Goal: Communication & Community: Answer question/provide support

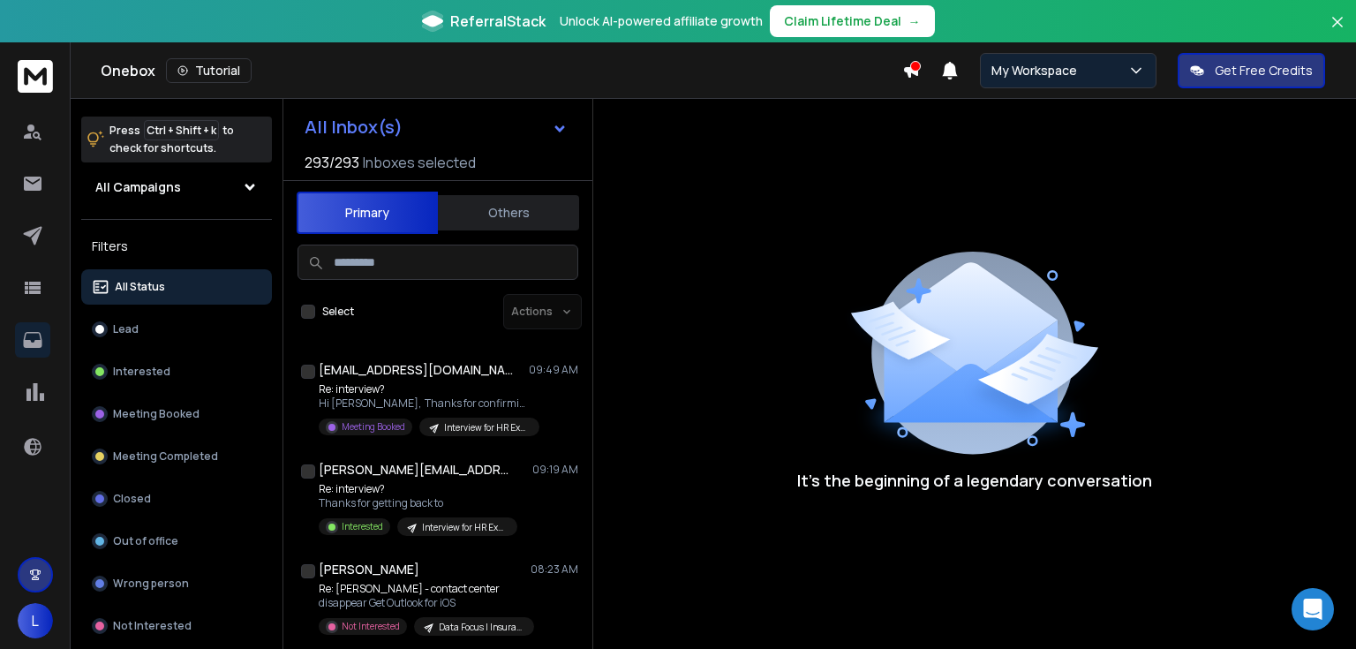
click at [1017, 71] on p "My Workspace" at bounding box center [1037, 71] width 93 height 18
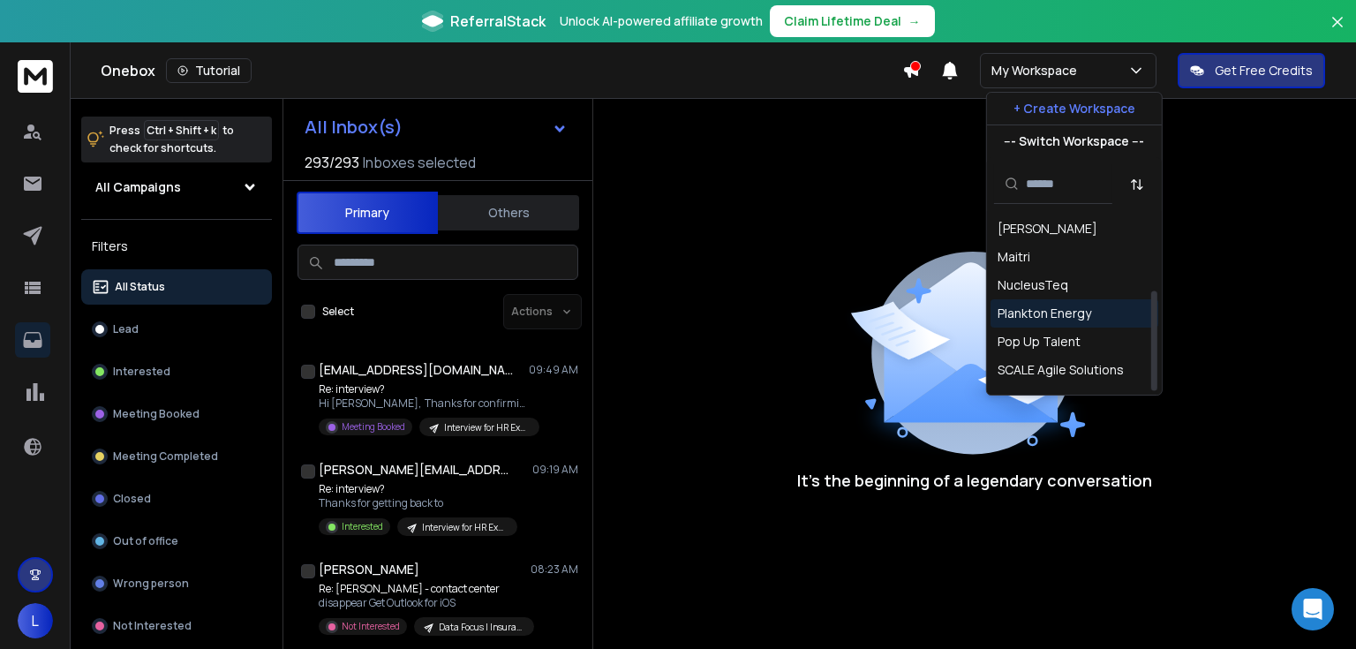
scroll to position [134, 0]
click at [1050, 314] on div "Pop Up Talent" at bounding box center [1038, 321] width 83 height 18
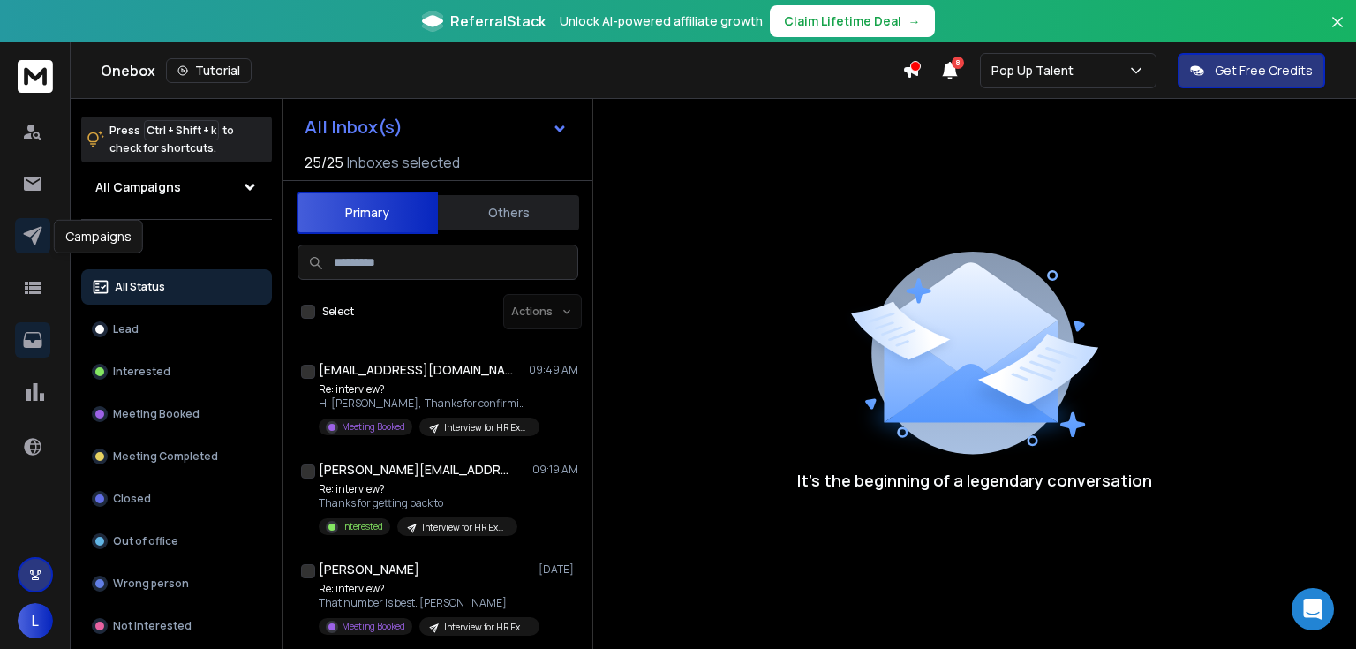
click at [39, 224] on link at bounding box center [32, 235] width 35 height 35
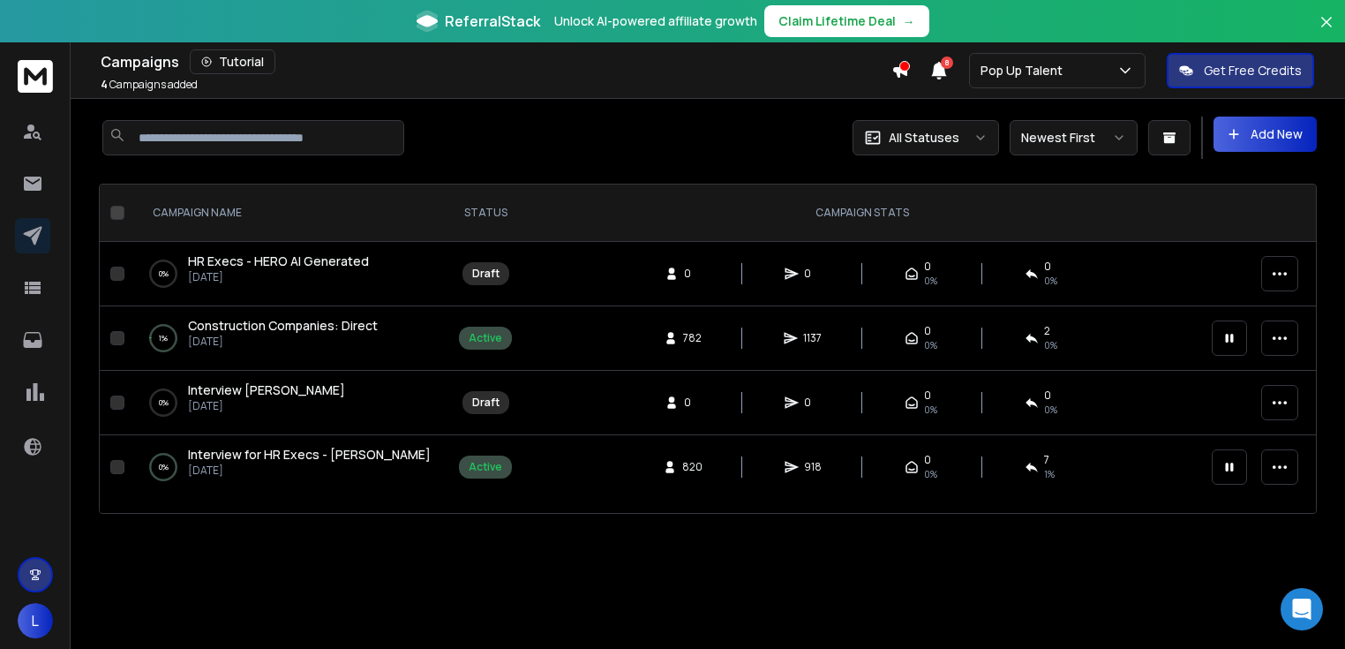
click at [315, 463] on p "9 days ago" at bounding box center [309, 470] width 243 height 14
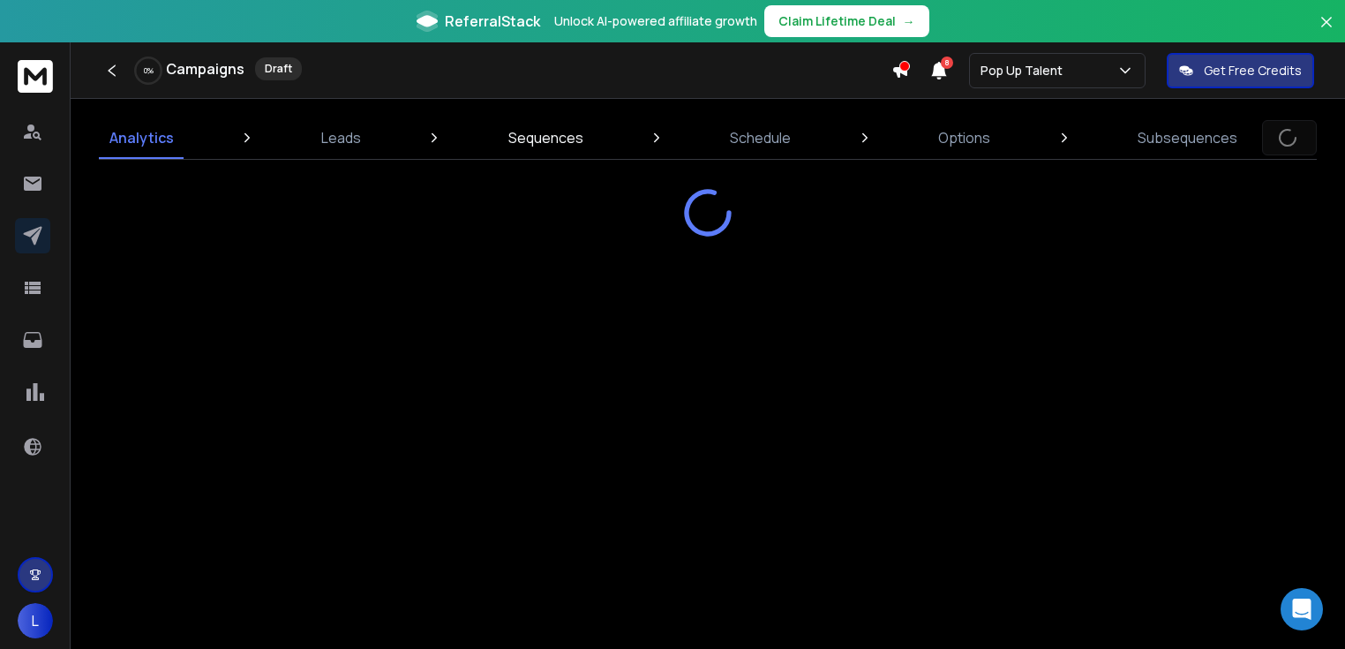
click at [522, 148] on link "Sequences" at bounding box center [546, 138] width 96 height 42
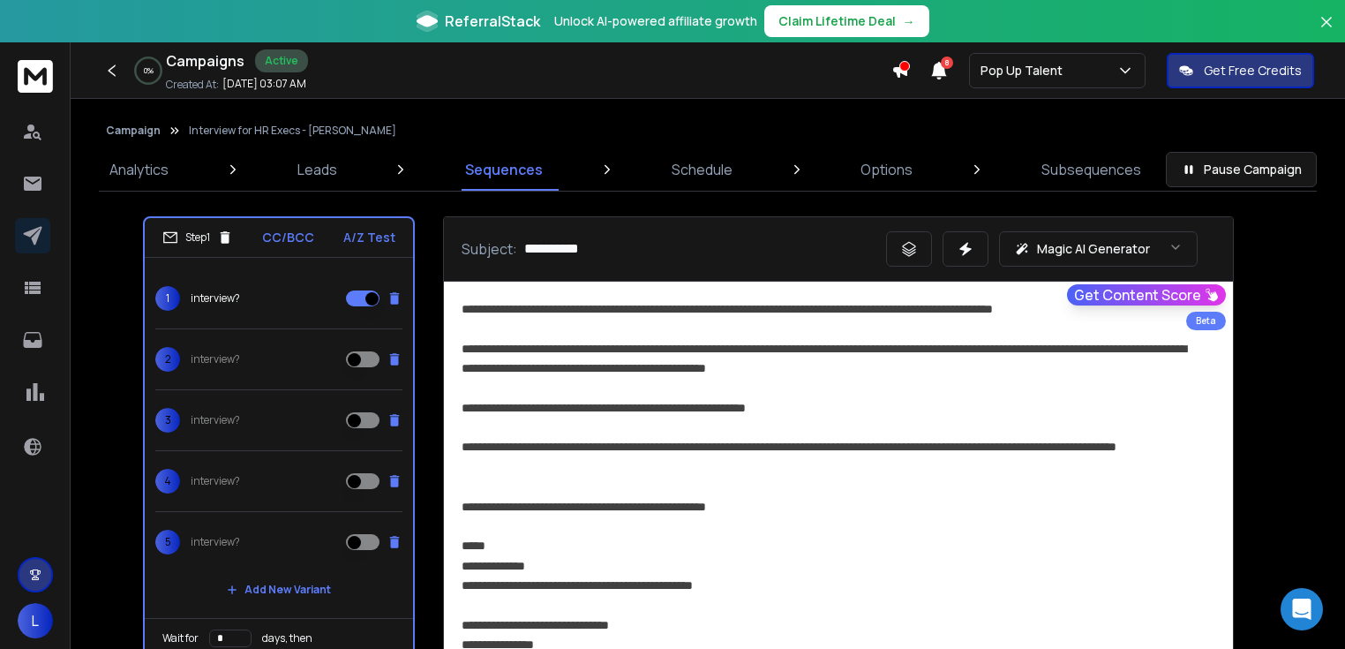
click at [559, 354] on div "**********" at bounding box center [833, 359] width 743 height 40
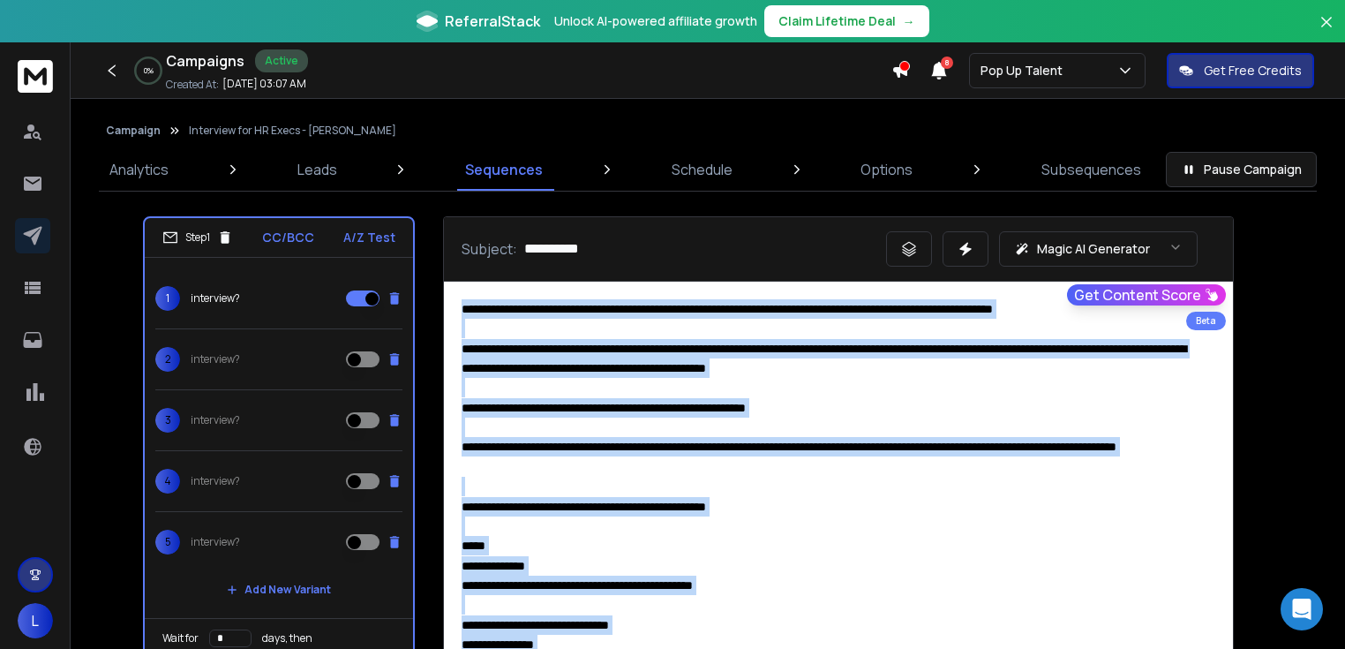
copy div "**********"
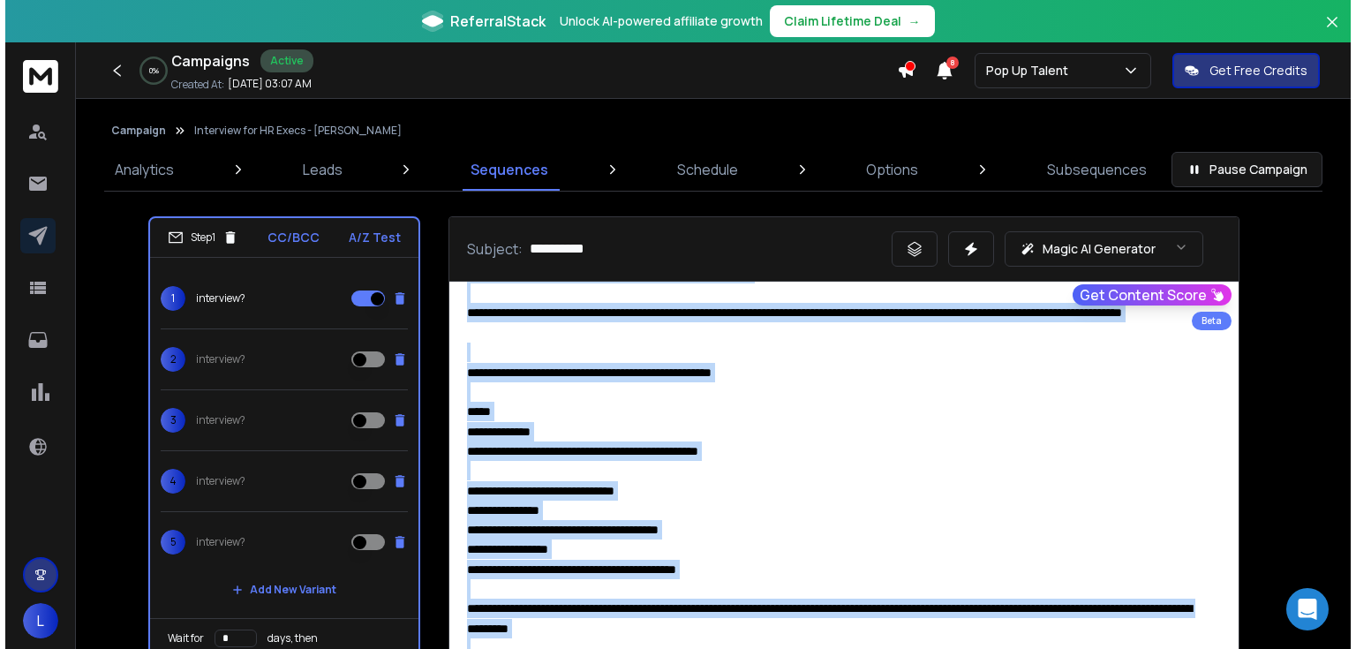
scroll to position [141, 0]
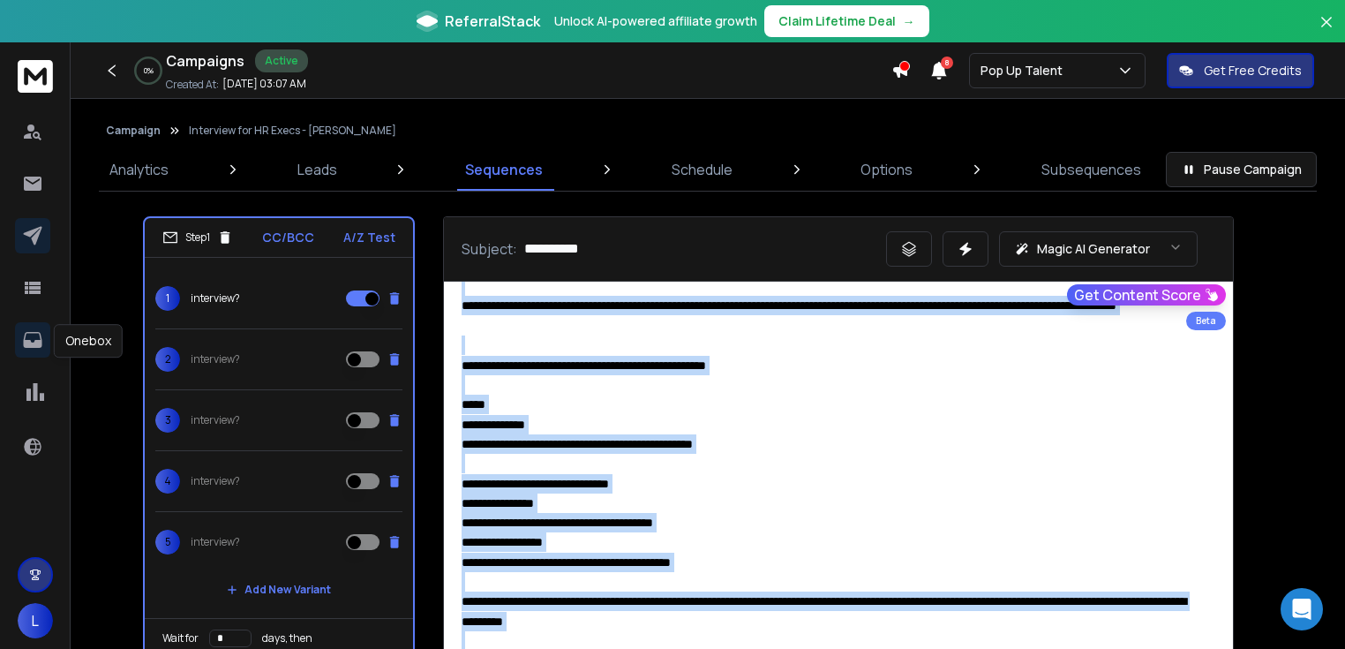
click at [40, 334] on icon at bounding box center [32, 339] width 21 height 21
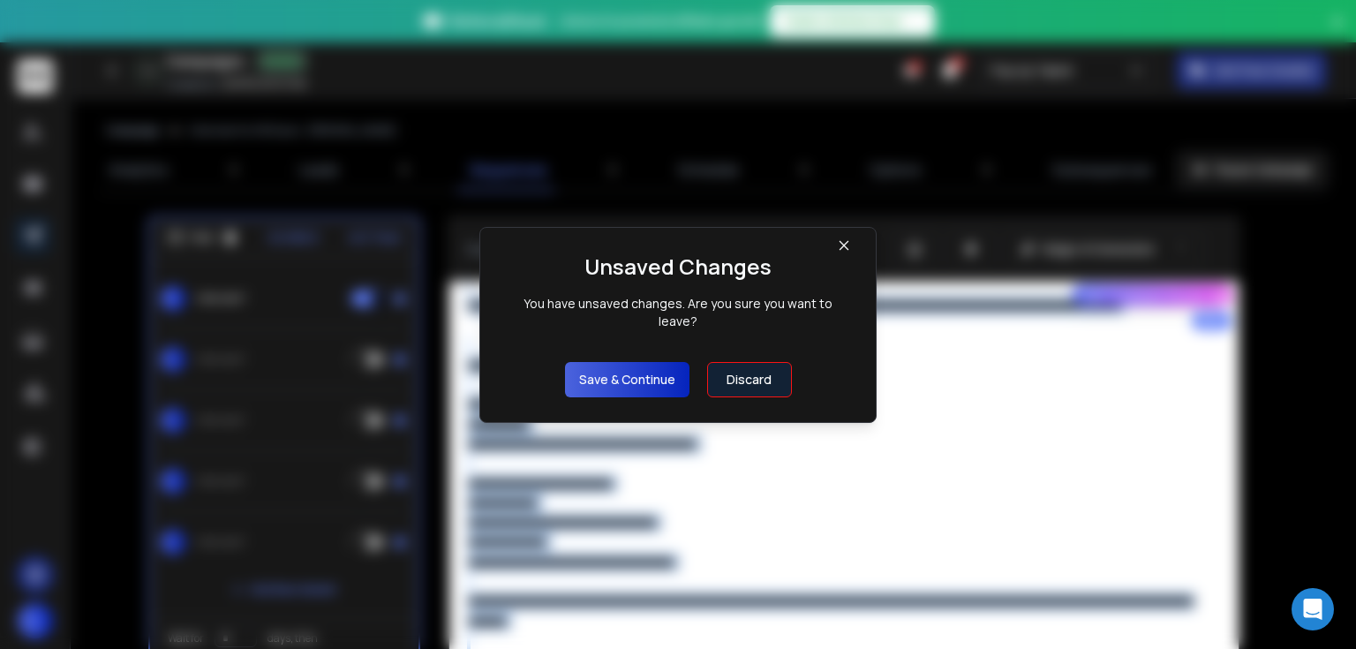
click at [766, 371] on button "Discard" at bounding box center [749, 379] width 85 height 35
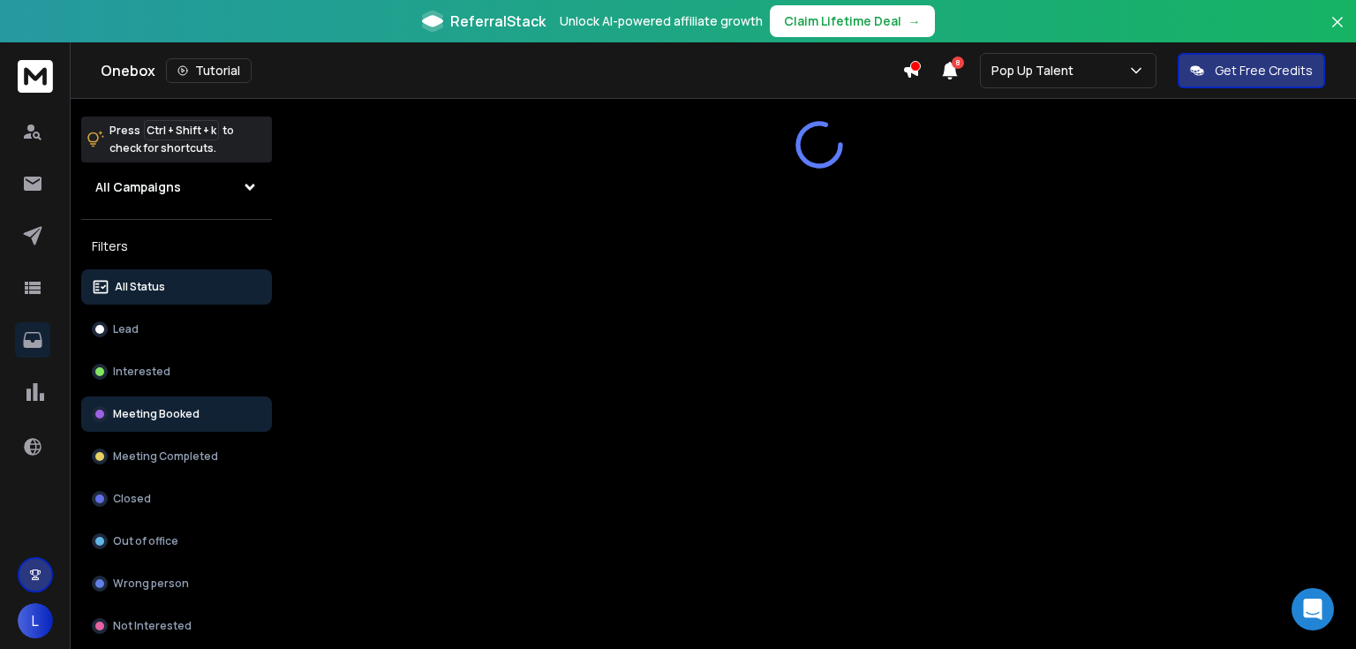
click at [191, 413] on p "Meeting Booked" at bounding box center [156, 414] width 87 height 14
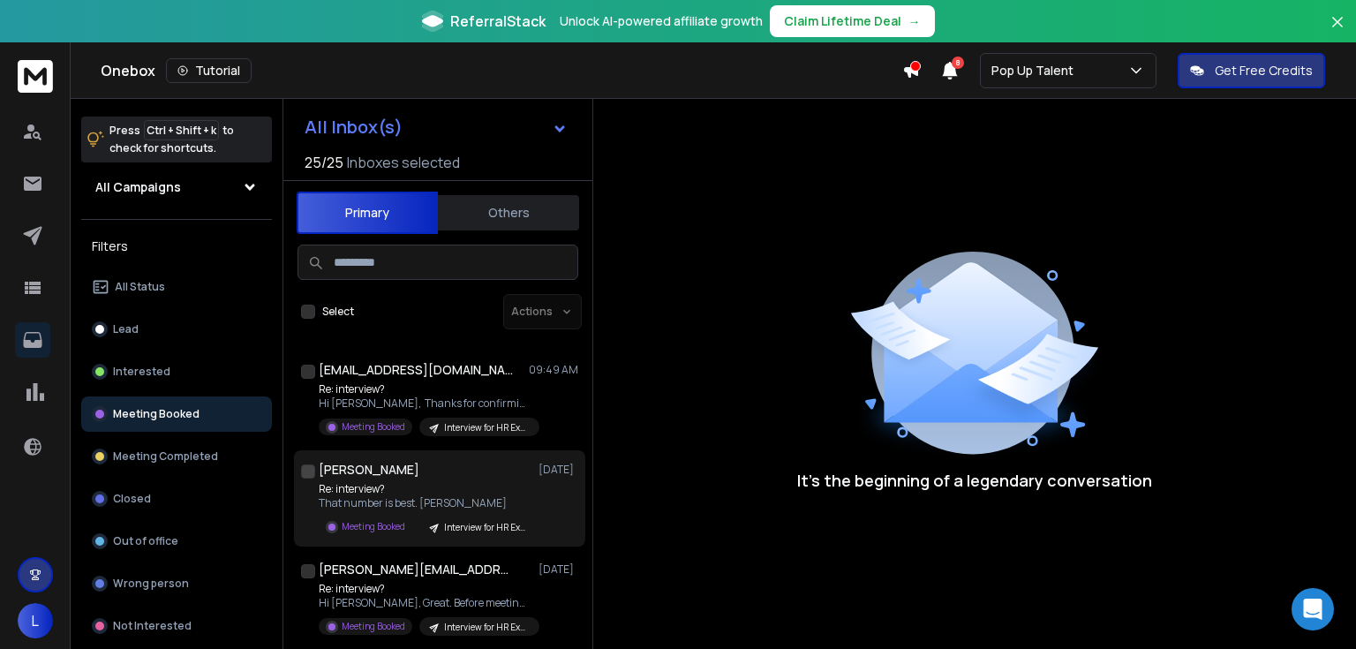
click at [440, 478] on div "Gretchen Bartkus 07 Oct" at bounding box center [449, 470] width 260 height 18
click at [445, 477] on div "Gretchen Bartkus 07 Oct" at bounding box center [449, 470] width 260 height 18
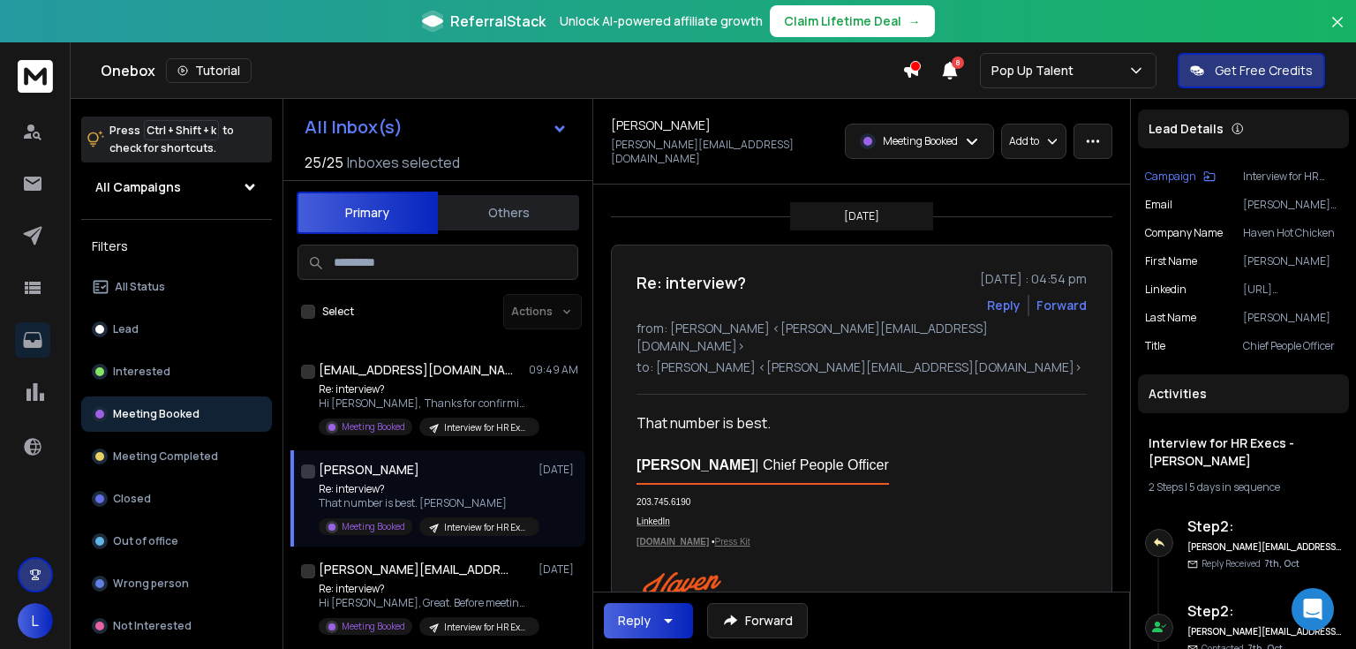
click at [486, 486] on p "Re: interview?" at bounding box center [425, 489] width 212 height 14
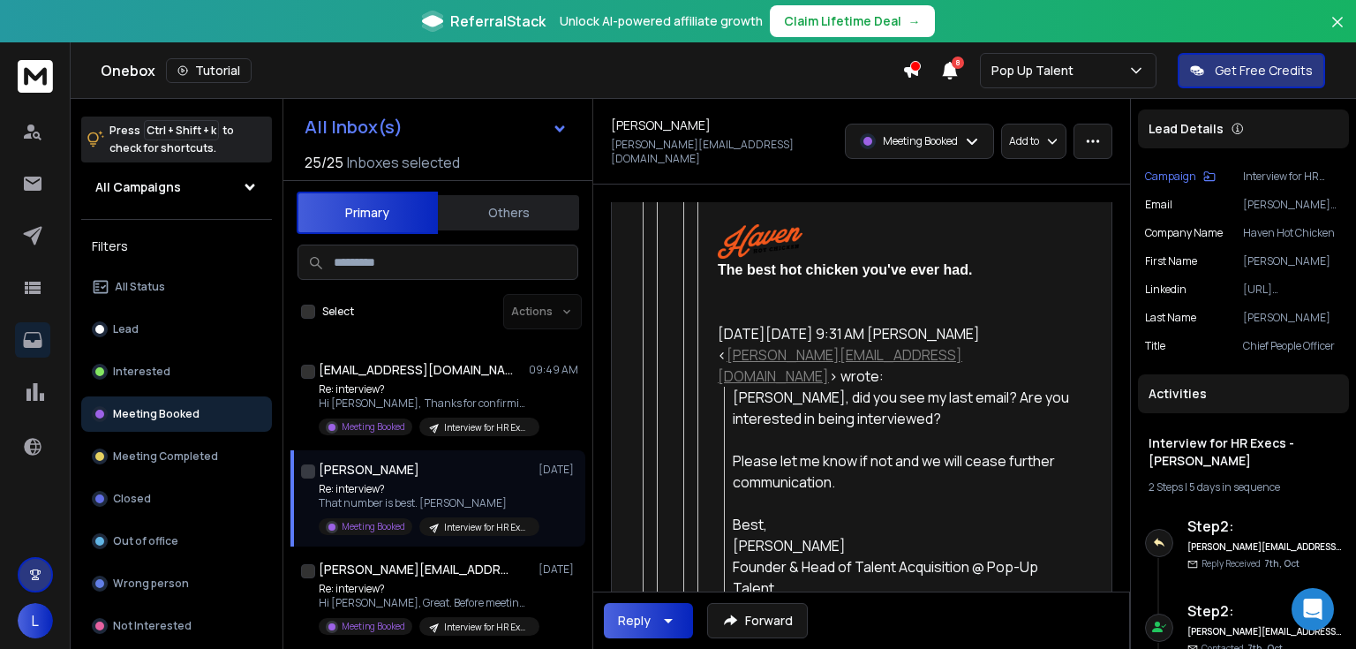
scroll to position [1836, 0]
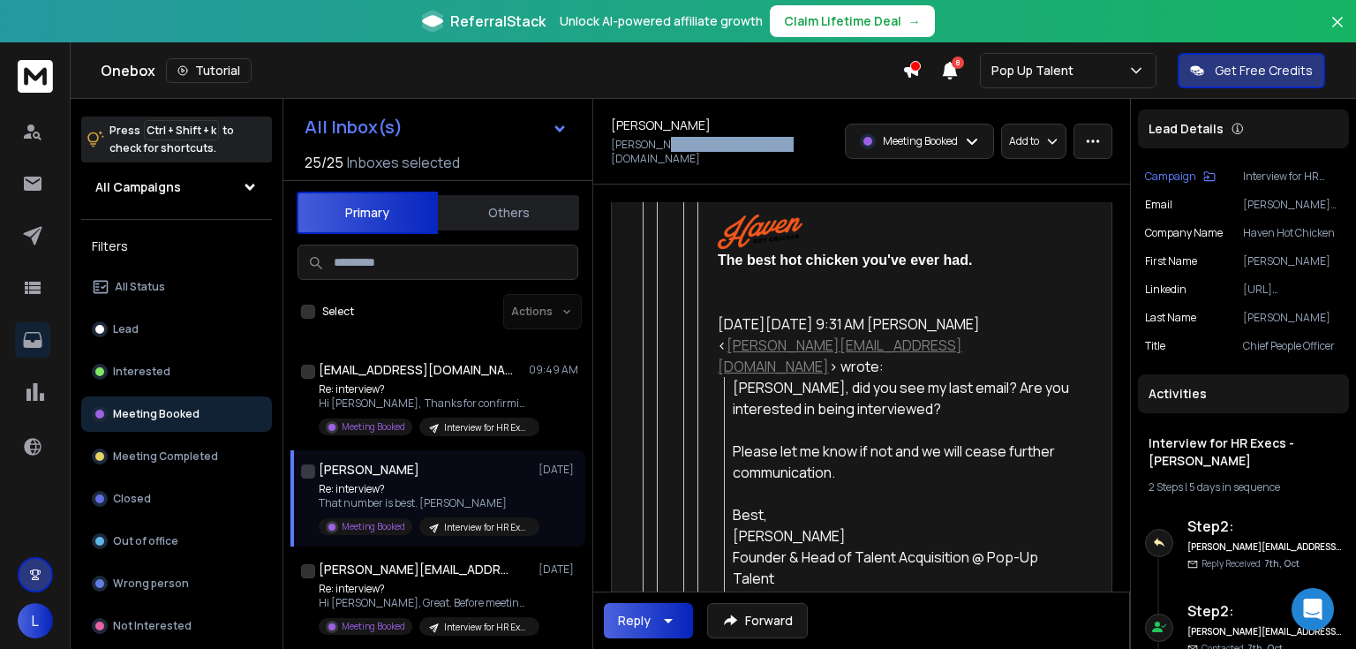
drag, startPoint x: 778, startPoint y: 148, endPoint x: 665, endPoint y: 149, distance: 113.0
click at [665, 149] on div "Gretchen Bartkus Gretchen Bartkus gretchen@havenhotchicken.com" at bounding box center [722, 141] width 223 height 49
copy p "havenhotchicken.com"
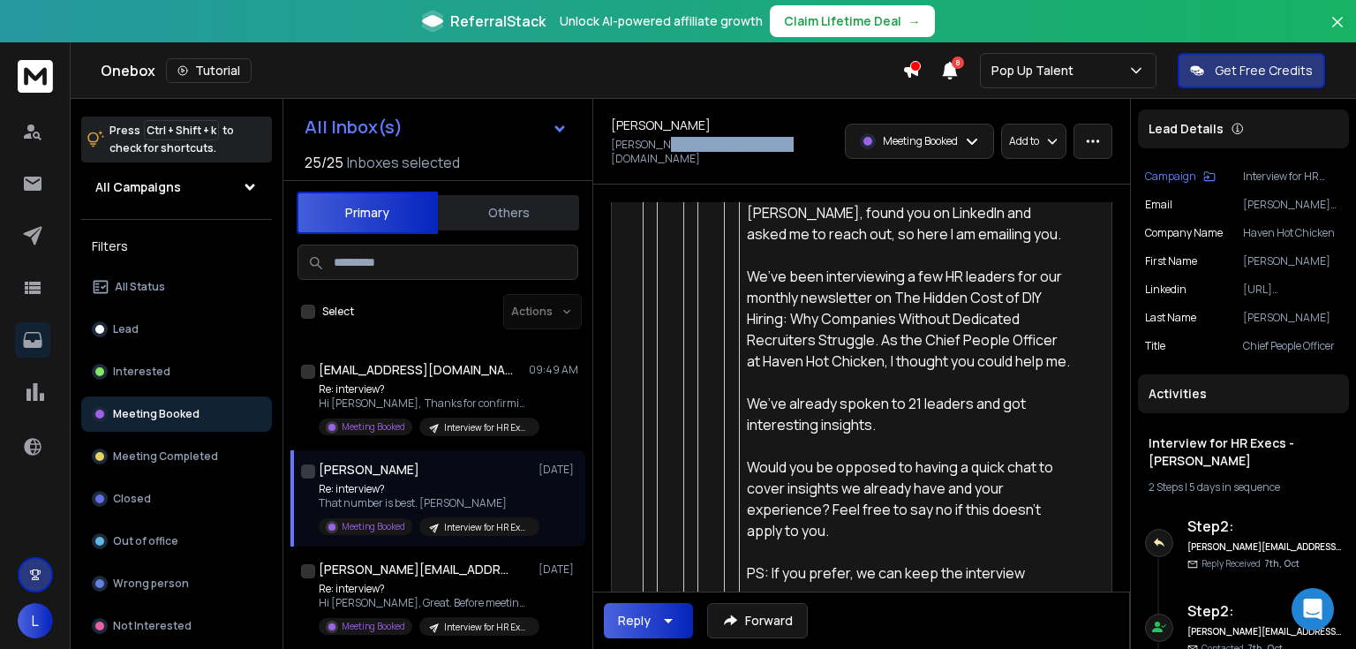
scroll to position [2260, 0]
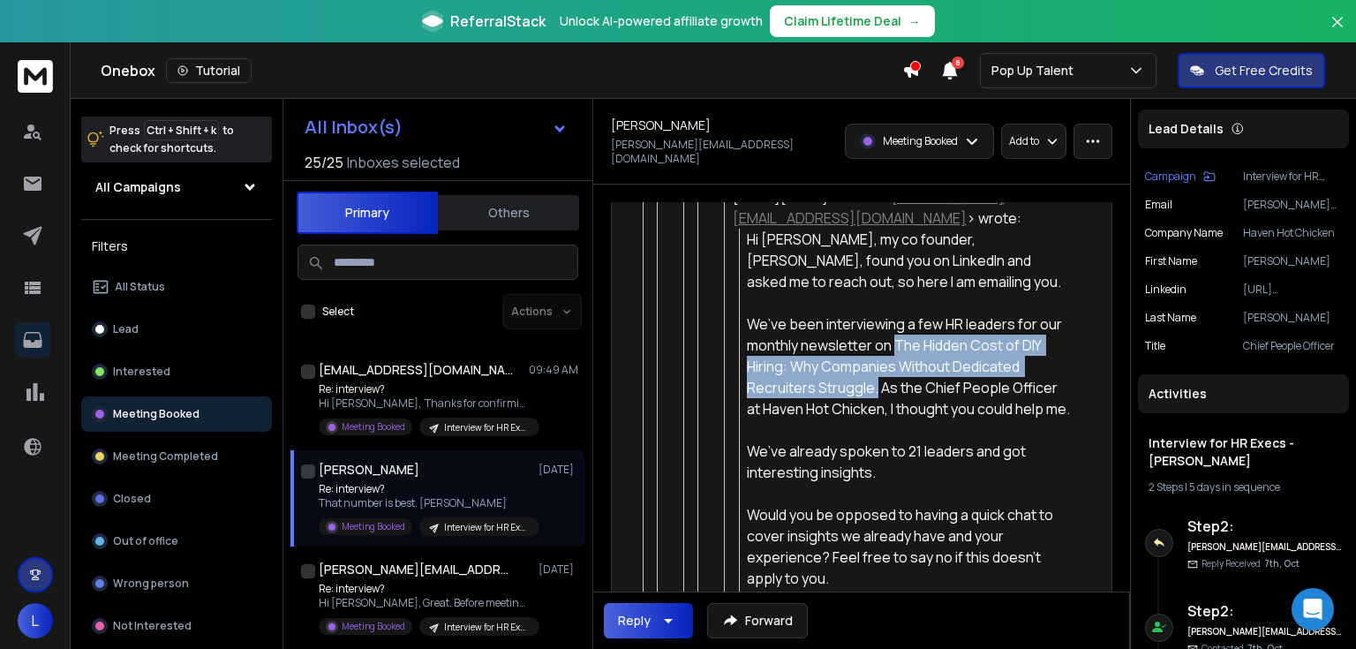
drag, startPoint x: 897, startPoint y: 288, endPoint x: 875, endPoint y: 327, distance: 44.7
click at [875, 327] on div "We’ve been interviewing a few HR leaders for our monthly newsletter on The Hidd…" at bounding box center [910, 366] width 326 height 106
copy div "The Hidden Cost of DIY Hiring: Why Companies Without Dedicated Recruiters Strug…"
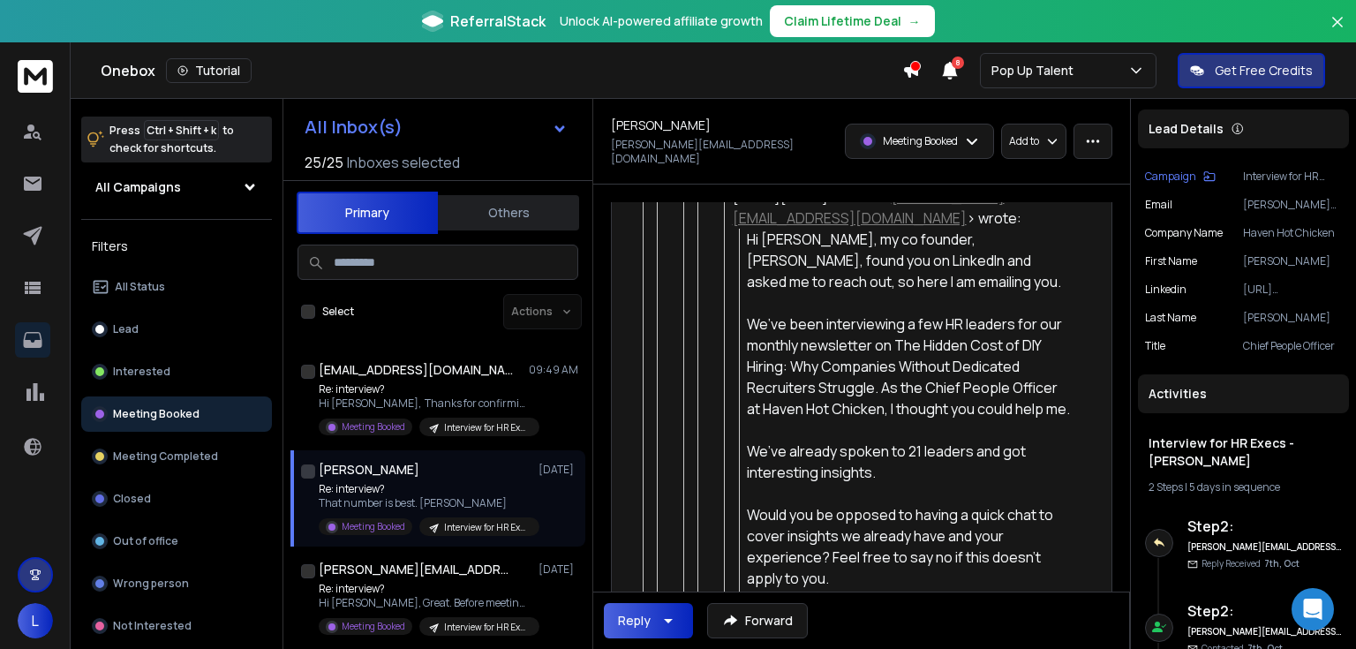
click at [418, 270] on input at bounding box center [437, 262] width 281 height 35
click at [1107, 64] on div "Pop Up Talent" at bounding box center [1068, 71] width 154 height 18
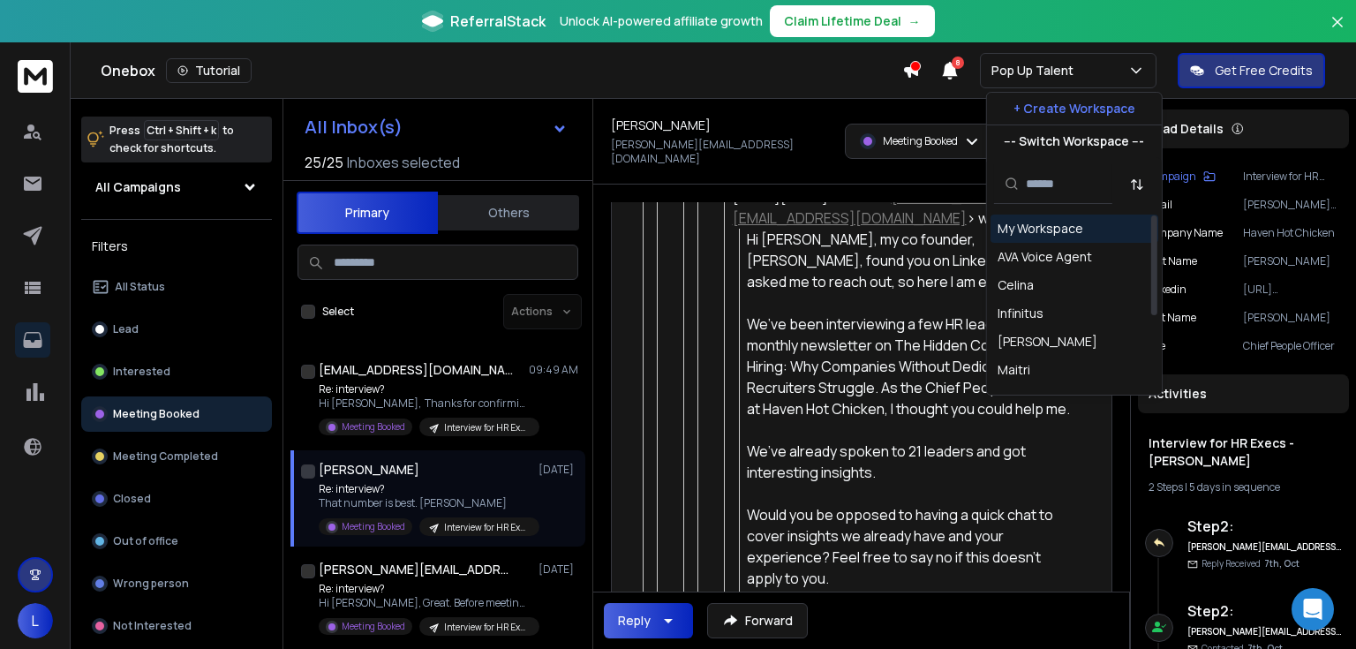
click at [1064, 222] on div "My Workspace" at bounding box center [1040, 229] width 86 height 18
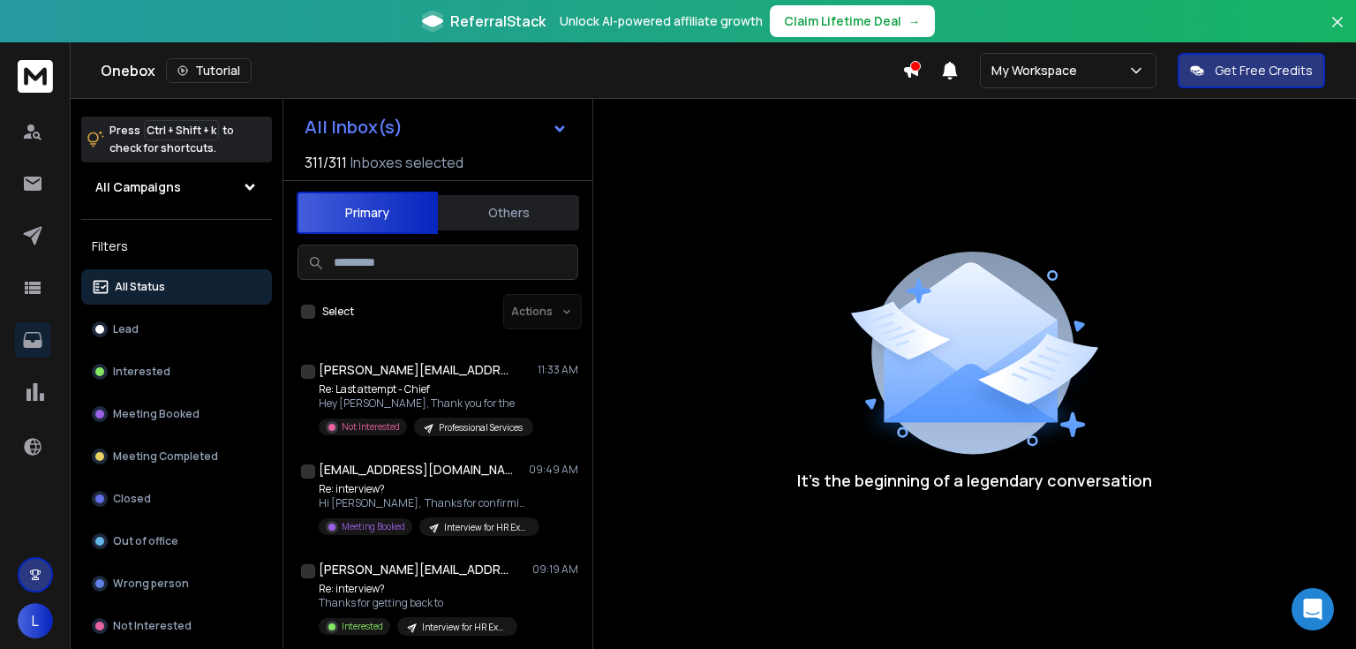
click at [405, 265] on input at bounding box center [437, 262] width 281 height 35
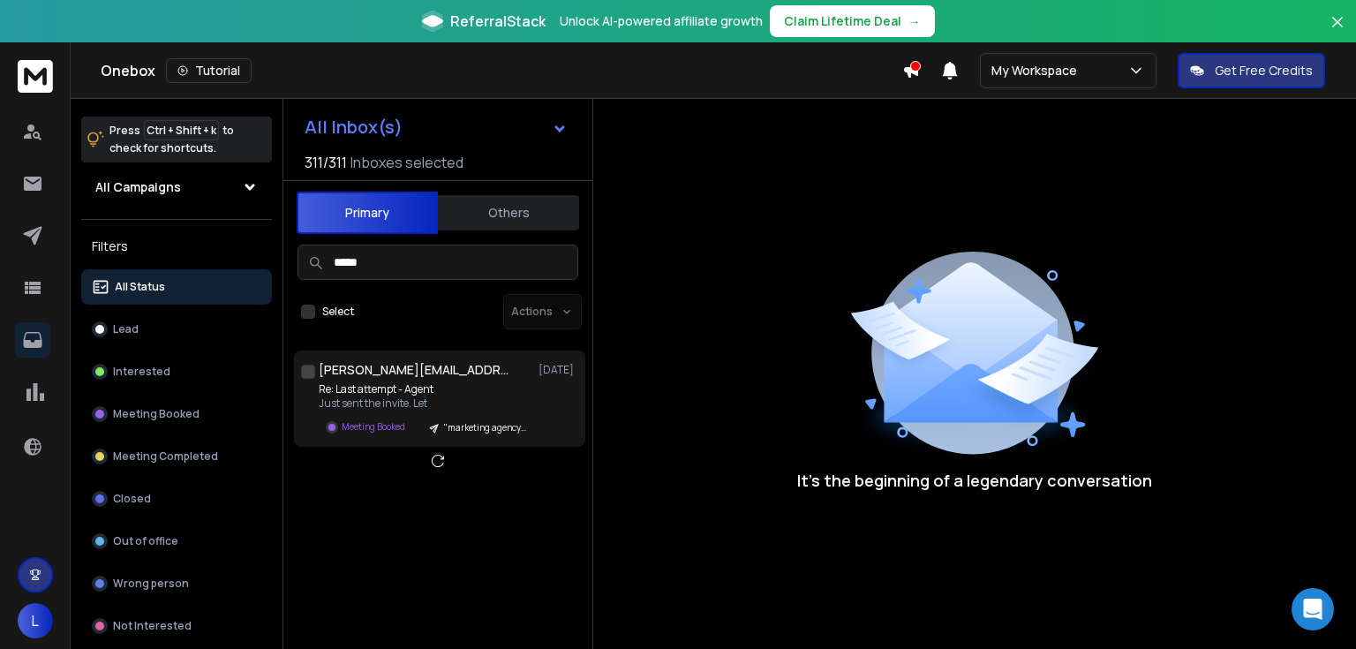
type input "*****"
click at [462, 396] on p "Just sent the invite. Let" at bounding box center [425, 403] width 212 height 14
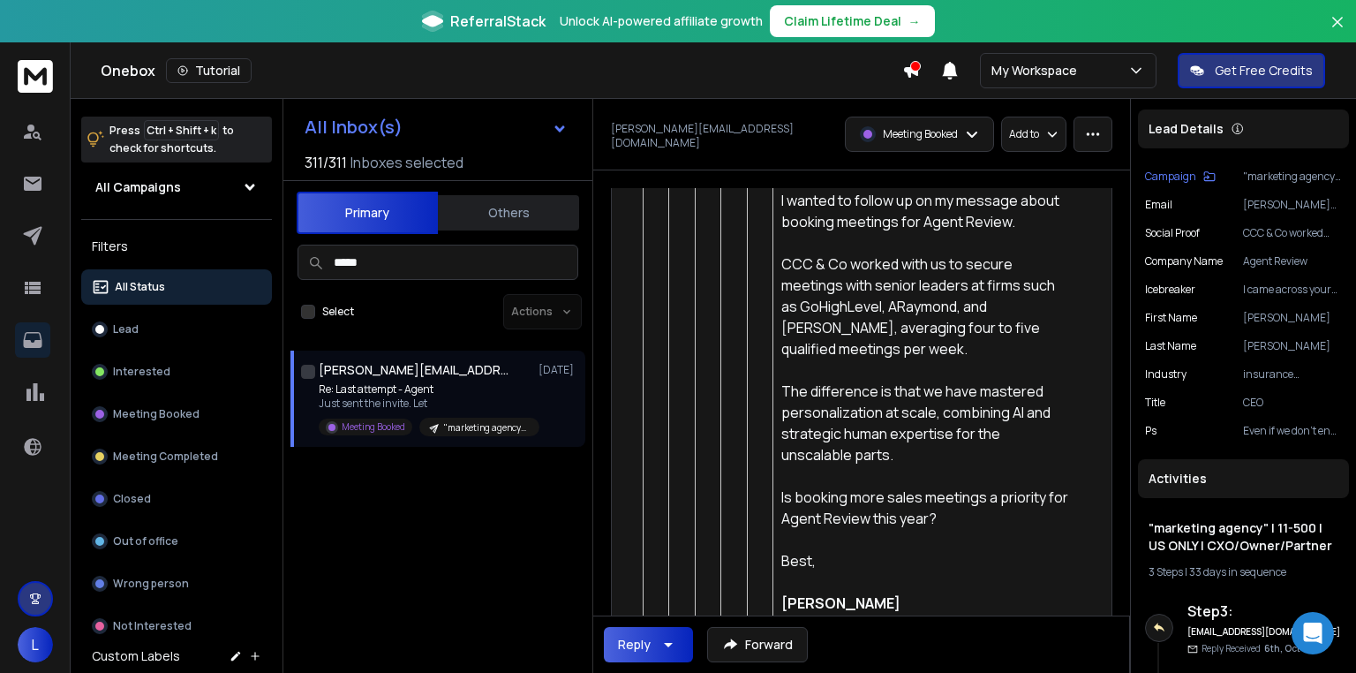
scroll to position [3178, 0]
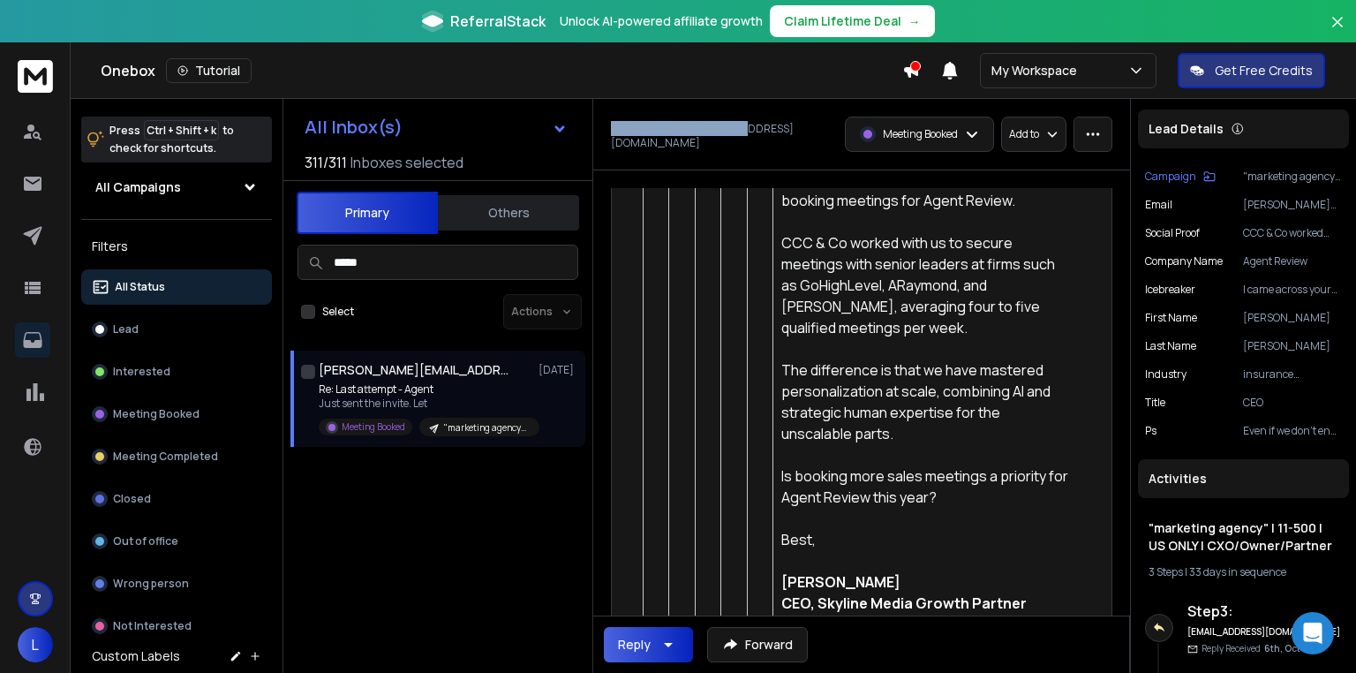
drag, startPoint x: 734, startPoint y: 137, endPoint x: 607, endPoint y: 133, distance: 127.2
click at [607, 133] on div "jonas@agentreview.net Meeting Booked Add to Meeting Booked Add to" at bounding box center [861, 134] width 537 height 71
copy p "[PERSON_NAME][EMAIL_ADDRESS][DOMAIN_NAME]"
drag, startPoint x: 347, startPoint y: 264, endPoint x: 225, endPoint y: 270, distance: 122.0
click at [227, 270] on div "Press Ctrl + Shift + k to check for shortcuts. All Campaigns All Campaigns Filt…" at bounding box center [713, 435] width 1285 height 673
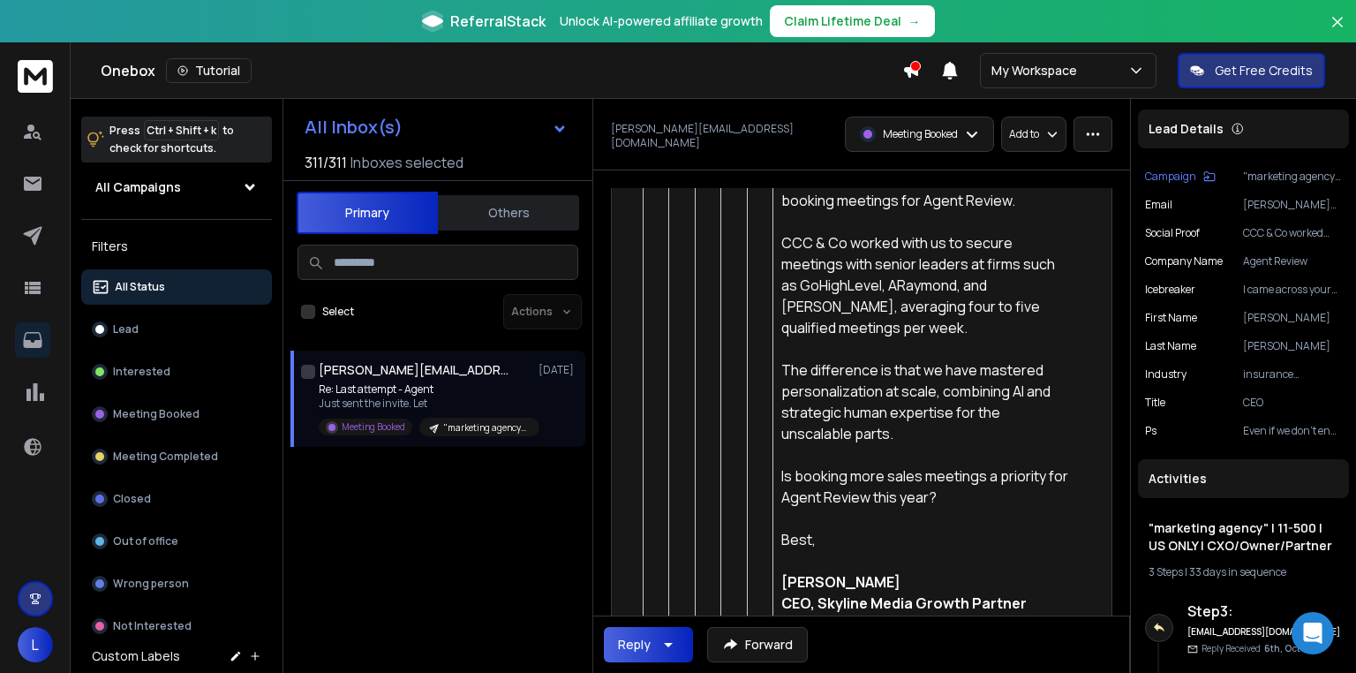
scroll to position [0, 0]
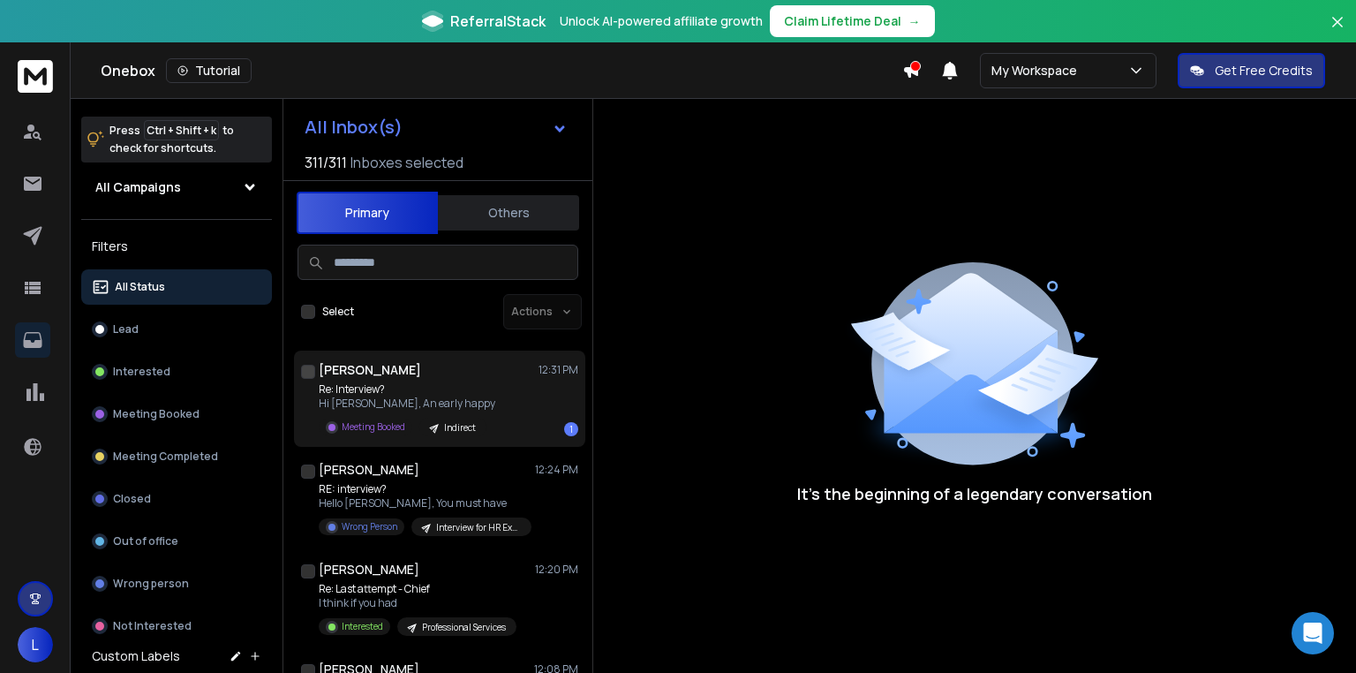
click at [452, 379] on div "Bernadette J. O'Halloran 12:31 PM Re: Interview? Hi Celina, An early happy Meet…" at bounding box center [449, 398] width 260 height 75
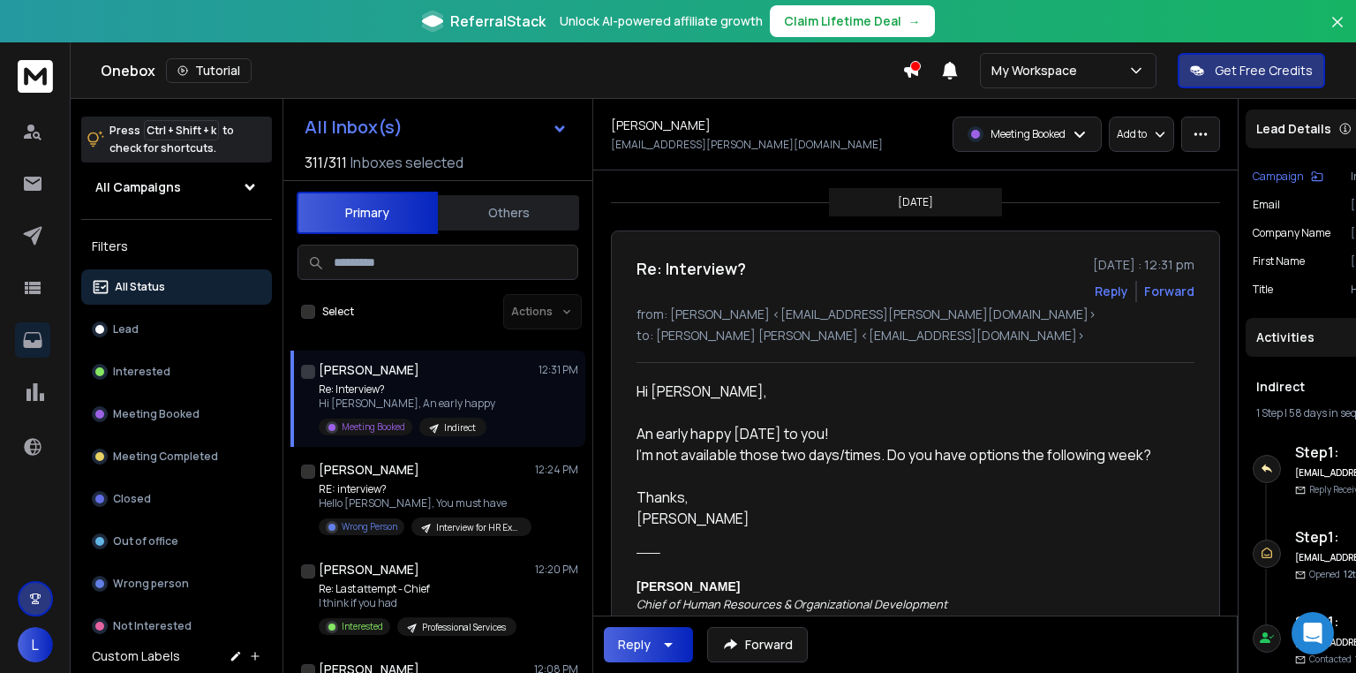
scroll to position [71, 0]
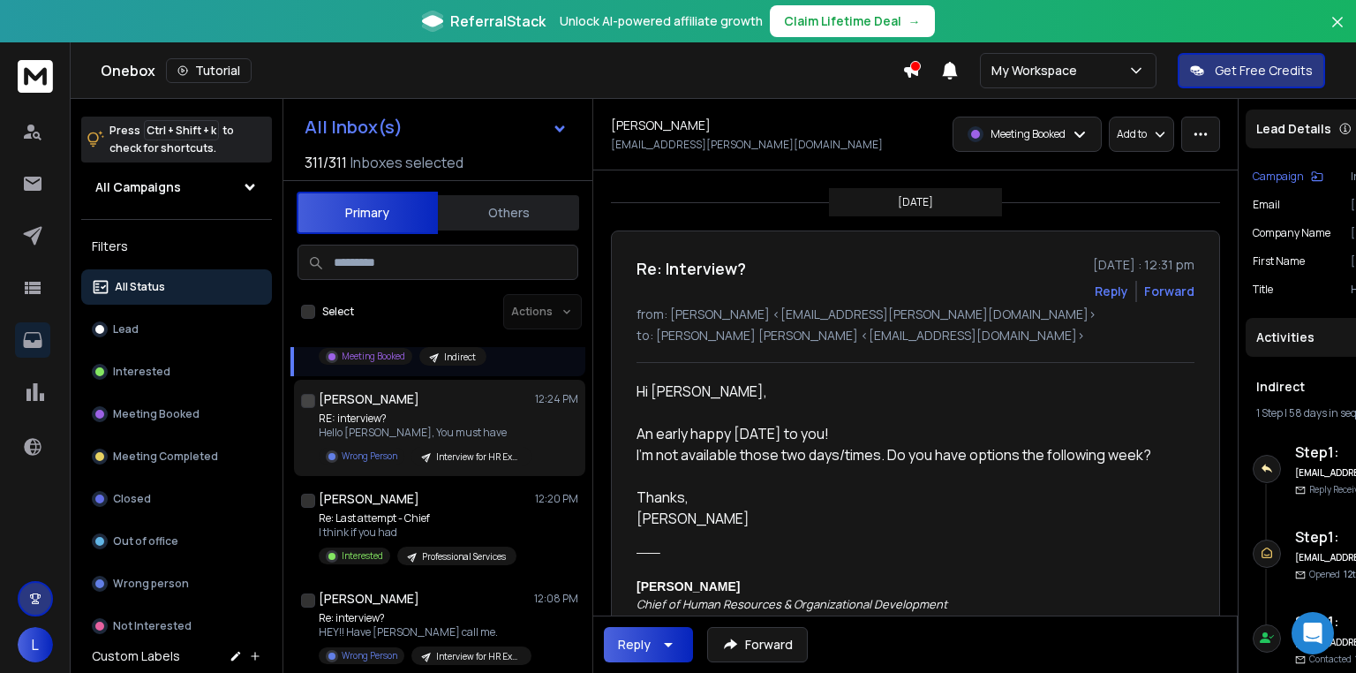
click at [459, 396] on div "Denise Clavesilla 12:24 PM" at bounding box center [449, 399] width 260 height 18
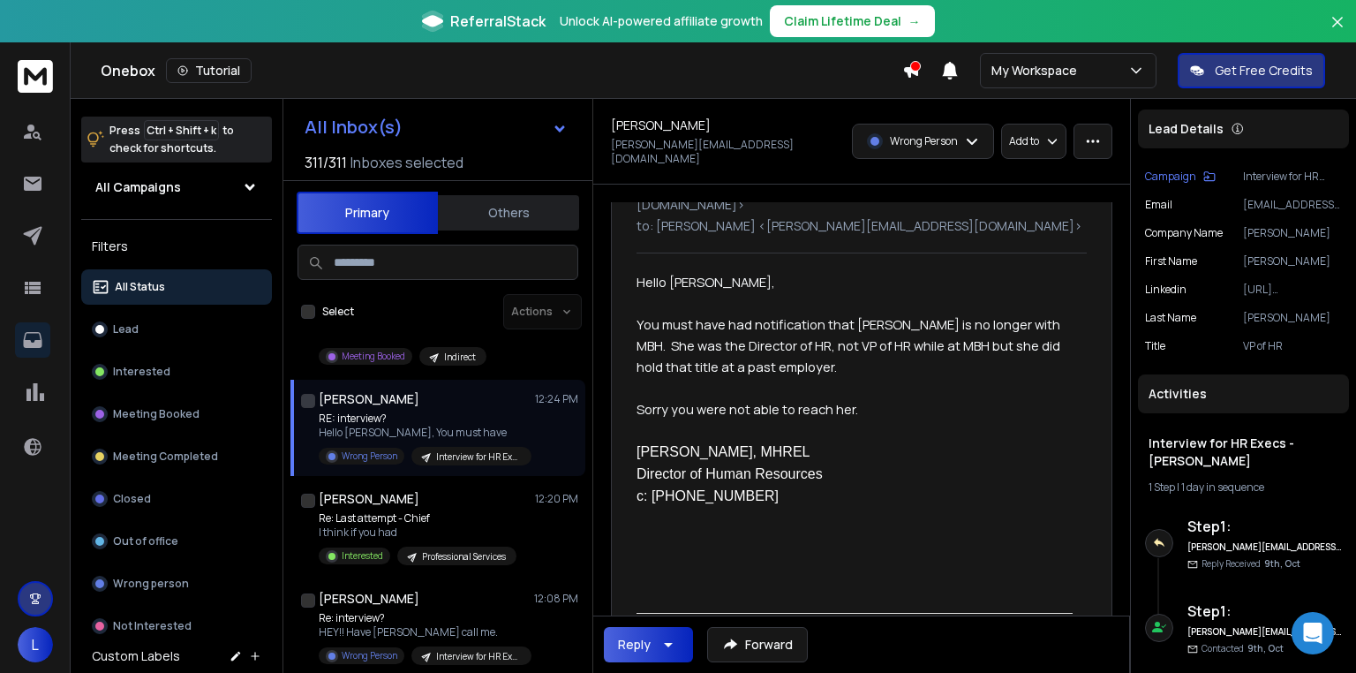
scroll to position [141, 0]
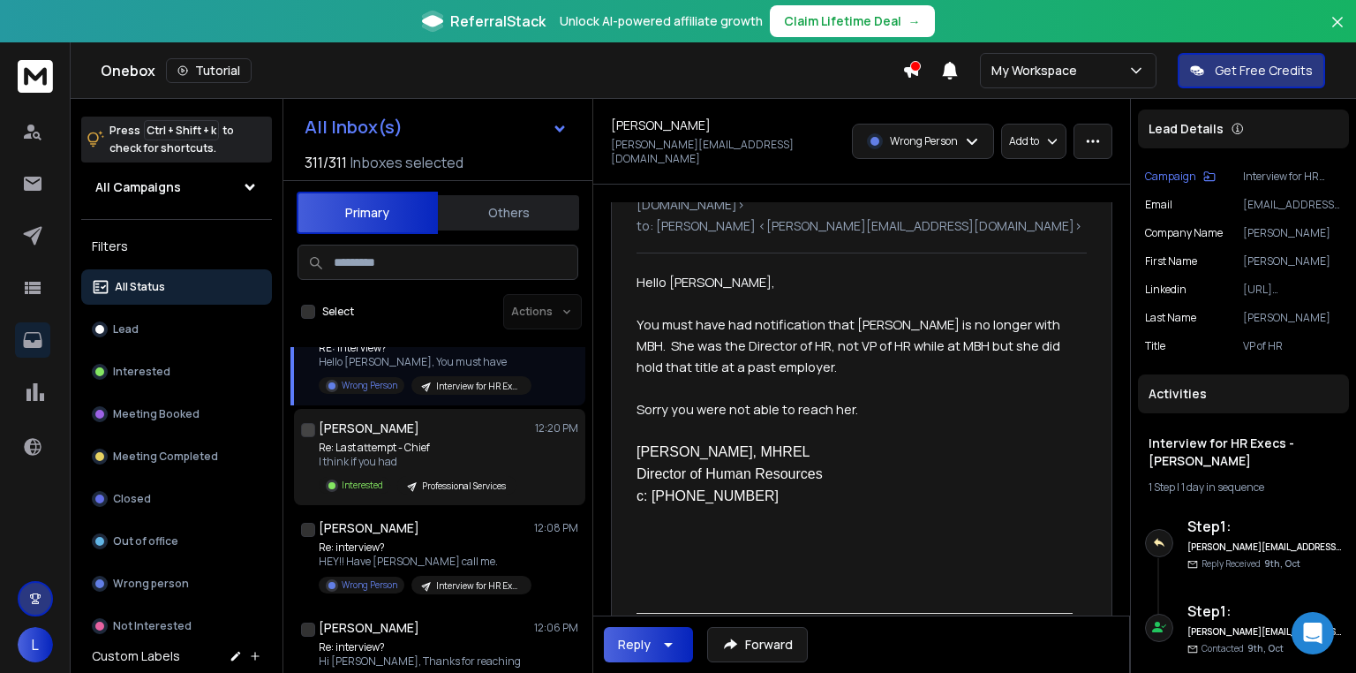
click at [502, 433] on div "Matt Frary 12:20 PM" at bounding box center [449, 428] width 260 height 18
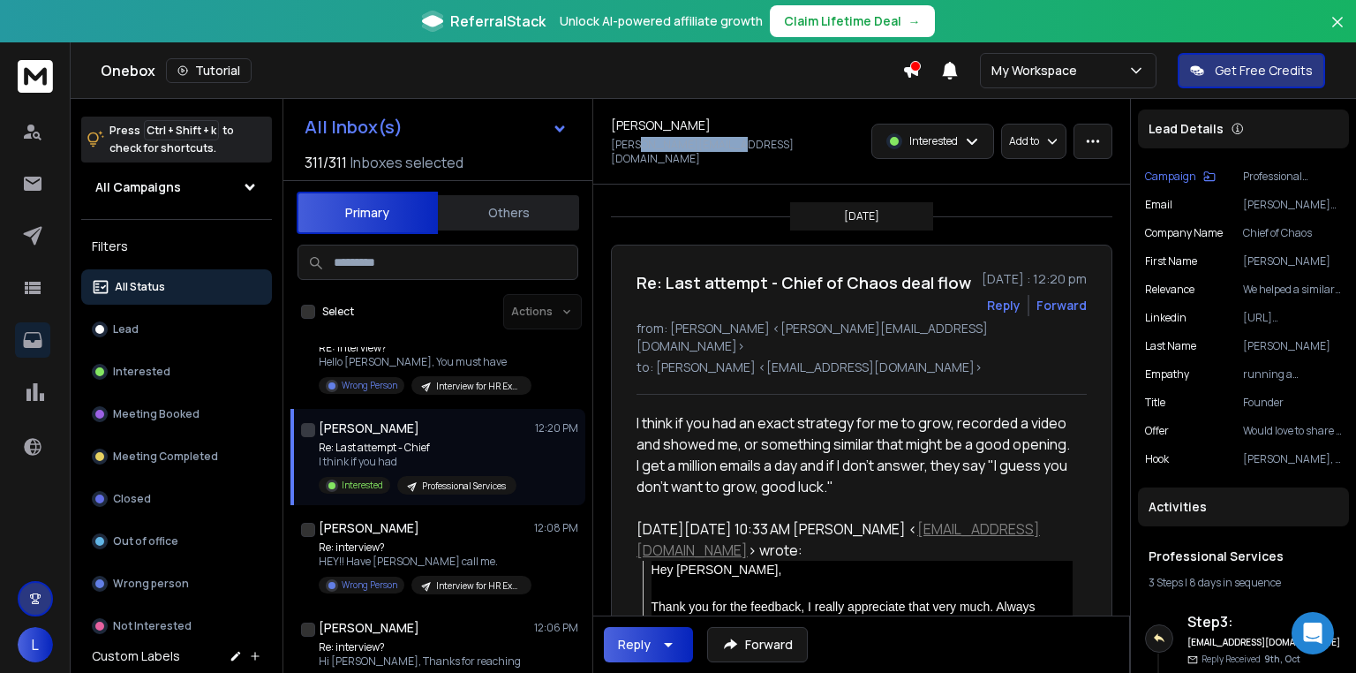
drag, startPoint x: 740, startPoint y: 148, endPoint x: 639, endPoint y: 155, distance: 100.9
click at [639, 155] on div "Matt Frary Matt Frary matt@chiefofchaos.com Interested Add to Interested Add to" at bounding box center [861, 142] width 537 height 86
copy p "chiefofchaos.com"
drag, startPoint x: 636, startPoint y: 643, endPoint x: 635, endPoint y: 581, distance: 61.8
click at [636, 643] on div "Reply" at bounding box center [634, 645] width 33 height 18
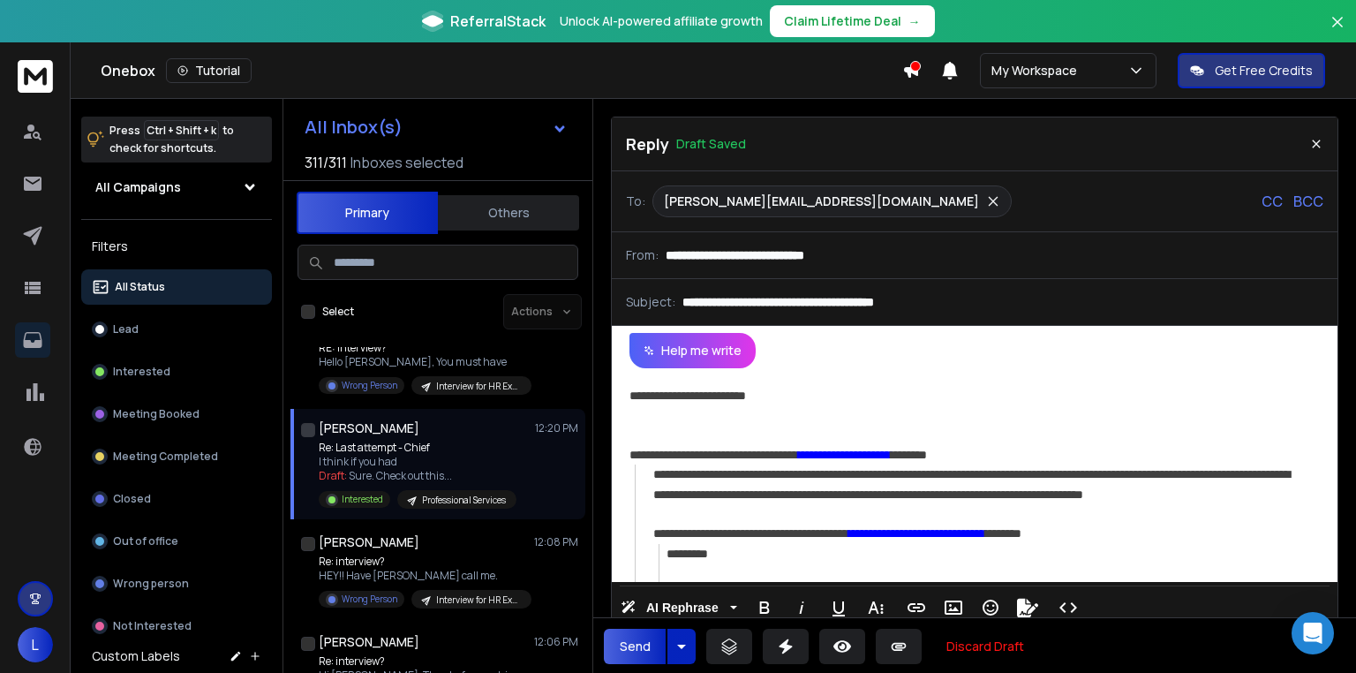
click at [836, 393] on div "**********" at bounding box center [966, 395] width 675 height 19
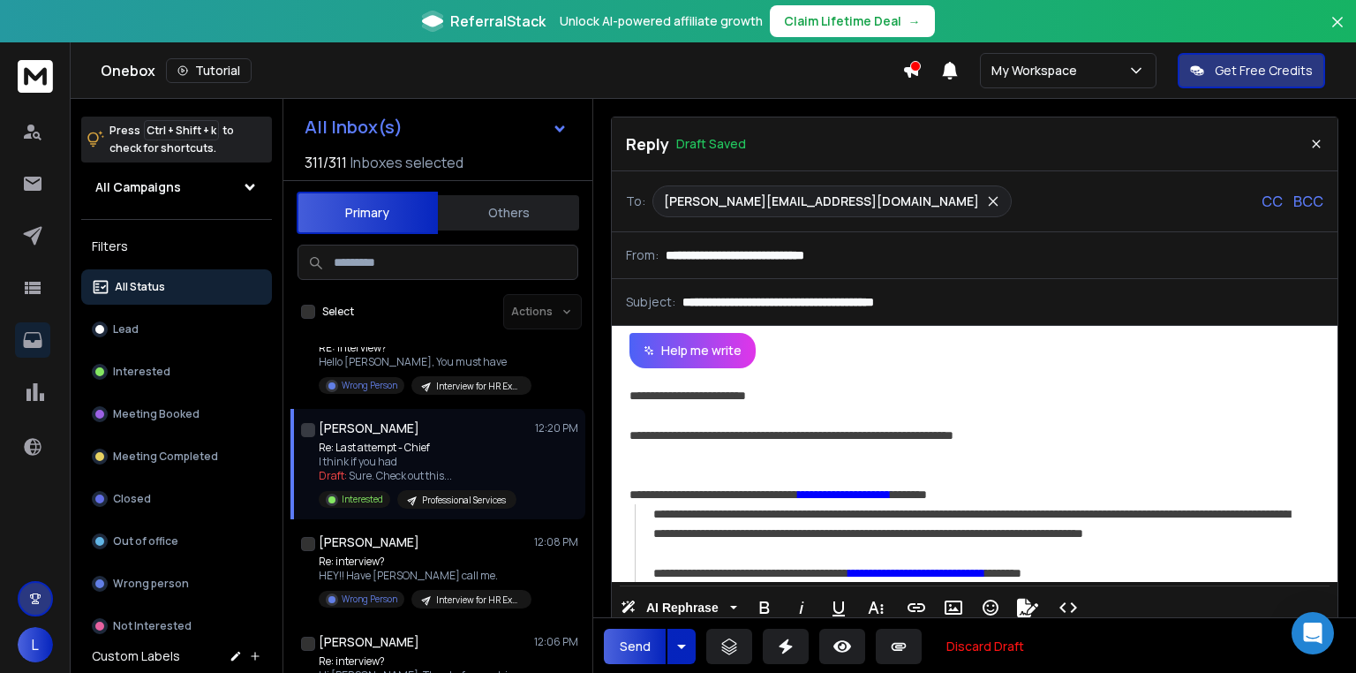
click at [1077, 434] on div "**********" at bounding box center [966, 434] width 675 height 19
click at [854, 392] on div "**********" at bounding box center [966, 406] width 675 height 40
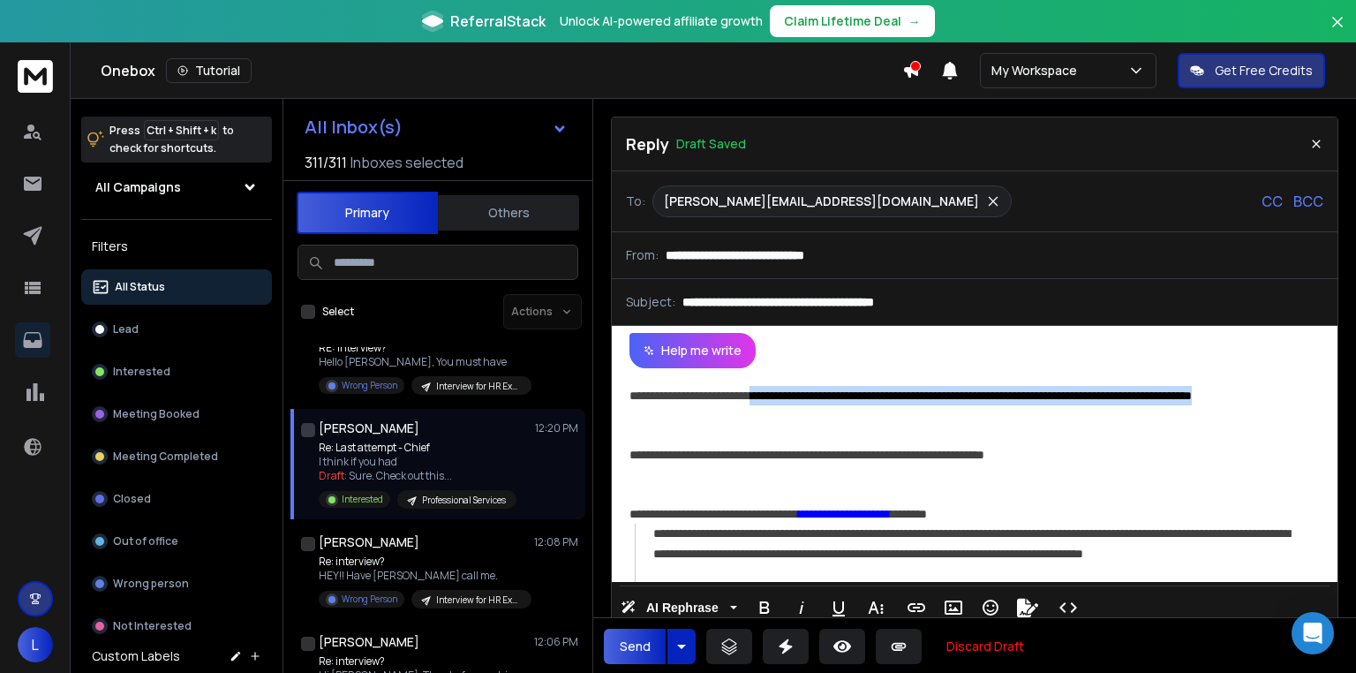
drag, startPoint x: 784, startPoint y: 411, endPoint x: 781, endPoint y: 395, distance: 17.0
click at [781, 395] on div "**********" at bounding box center [966, 415] width 675 height 59
click at [925, 607] on icon "button" at bounding box center [916, 607] width 21 height 21
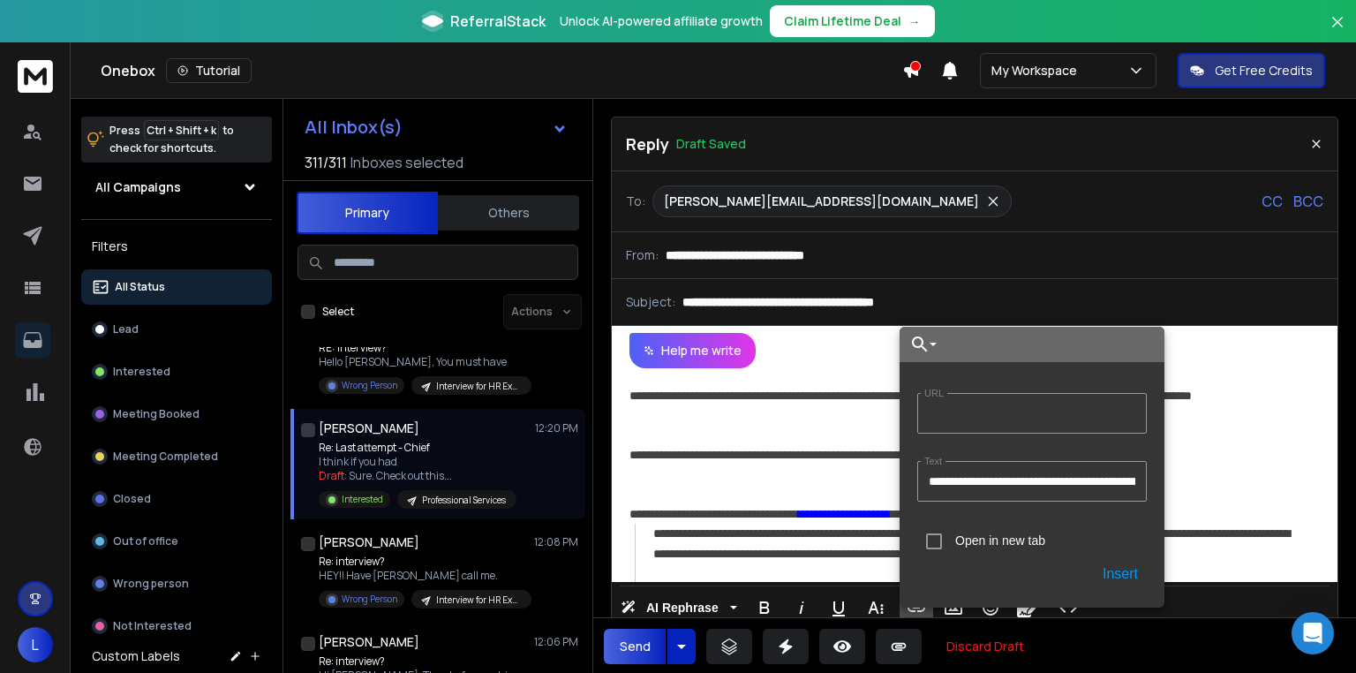
type input "**********"
click at [1116, 570] on button "Insert" at bounding box center [1120, 574] width 53 height 32
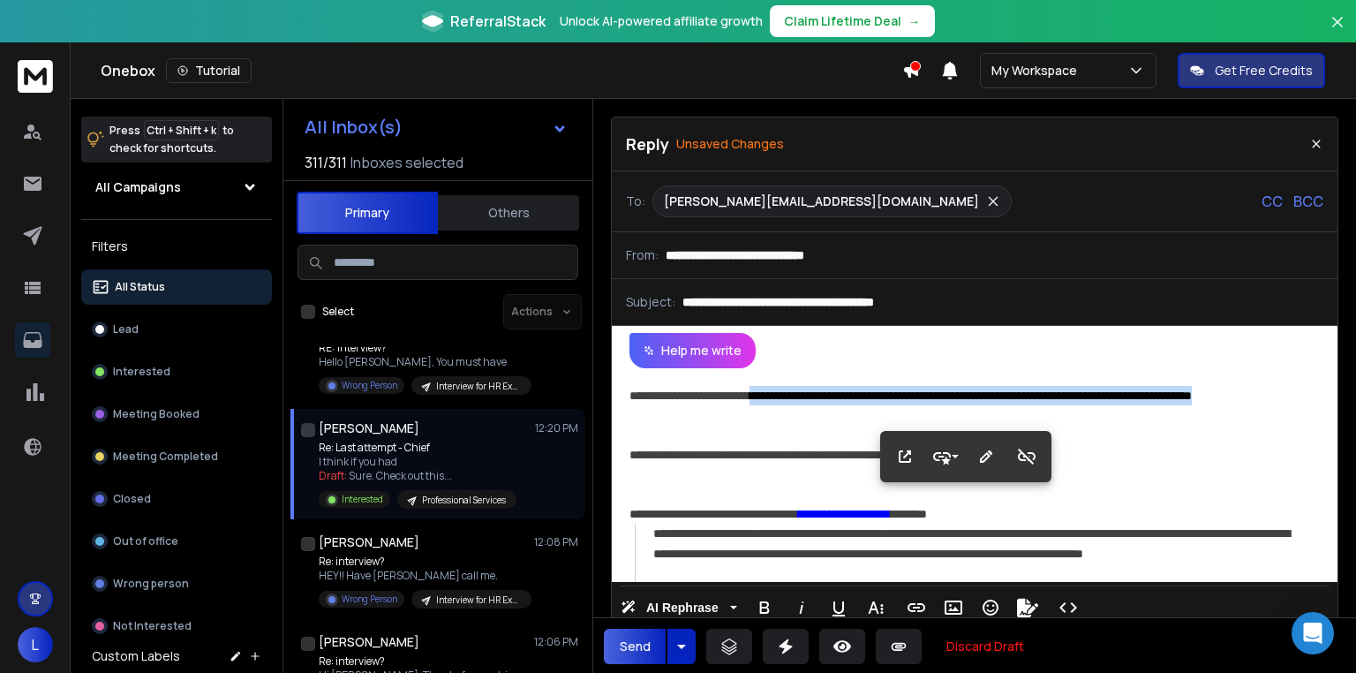
scroll to position [0, 0]
click at [747, 455] on div "**********" at bounding box center [966, 454] width 675 height 19
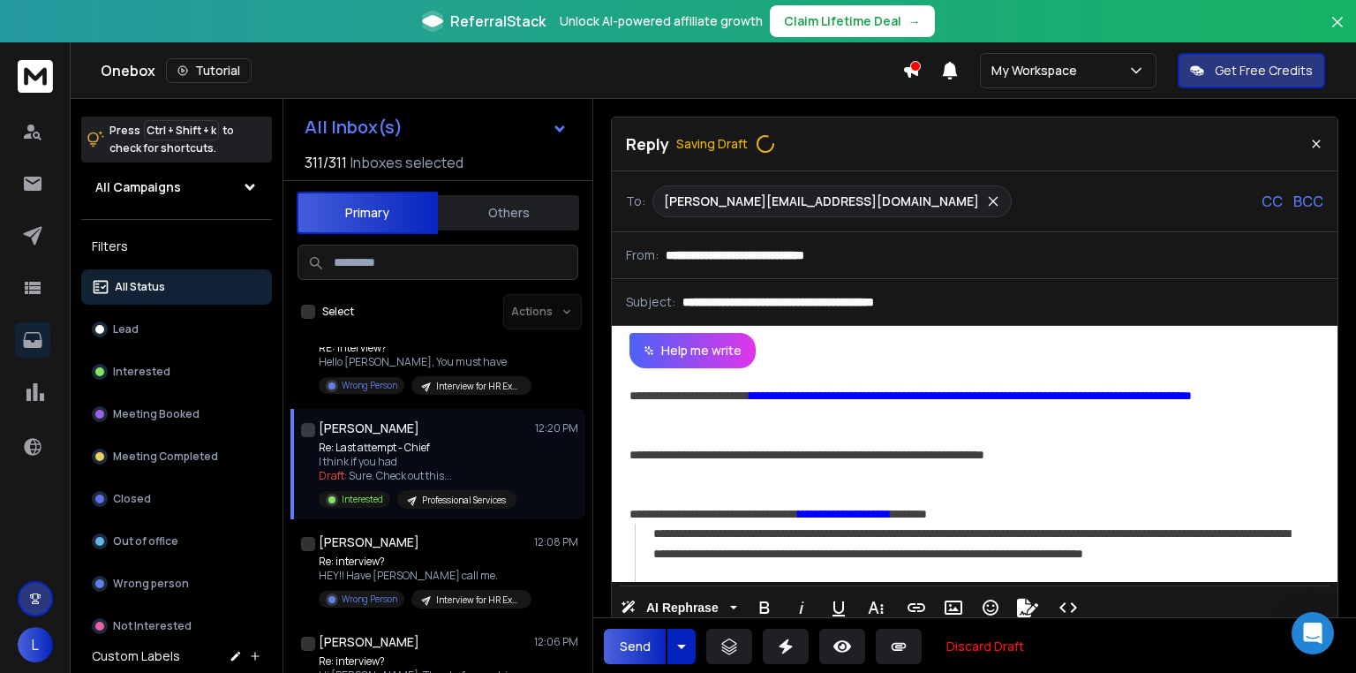
click at [1066, 451] on div "**********" at bounding box center [966, 454] width 675 height 19
click at [1082, 468] on div at bounding box center [974, 473] width 690 height 19
click at [1070, 455] on div "**********" at bounding box center [966, 454] width 675 height 19
click at [1096, 450] on div "**********" at bounding box center [966, 454] width 675 height 19
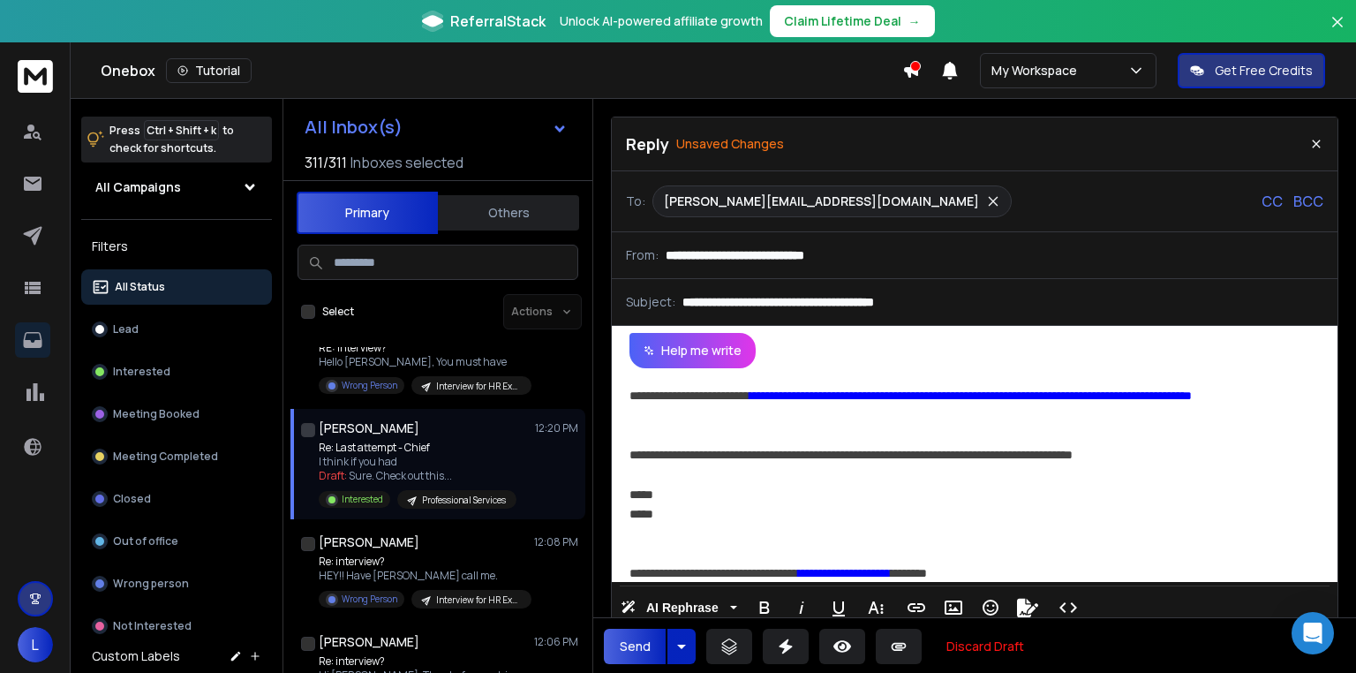
click at [636, 648] on button "Send" at bounding box center [635, 645] width 62 height 35
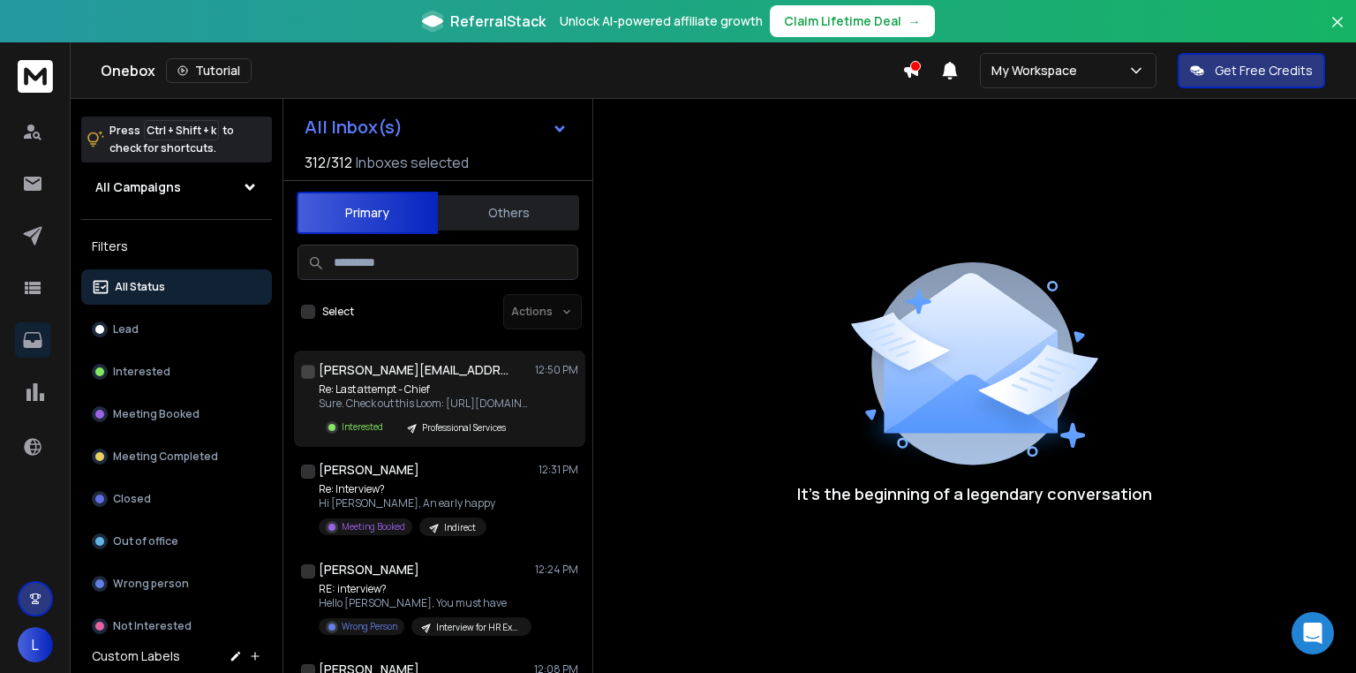
click at [372, 370] on h1 "matt@chiefofchaos.com" at bounding box center [416, 370] width 194 height 18
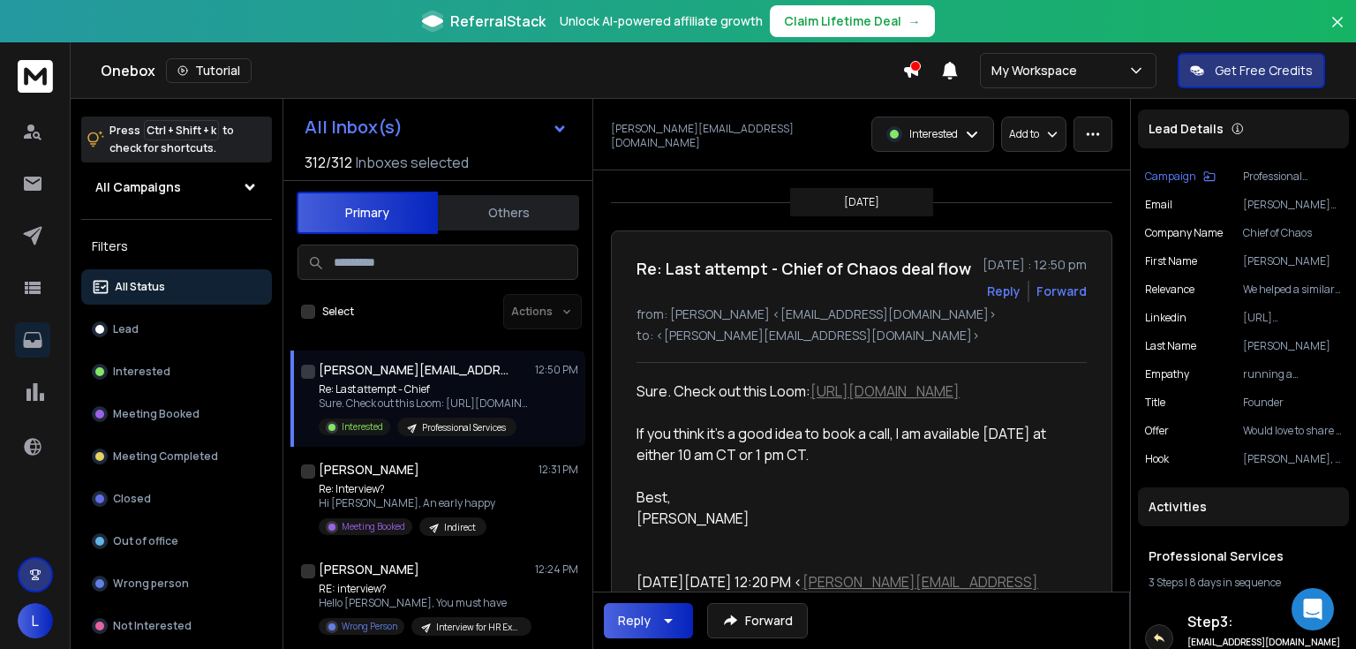
drag, startPoint x: 508, startPoint y: 202, endPoint x: 439, endPoint y: 212, distance: 70.4
click at [508, 202] on button "Others" at bounding box center [508, 212] width 141 height 39
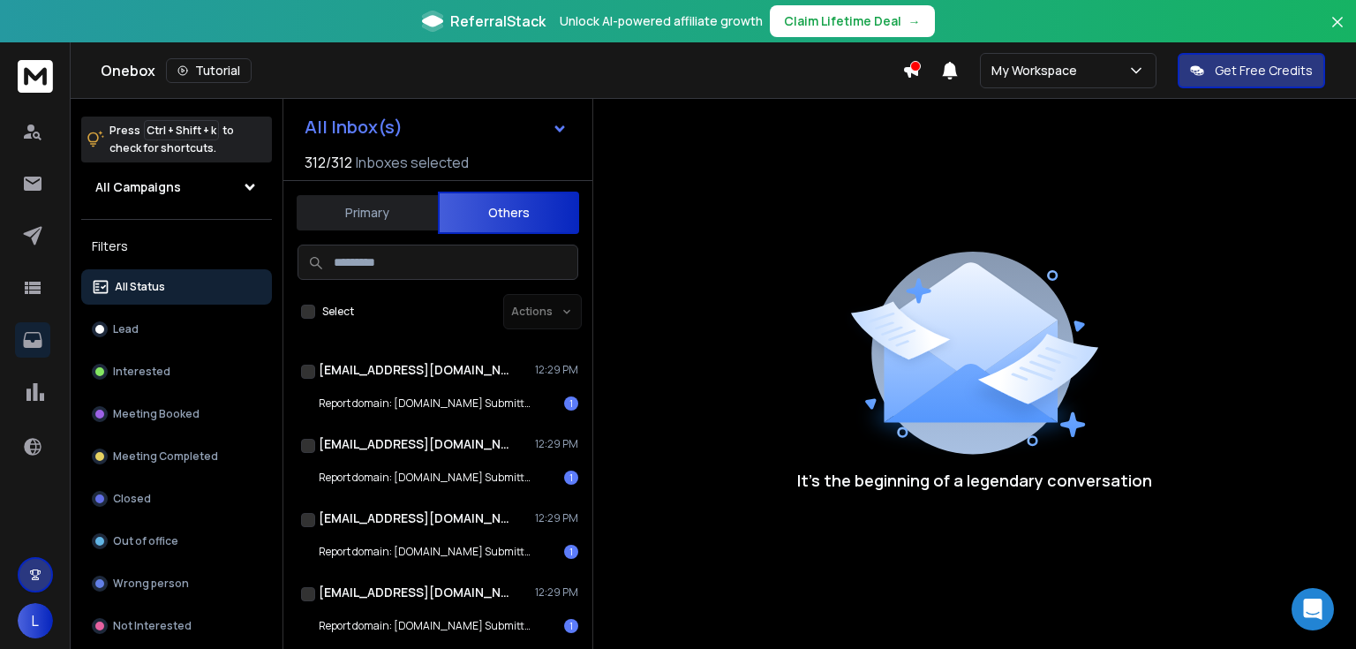
click at [385, 211] on button "Primary" at bounding box center [367, 212] width 141 height 39
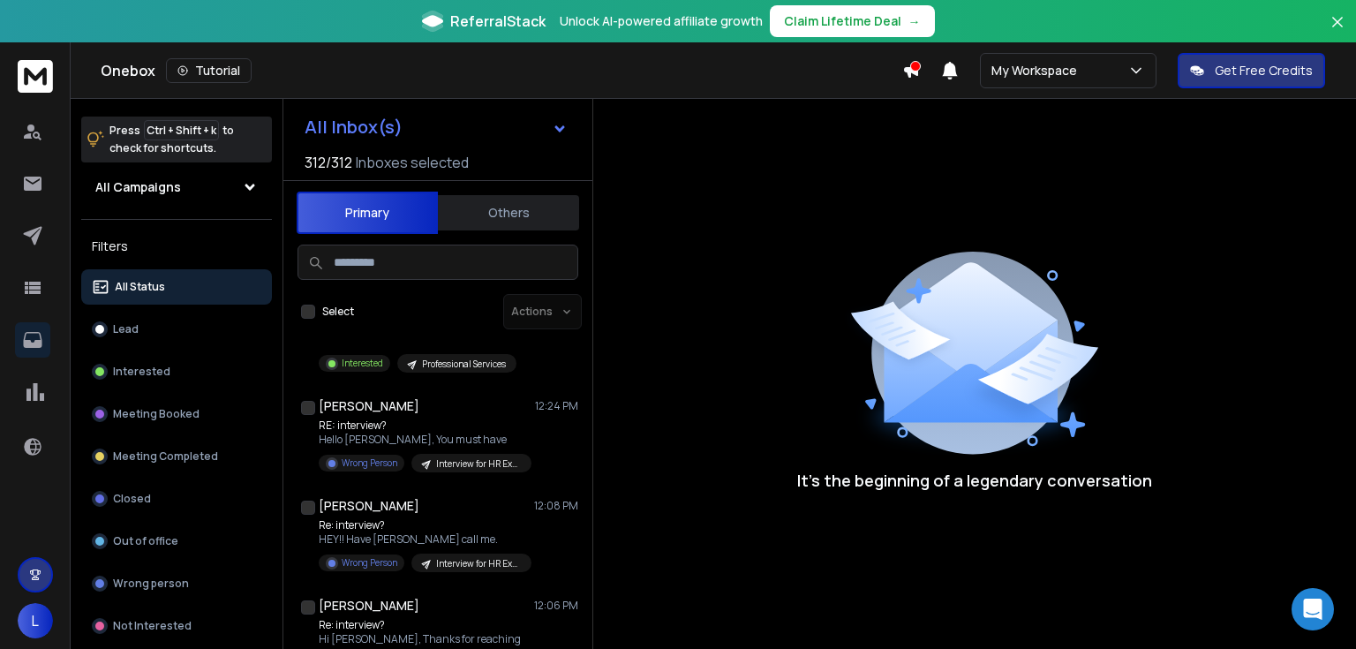
scroll to position [212, 0]
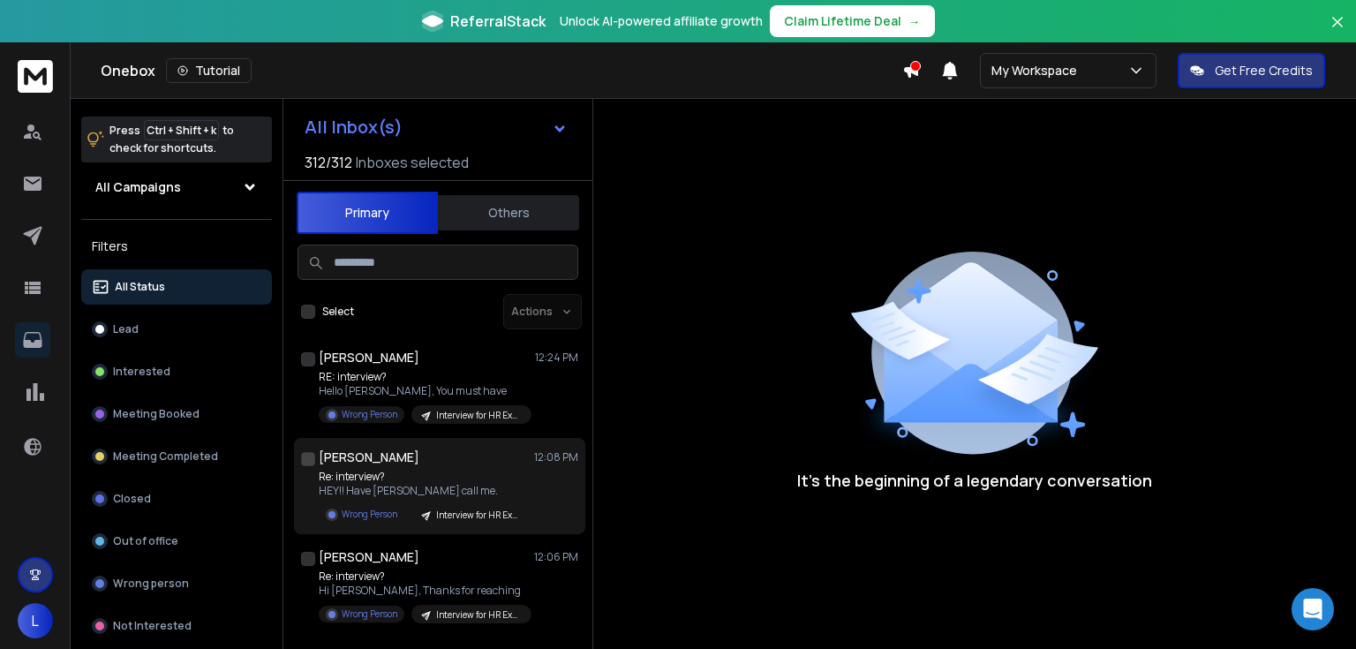
click at [467, 453] on div "Myndi Savoy 12:08 PM" at bounding box center [449, 457] width 260 height 18
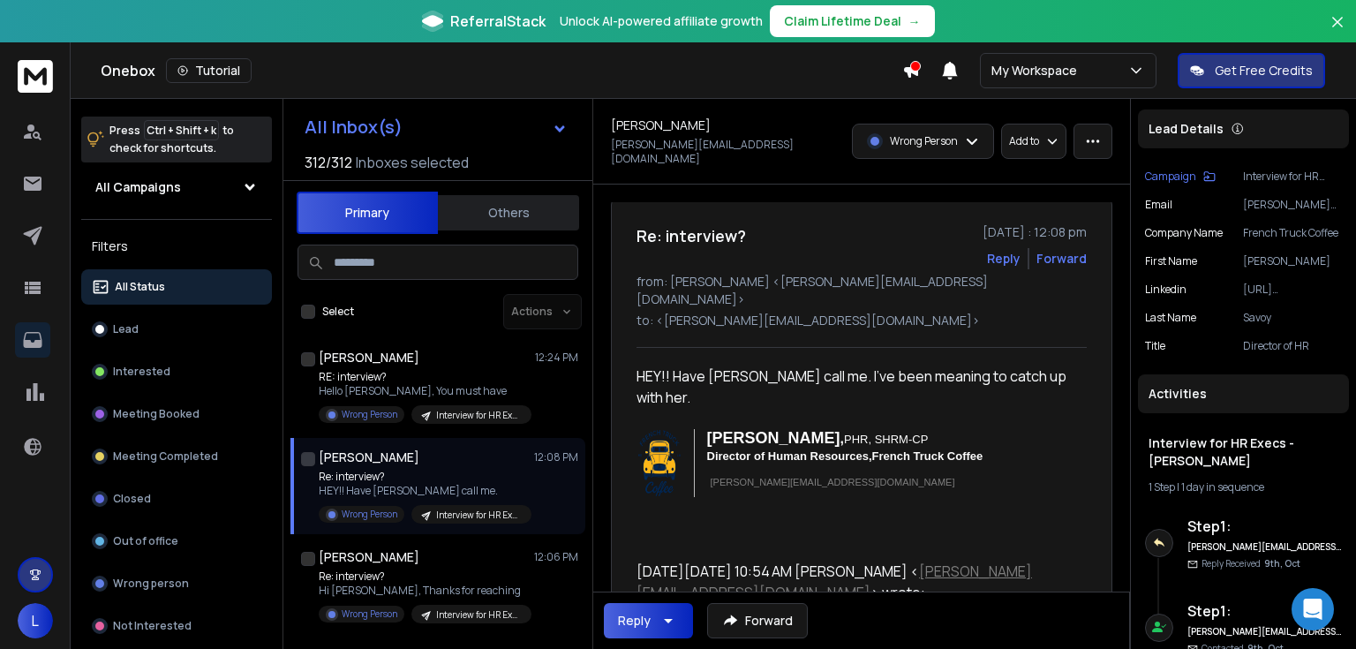
scroll to position [0, 0]
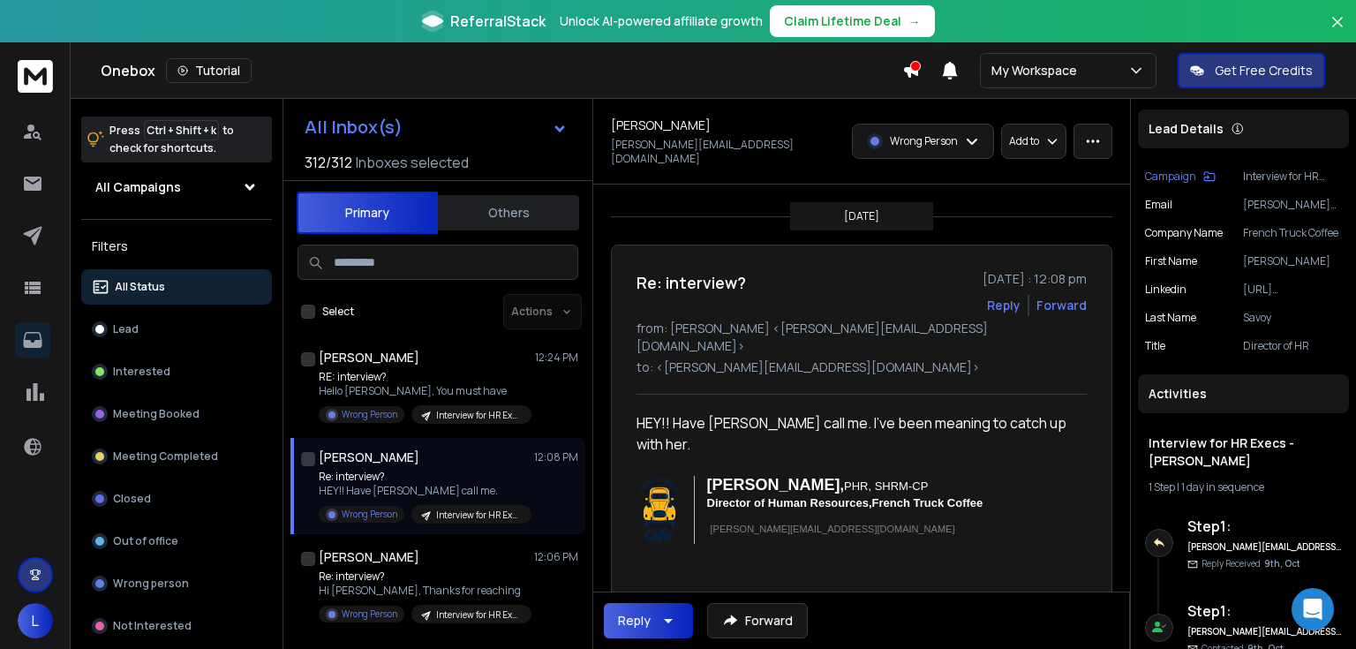
click at [1060, 297] on div "Forward" at bounding box center [1061, 306] width 50 height 18
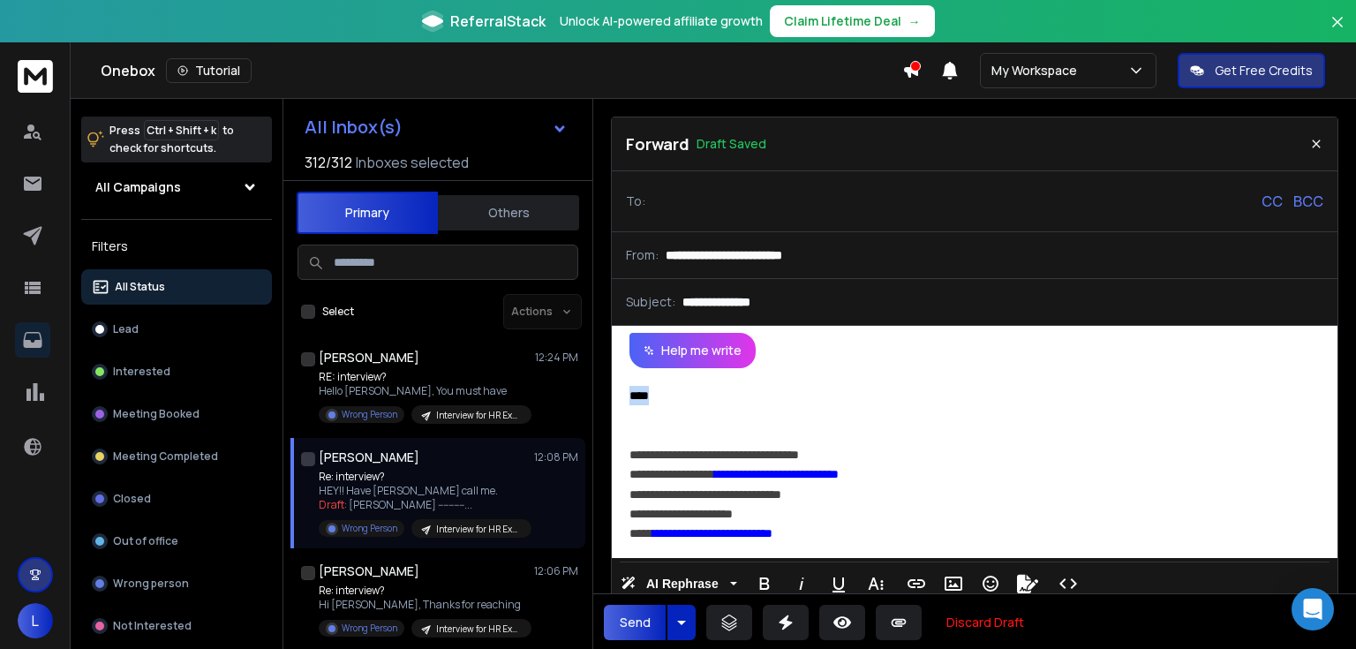
drag, startPoint x: 634, startPoint y: 395, endPoint x: 611, endPoint y: 395, distance: 23.0
click at [612, 395] on div "**********" at bounding box center [975, 463] width 726 height 190
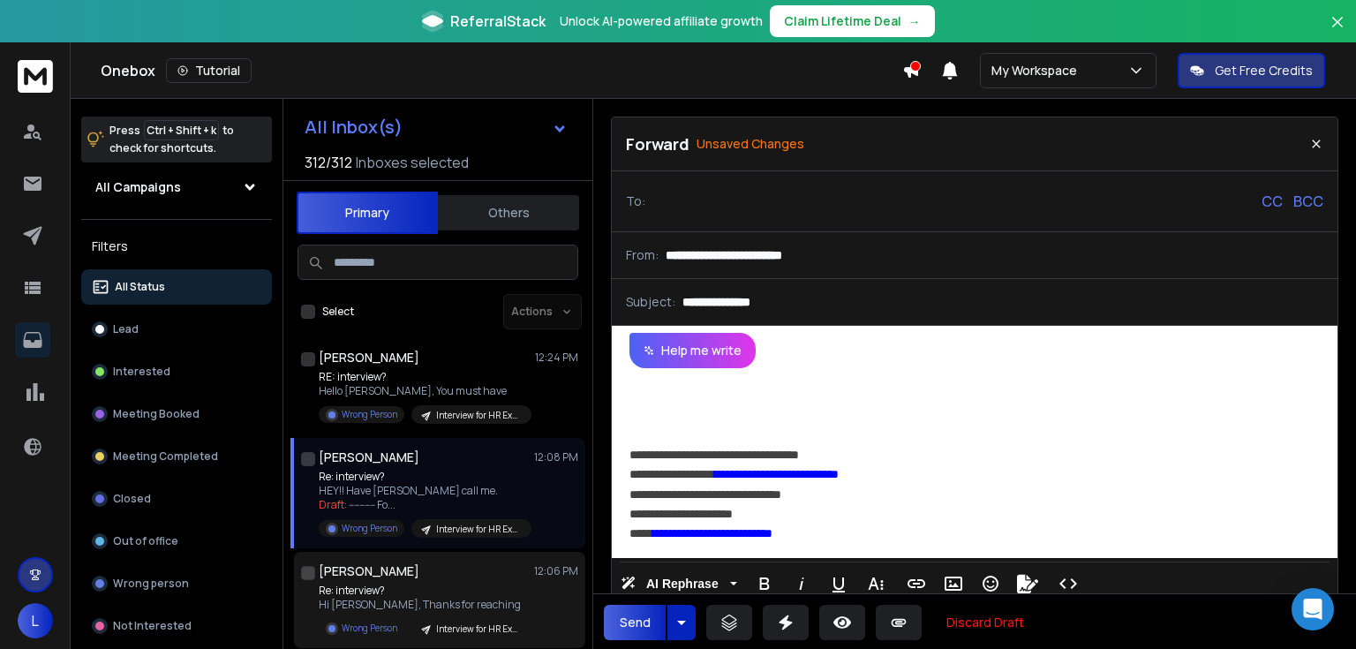
click at [442, 565] on div "Bob Heazlit 12:06 PM" at bounding box center [449, 571] width 260 height 18
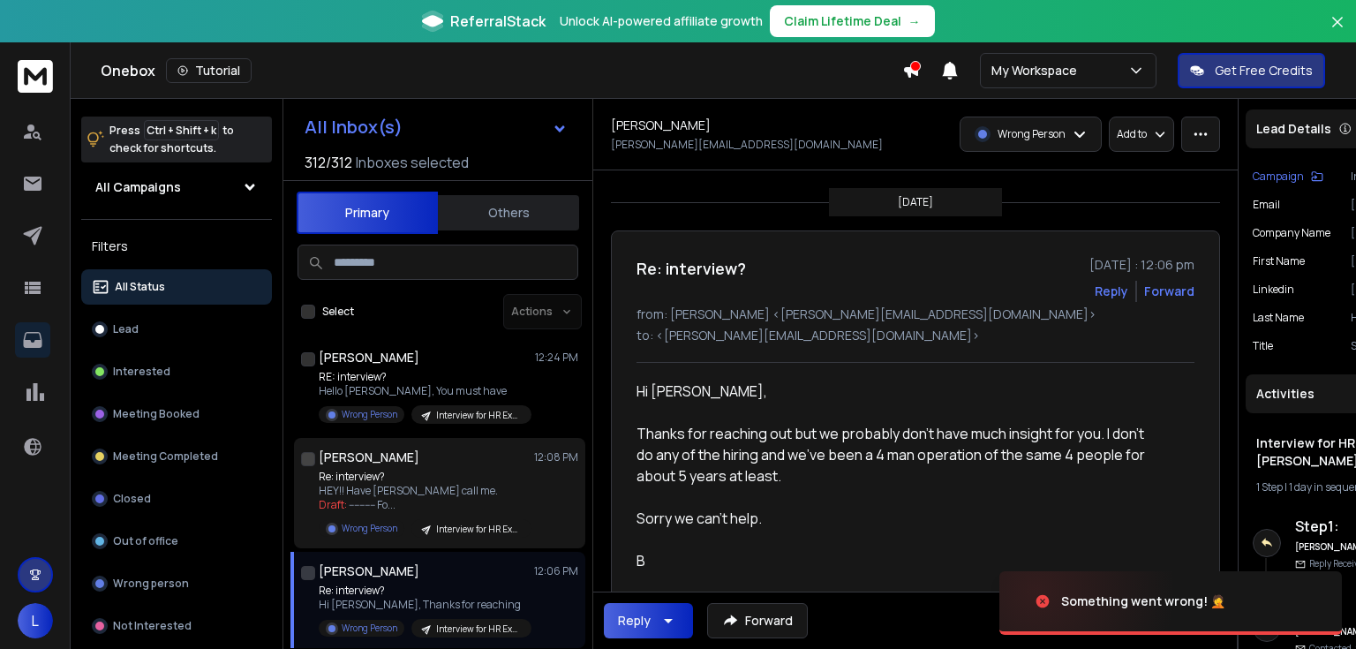
click at [484, 473] on p "Re: interview?" at bounding box center [425, 477] width 212 height 14
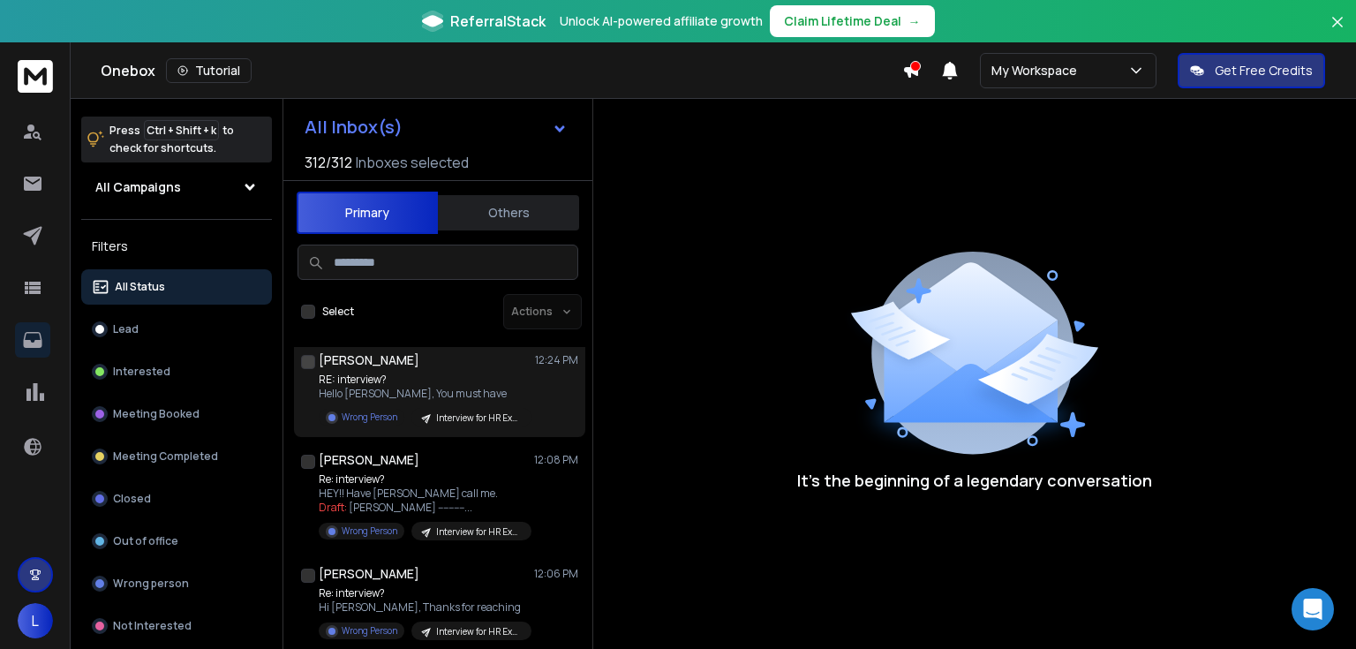
scroll to position [212, 0]
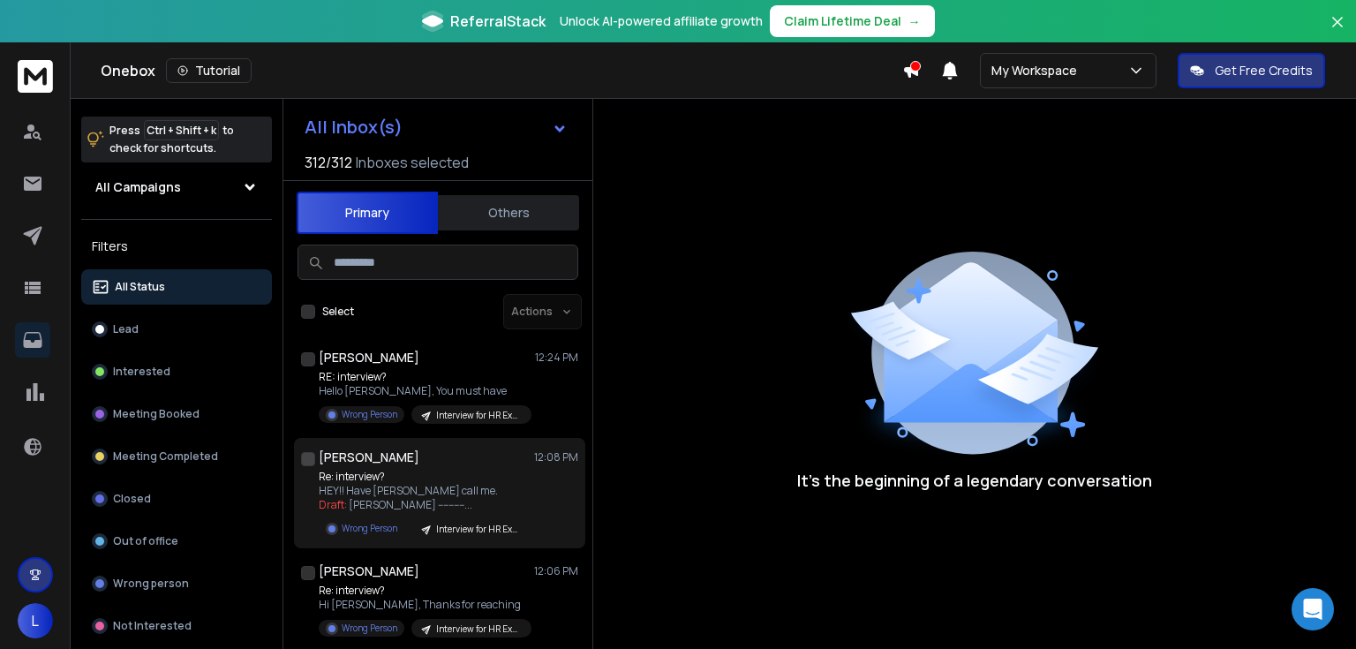
click at [470, 472] on p "Re: interview?" at bounding box center [425, 477] width 212 height 14
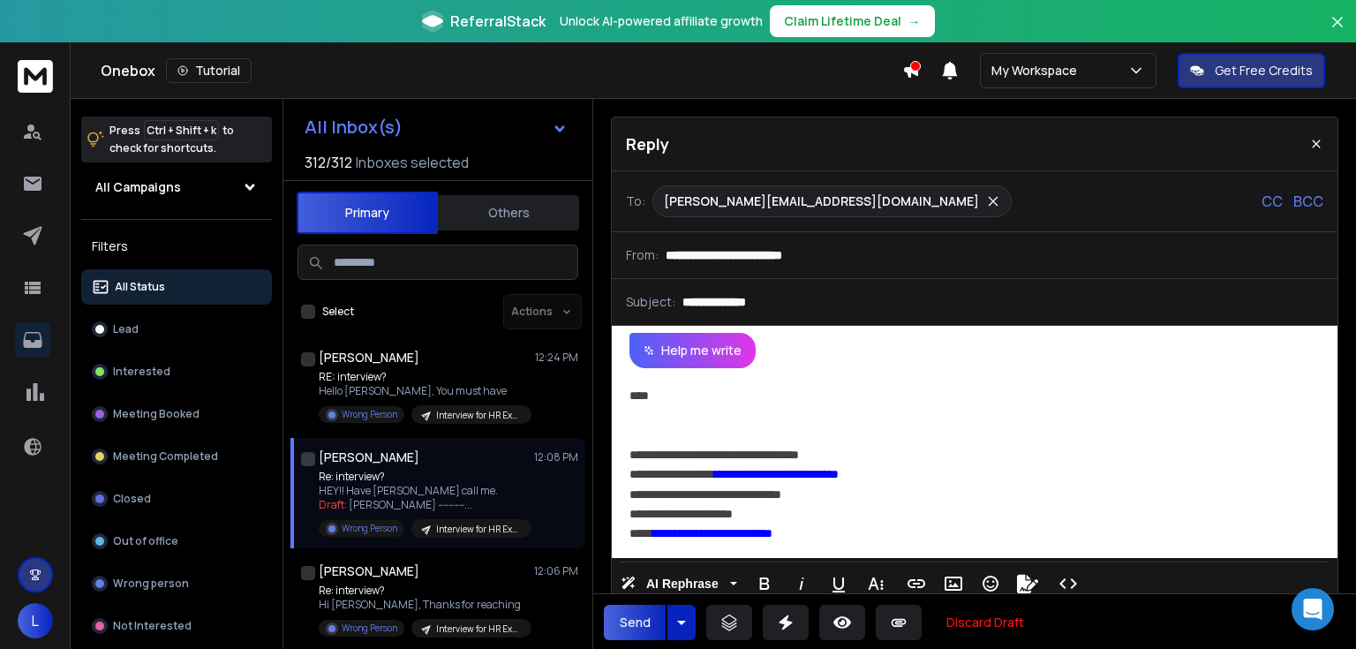
click at [660, 399] on div "****" at bounding box center [966, 395] width 675 height 19
click at [635, 396] on div "****" at bounding box center [966, 395] width 675 height 19
drag, startPoint x: 661, startPoint y: 397, endPoint x: 609, endPoint y: 398, distance: 52.1
click at [609, 398] on div "**********" at bounding box center [974, 464] width 763 height 731
click at [986, 625] on button "Discard Draft" at bounding box center [985, 622] width 106 height 35
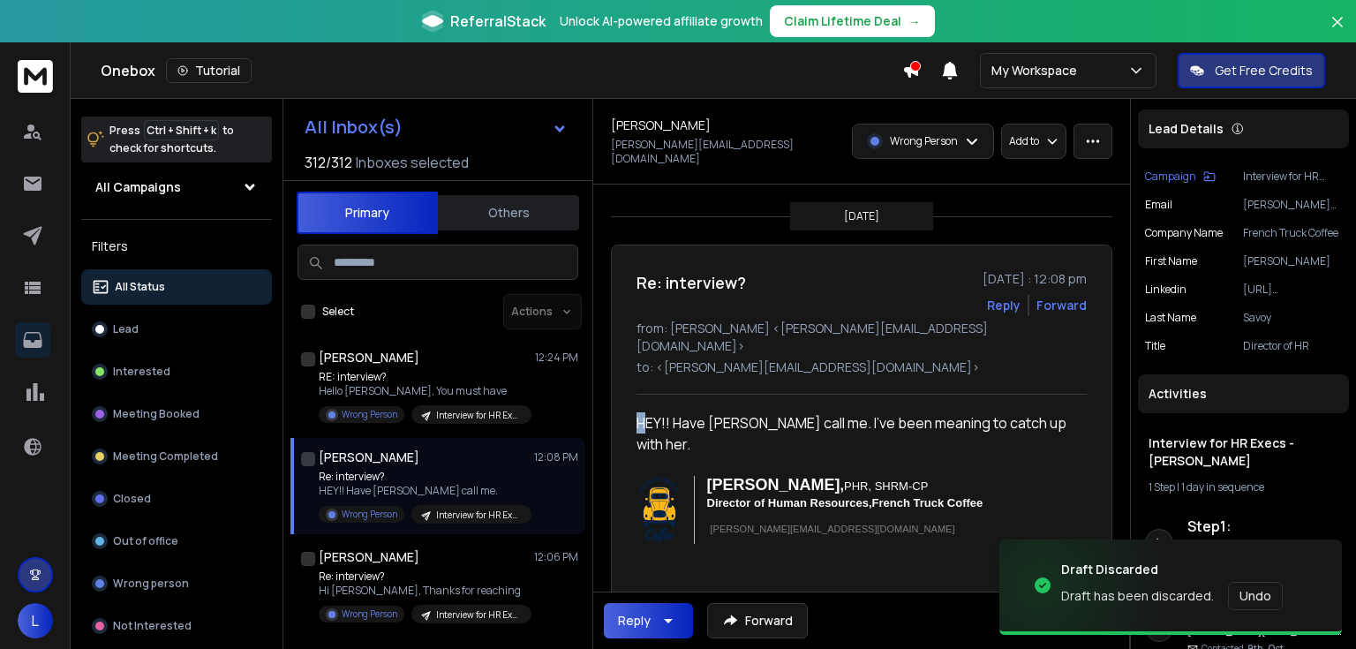
click at [643, 412] on div "HEY!! Have Zina call me. I've been meaning to catch up with her." at bounding box center [854, 433] width 436 height 42
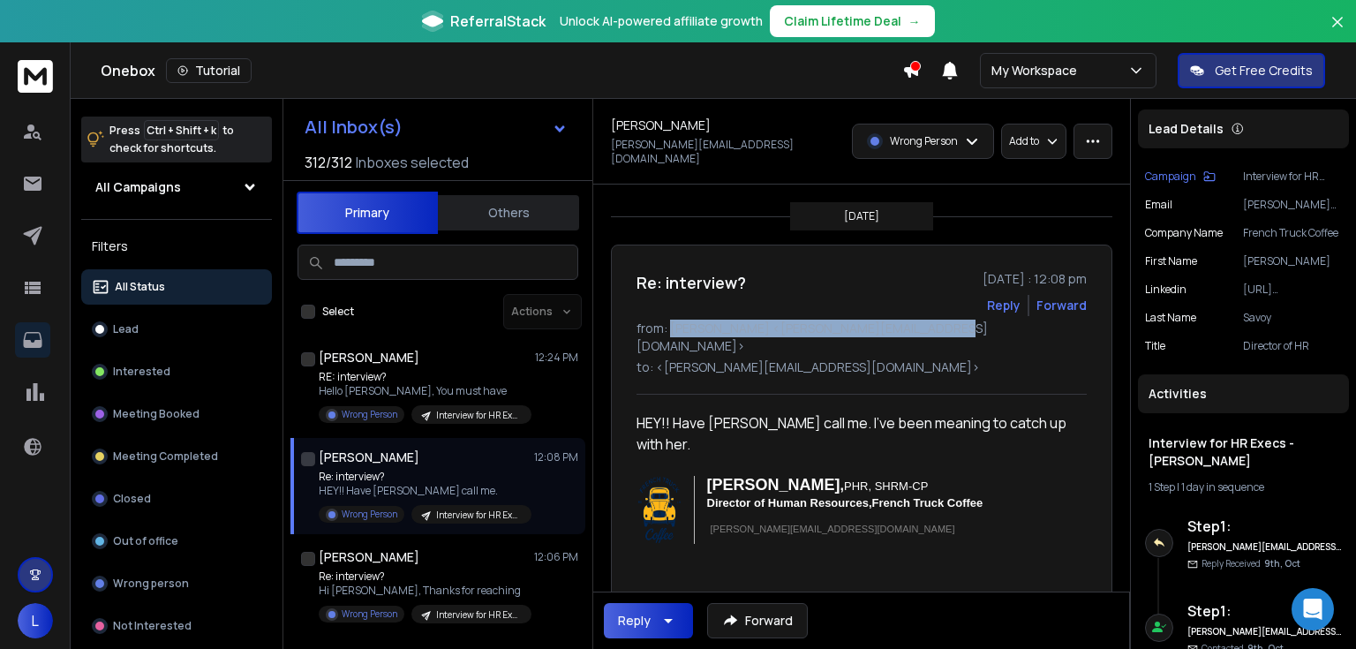
drag, startPoint x: 670, startPoint y: 314, endPoint x: 965, endPoint y: 310, distance: 294.9
click at [965, 320] on p "from: Myndi Savoy <myndi@frenchtruckcoffee.com>" at bounding box center [861, 337] width 450 height 35
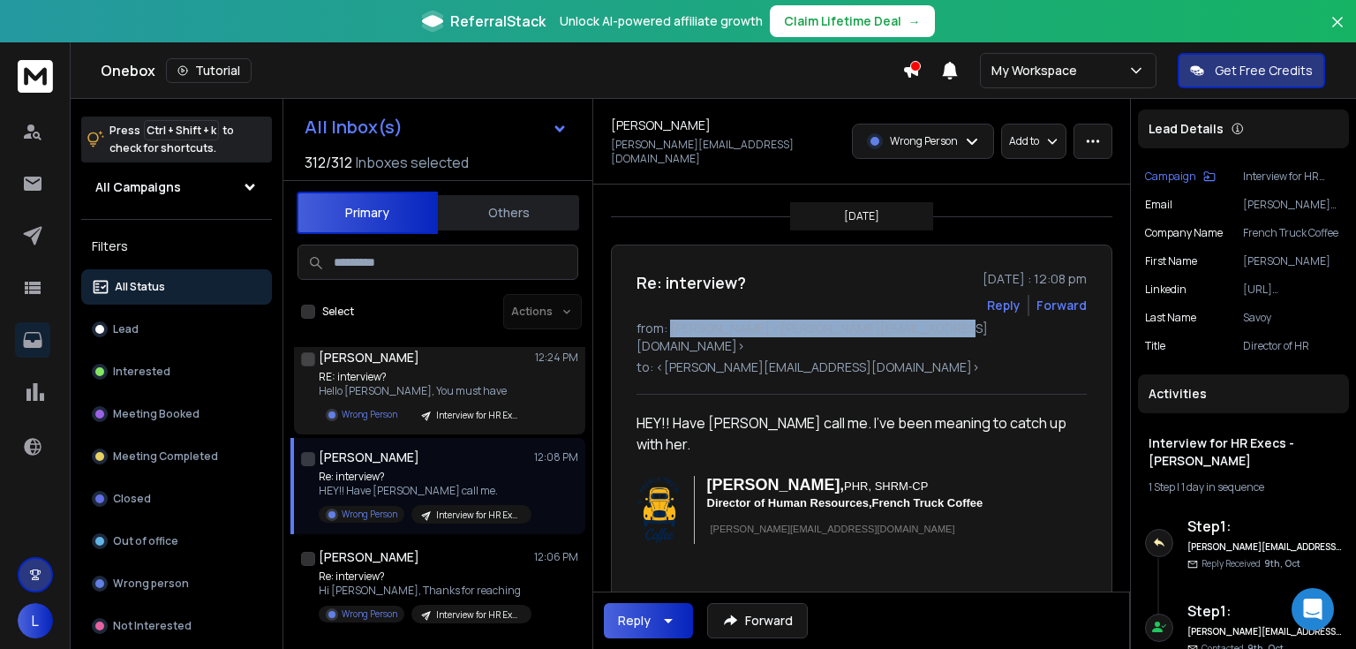
copy p "Myndi Savoy <myndi@frenchtruckcoffee.com>"
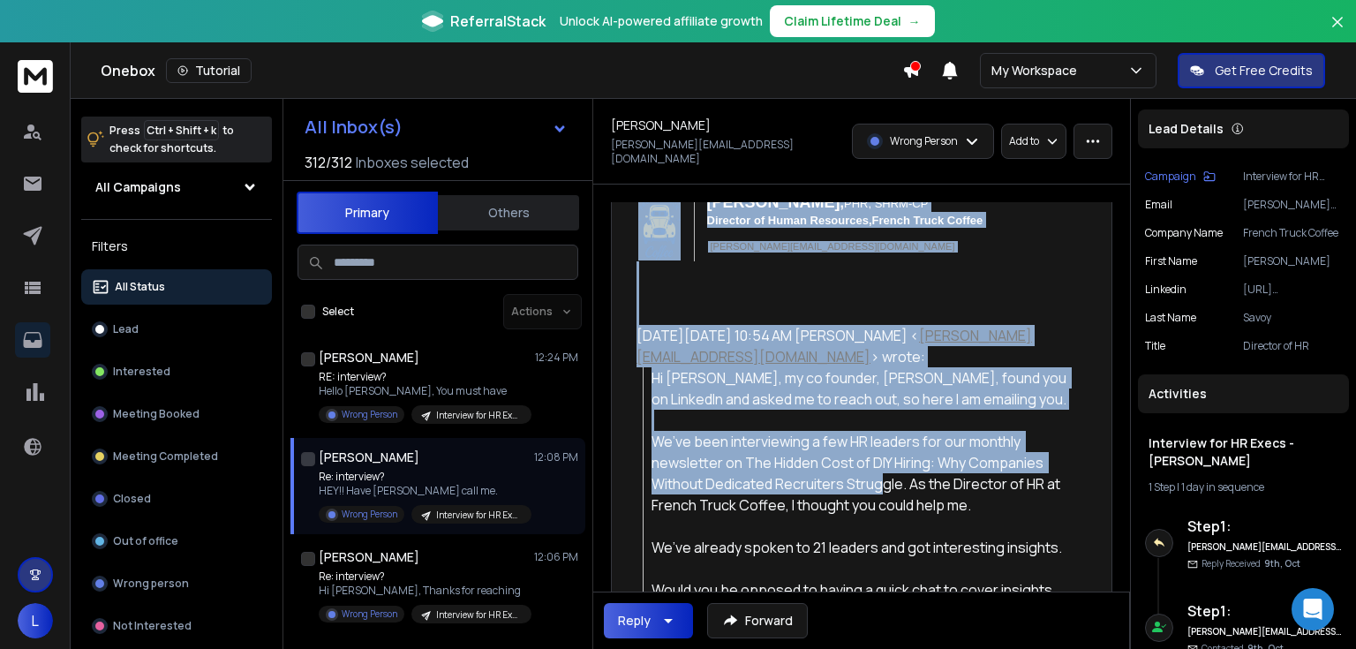
scroll to position [141, 0]
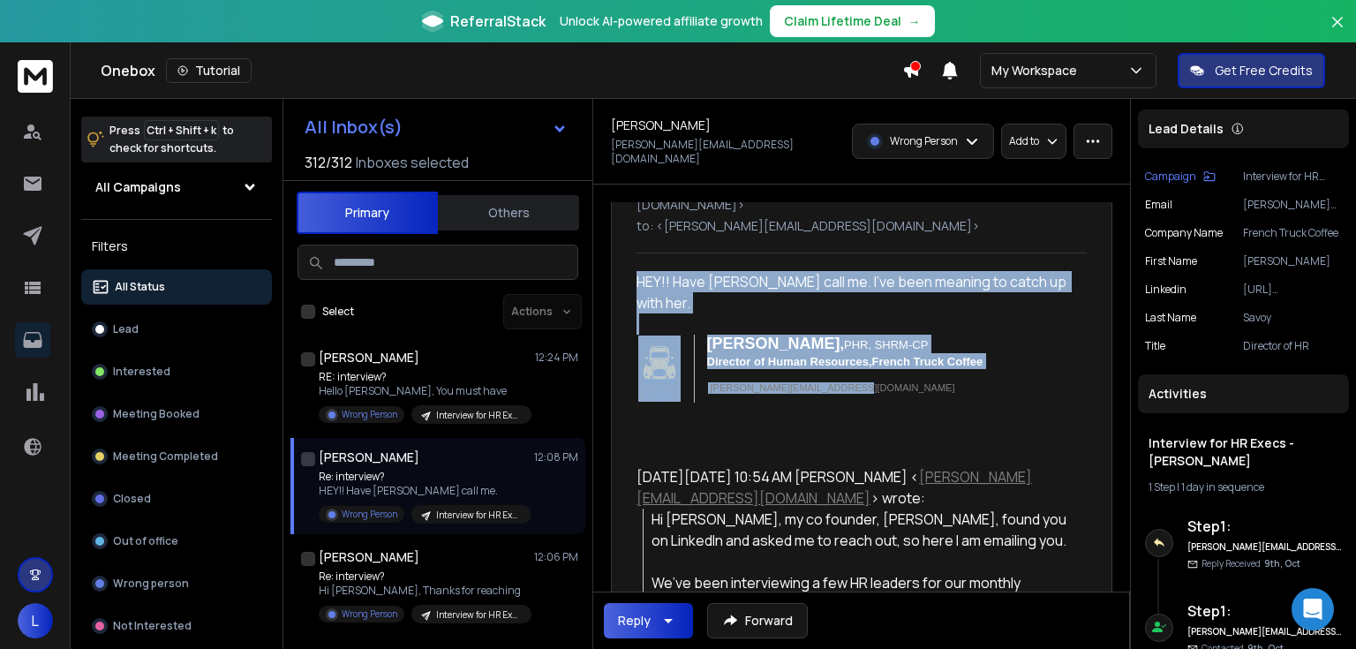
drag, startPoint x: 638, startPoint y: 389, endPoint x: 1025, endPoint y: 329, distance: 391.3
click at [1025, 329] on div "HEY!! Have Zina call me. I've been meaning to catch up with her. Myndi Savoy , …" at bounding box center [854, 358] width 436 height 174
copy div "HEY!! Have Zina call me. I've been meaning to catch up with her. Myndi Savoy , …"
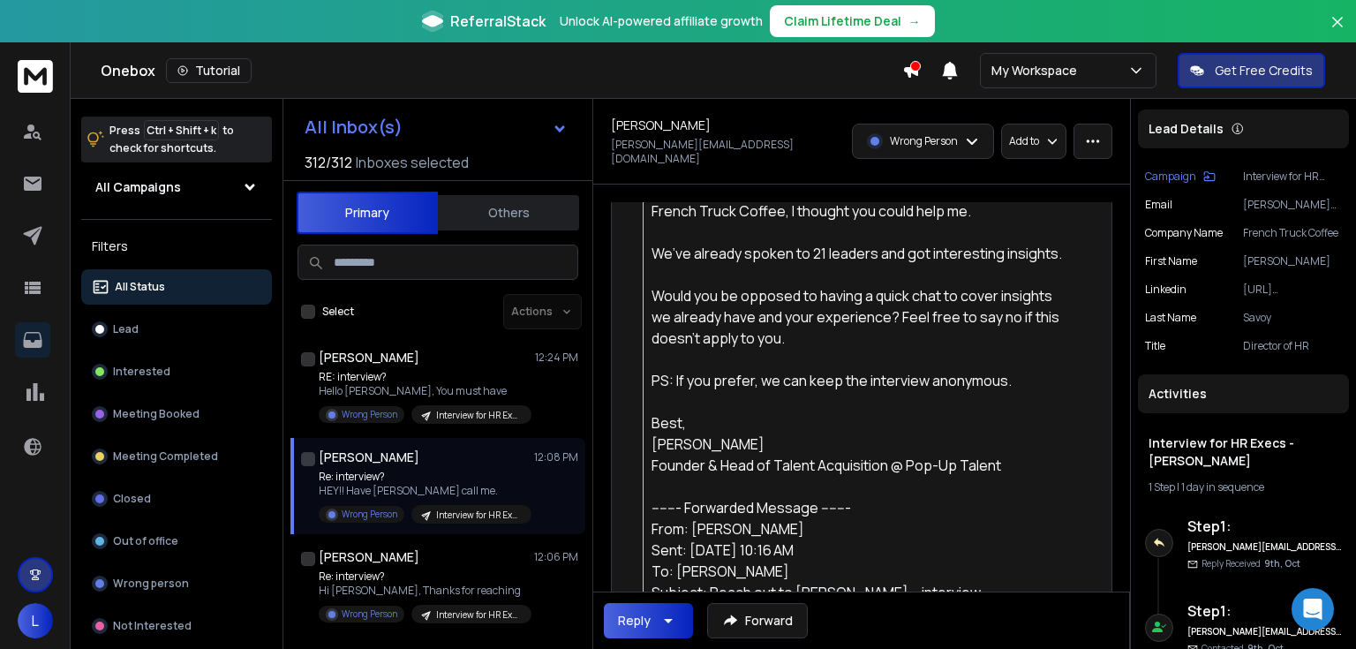
scroll to position [565, 0]
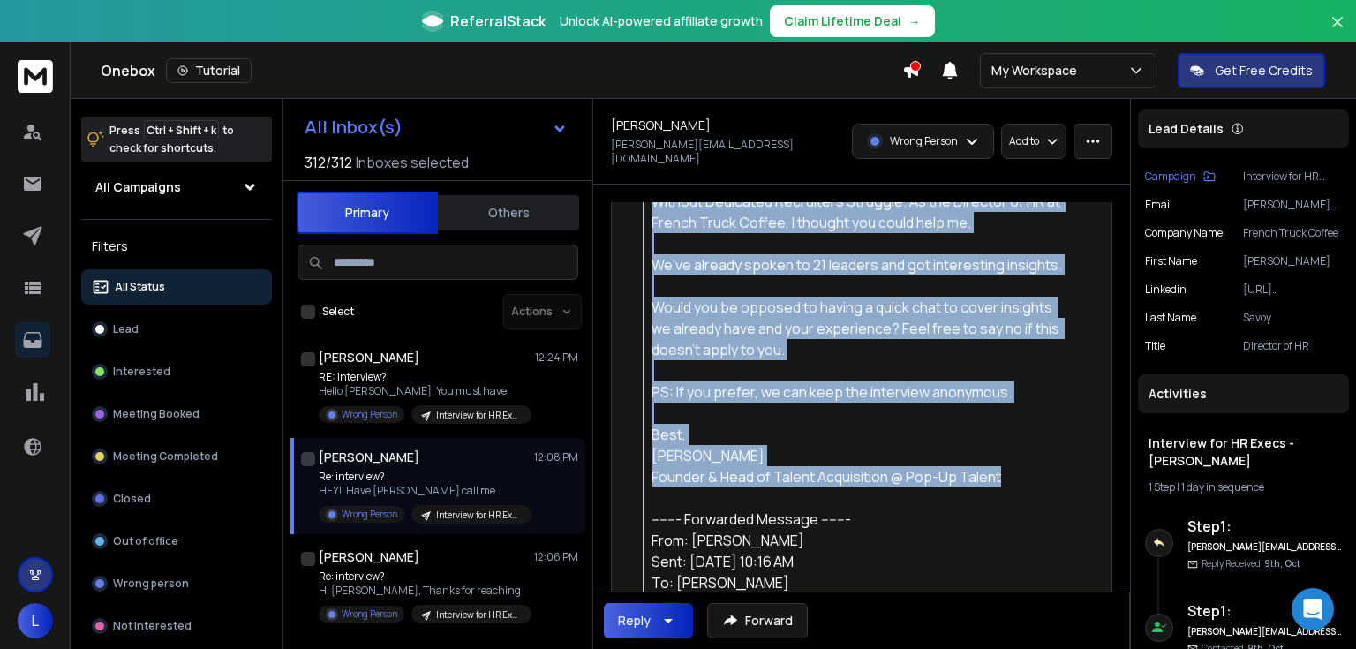
drag, startPoint x: 636, startPoint y: 424, endPoint x: 1010, endPoint y: 425, distance: 374.3
click at [1010, 425] on div "On Thu, Oct 9, 2025 at 10:54 AM Andrew Adelman < a.adelman@popuptalentx.com > w…" at bounding box center [854, 423] width 436 height 763
copy div "On Thu, Oct 9, 2025 at 10:54 AM Andrew Adelman < a.adelman@popuptalentx.com > w…"
click at [521, 219] on button "Others" at bounding box center [508, 212] width 141 height 39
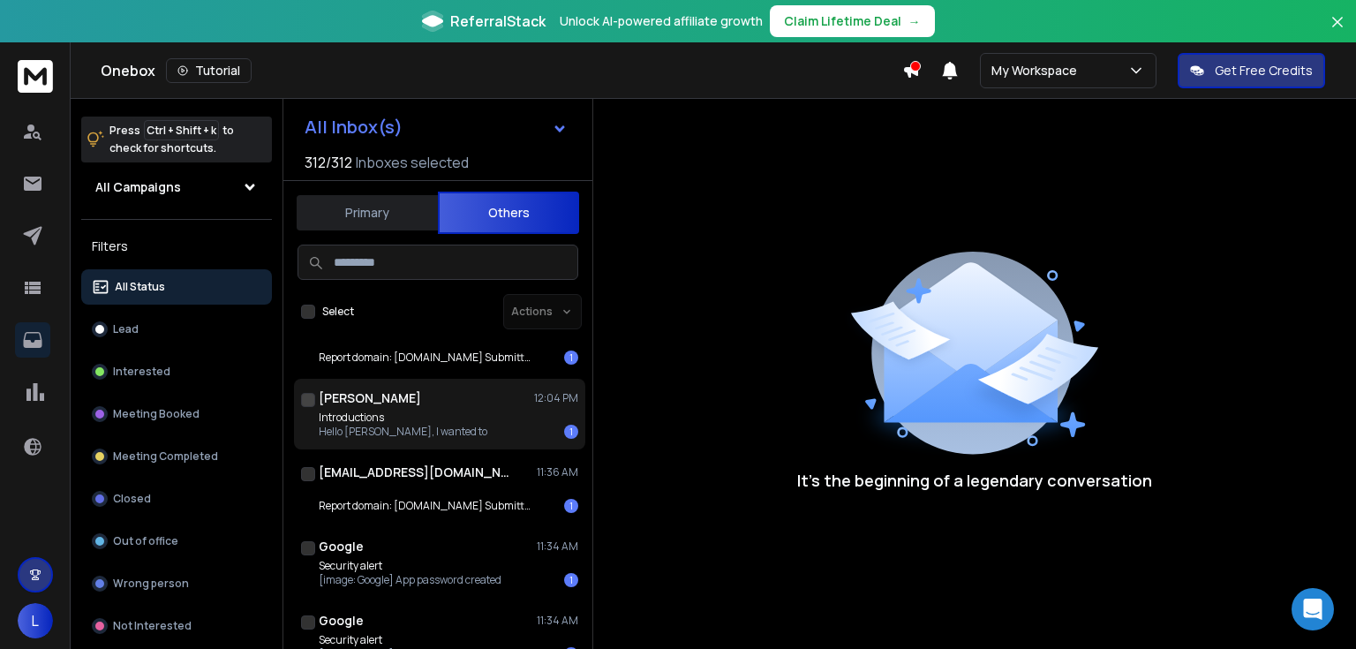
click at [434, 403] on div "Marcel Wieder 12:04 PM" at bounding box center [449, 398] width 260 height 18
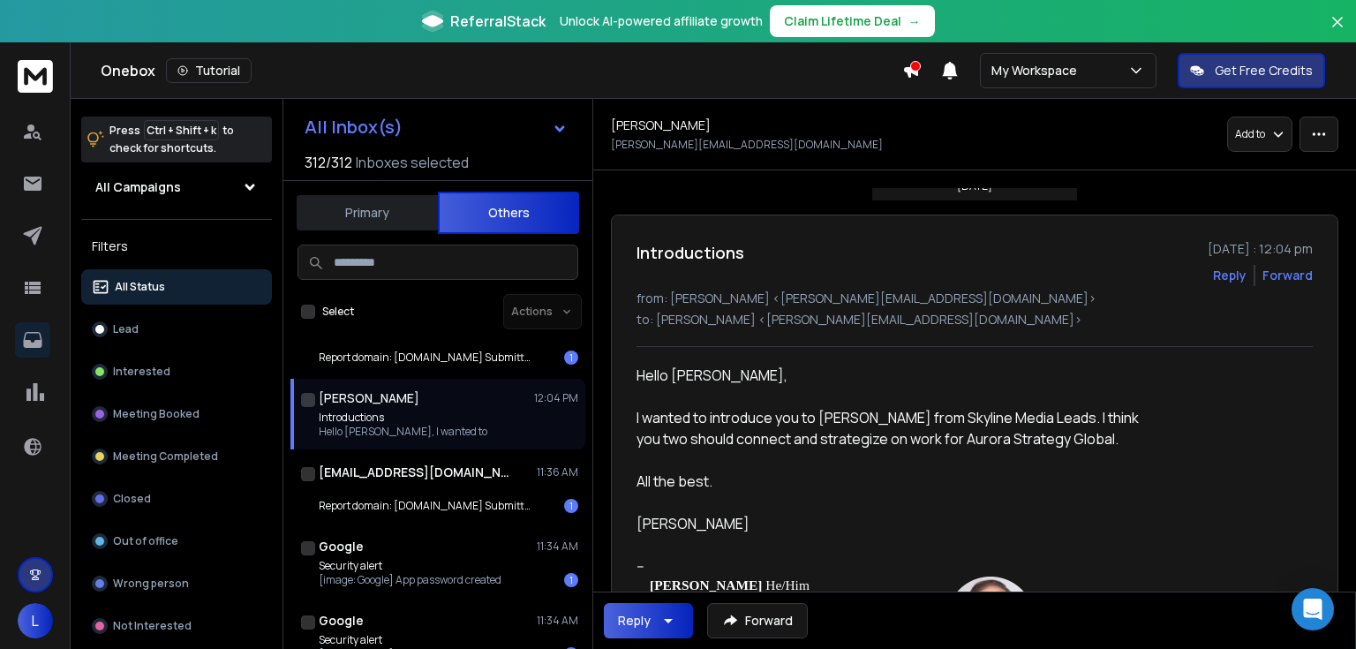
scroll to position [0, 0]
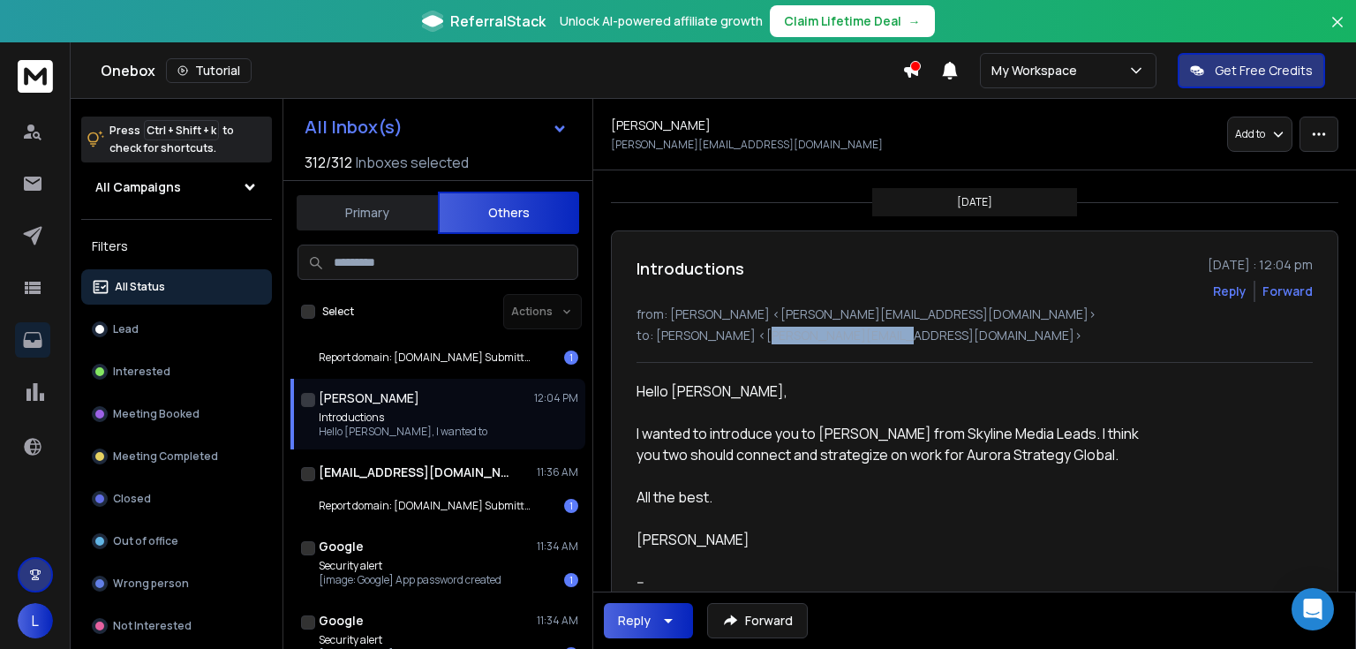
drag, startPoint x: 899, startPoint y: 341, endPoint x: 767, endPoint y: 343, distance: 131.5
click at [767, 343] on div "Introductions 9 October 2025 : 12:04 pm Reply Forward from: Marcel Wieder <marc…" at bounding box center [974, 653] width 676 height 794
copy p "thehumblecompany.co"
click at [638, 628] on div "Reply" at bounding box center [634, 621] width 33 height 18
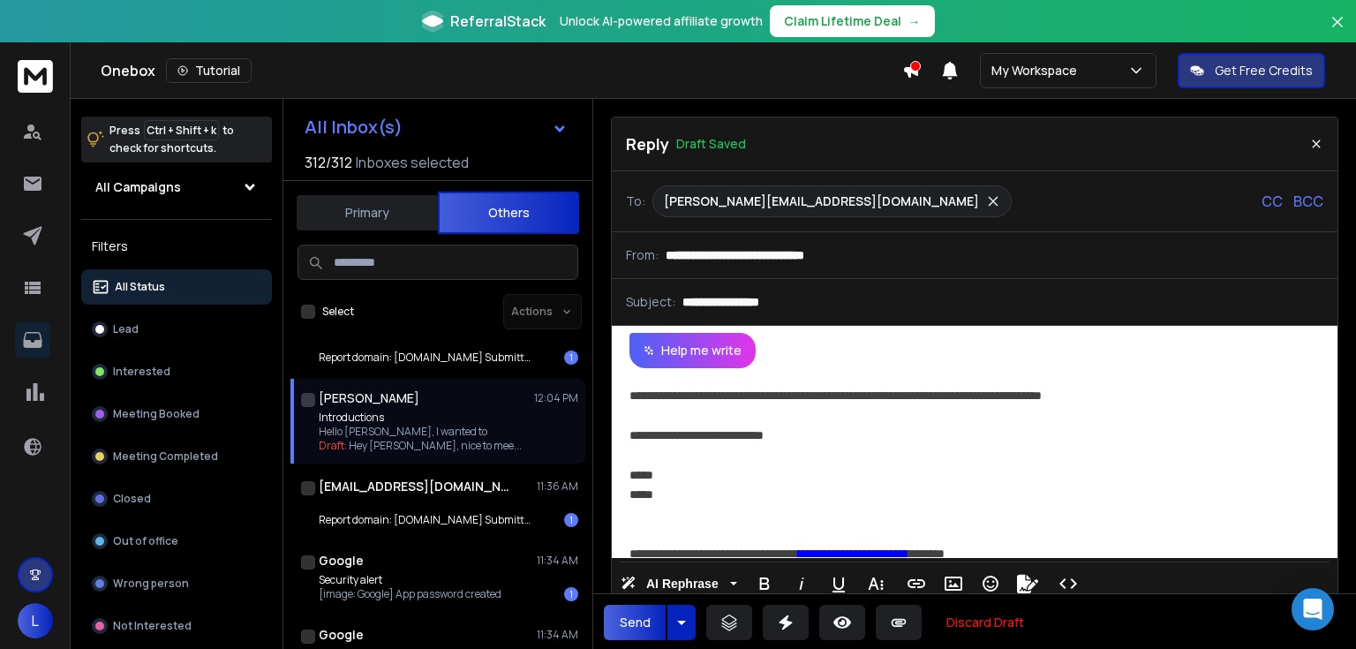
click at [1162, 399] on div "**********" at bounding box center [966, 445] width 675 height 118
drag, startPoint x: 1090, startPoint y: 397, endPoint x: 1130, endPoint y: 396, distance: 39.7
click at [1130, 396] on div "**********" at bounding box center [966, 445] width 675 height 118
click at [778, 388] on div "**********" at bounding box center [966, 445] width 675 height 118
click at [998, 393] on div "**********" at bounding box center [966, 445] width 675 height 118
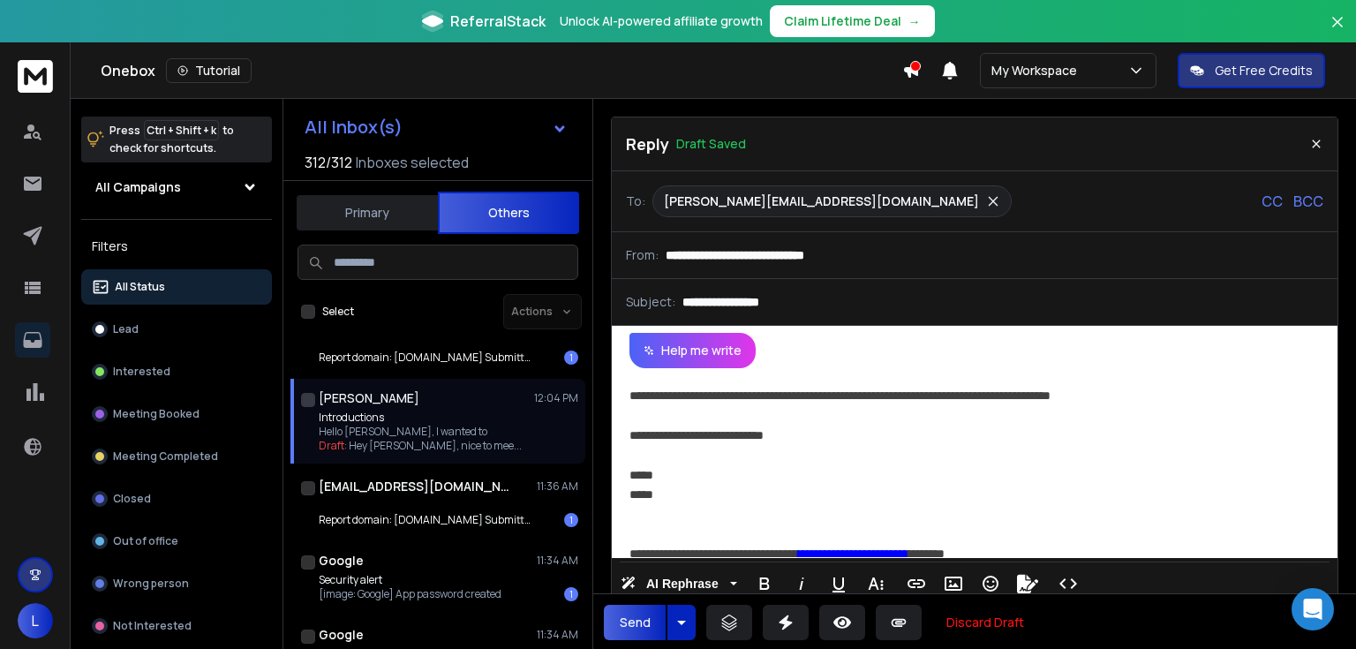
click at [937, 401] on div "**********" at bounding box center [966, 445] width 675 height 118
click at [627, 625] on button "Send" at bounding box center [635, 622] width 62 height 35
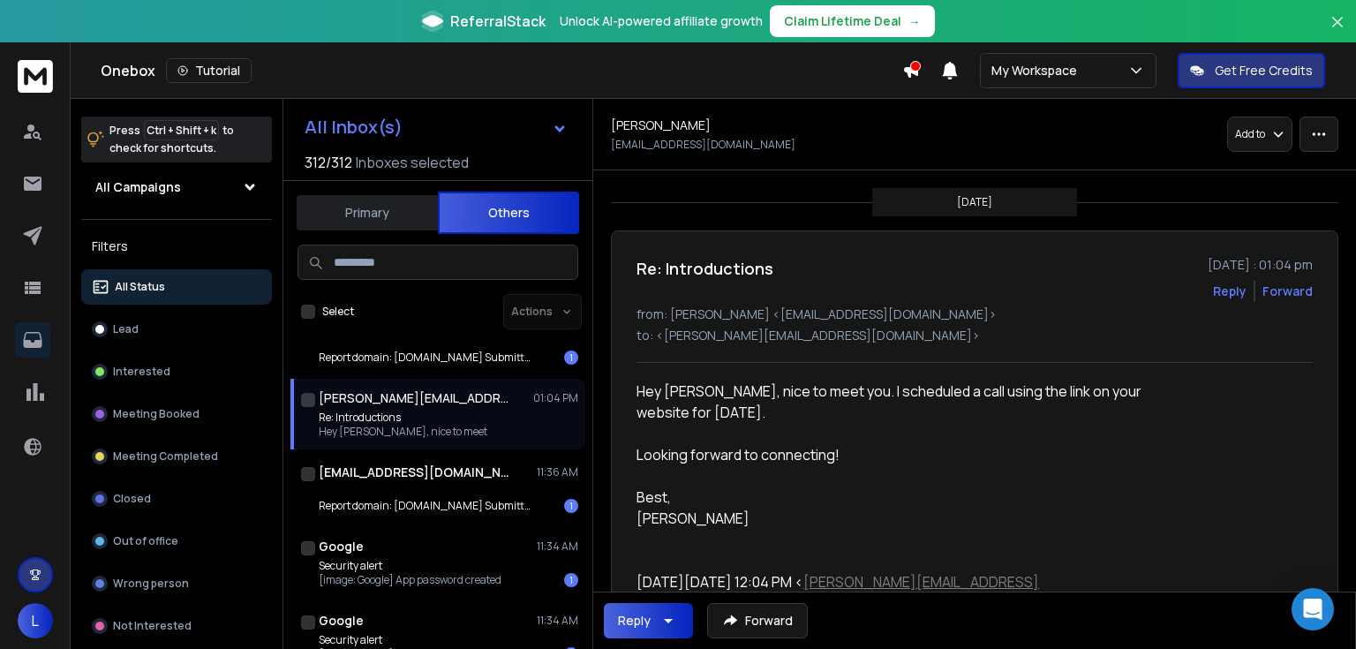
click at [405, 207] on button "Primary" at bounding box center [367, 212] width 141 height 39
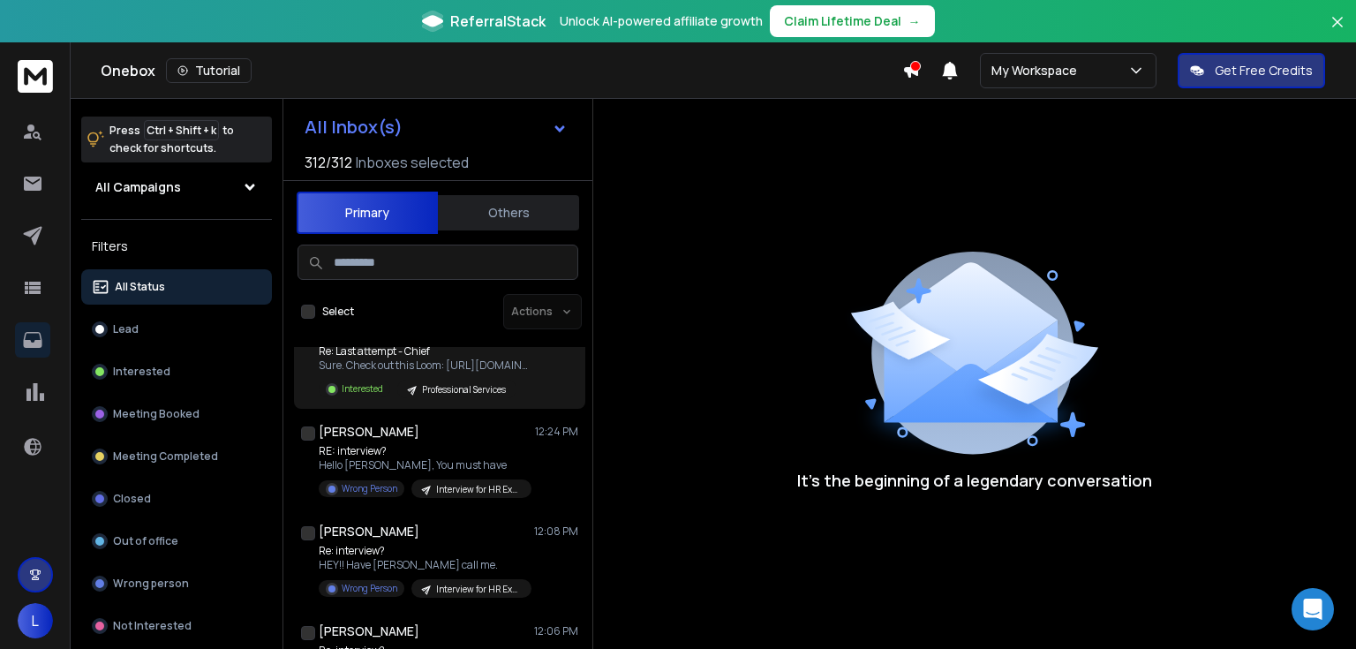
scroll to position [141, 0]
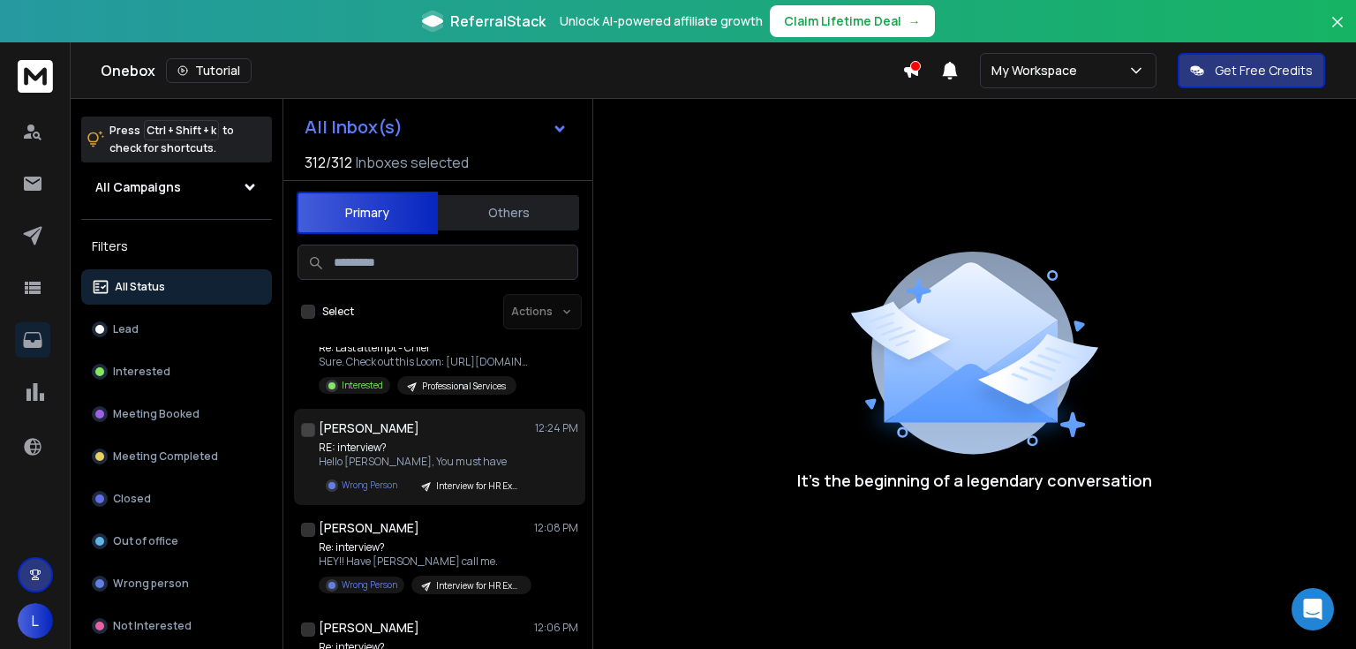
click at [447, 436] on div "Denise Clavesilla 12:24 PM" at bounding box center [449, 428] width 260 height 18
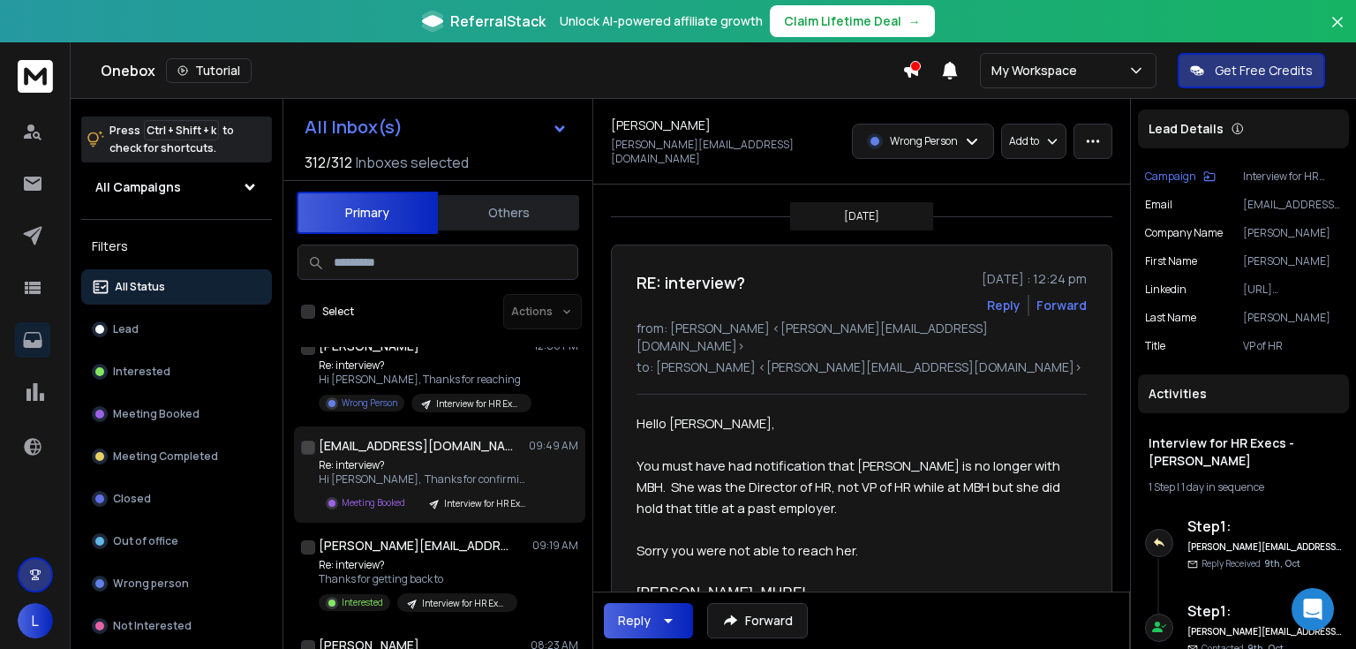
scroll to position [424, 0]
click at [463, 468] on p "Re: interview?" at bounding box center [425, 464] width 212 height 14
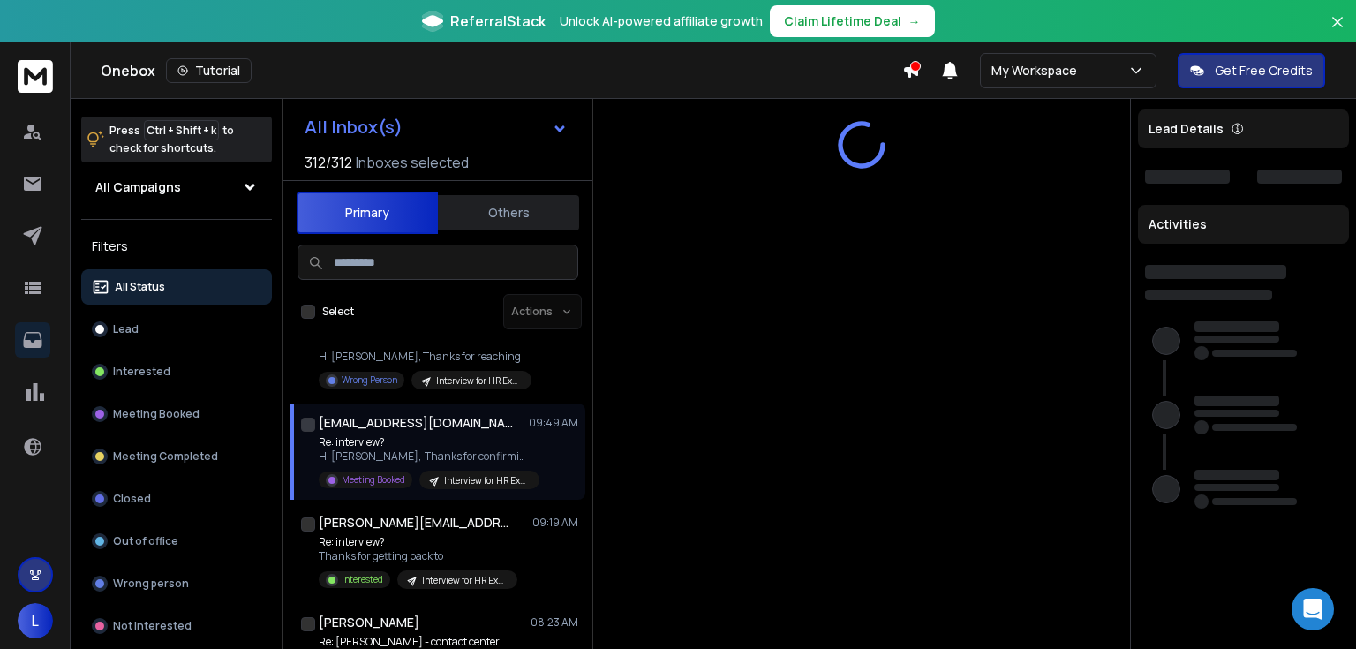
scroll to position [494, 0]
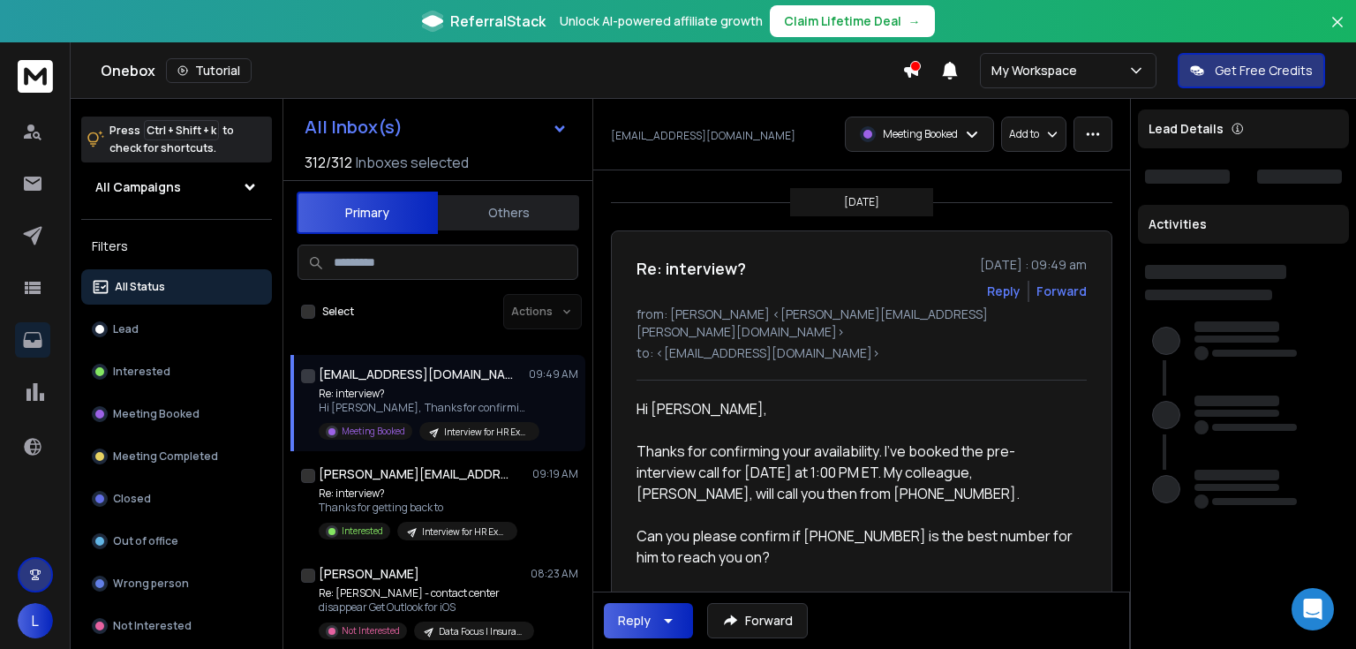
click at [463, 468] on div "irina@thekelsey.org 09:19 AM" at bounding box center [449, 474] width 260 height 18
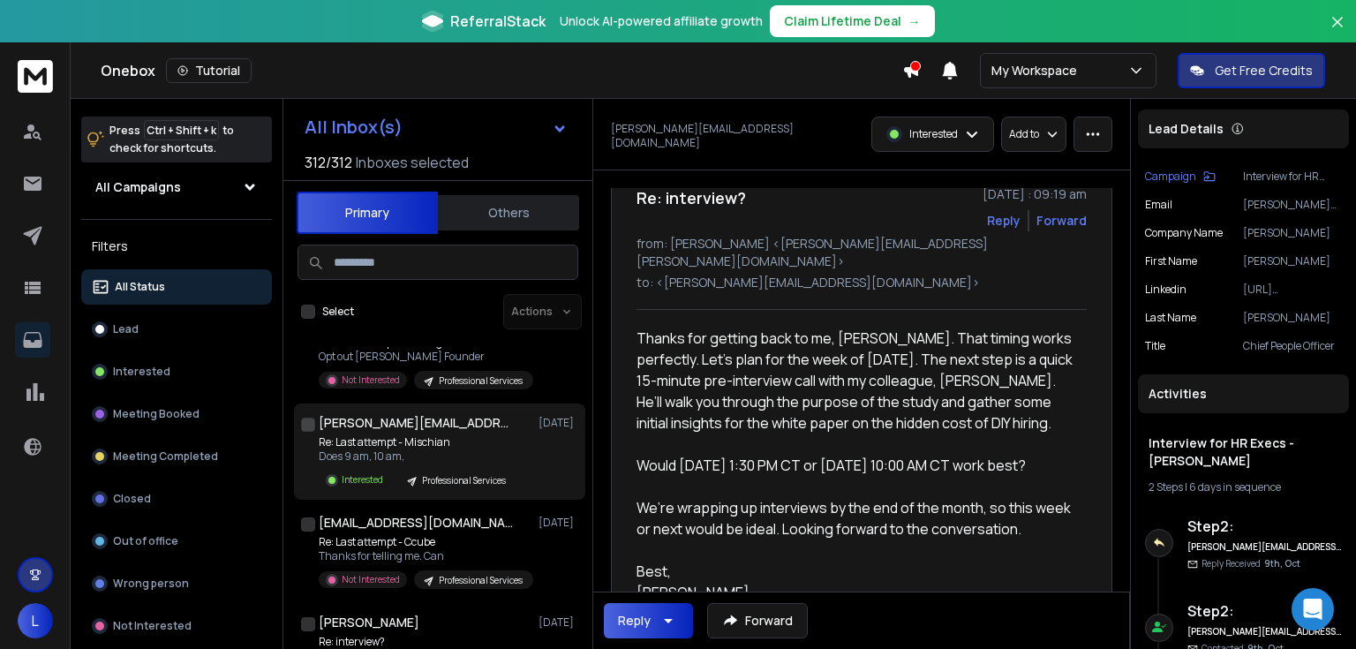
scroll to position [1059, 0]
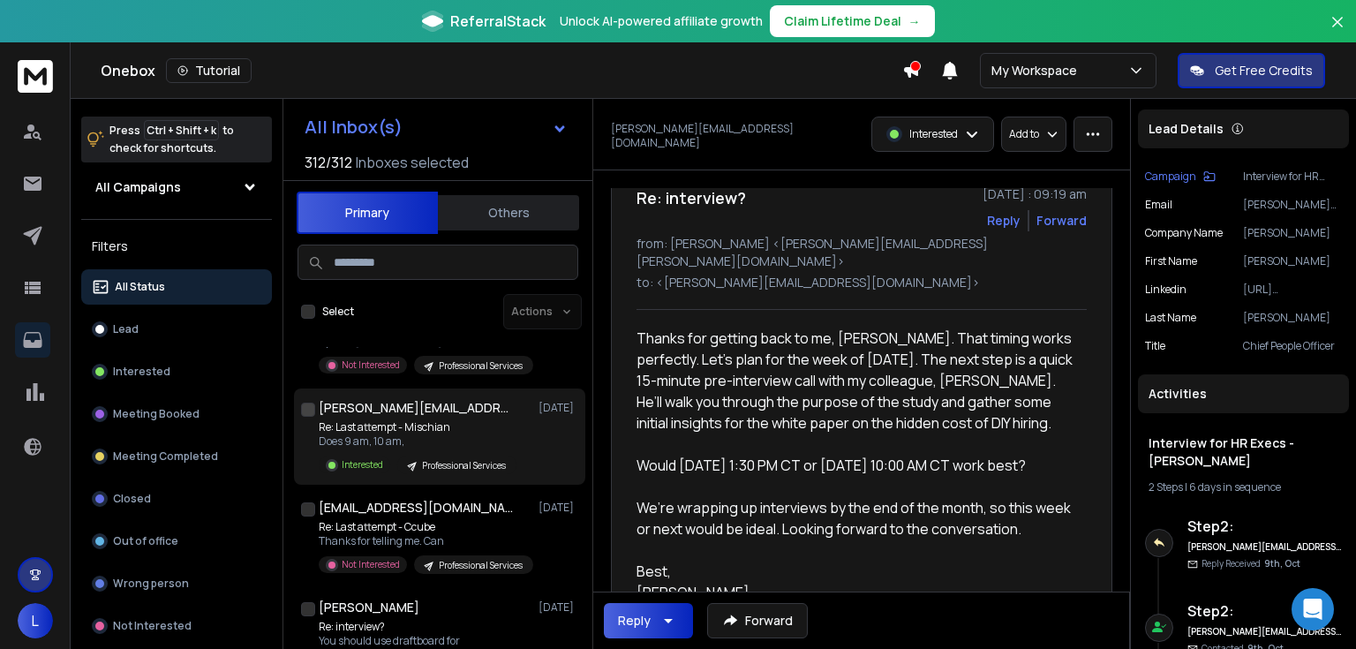
click at [391, 426] on p "Re: Last attempt - Mischian" at bounding box center [418, 427] width 198 height 14
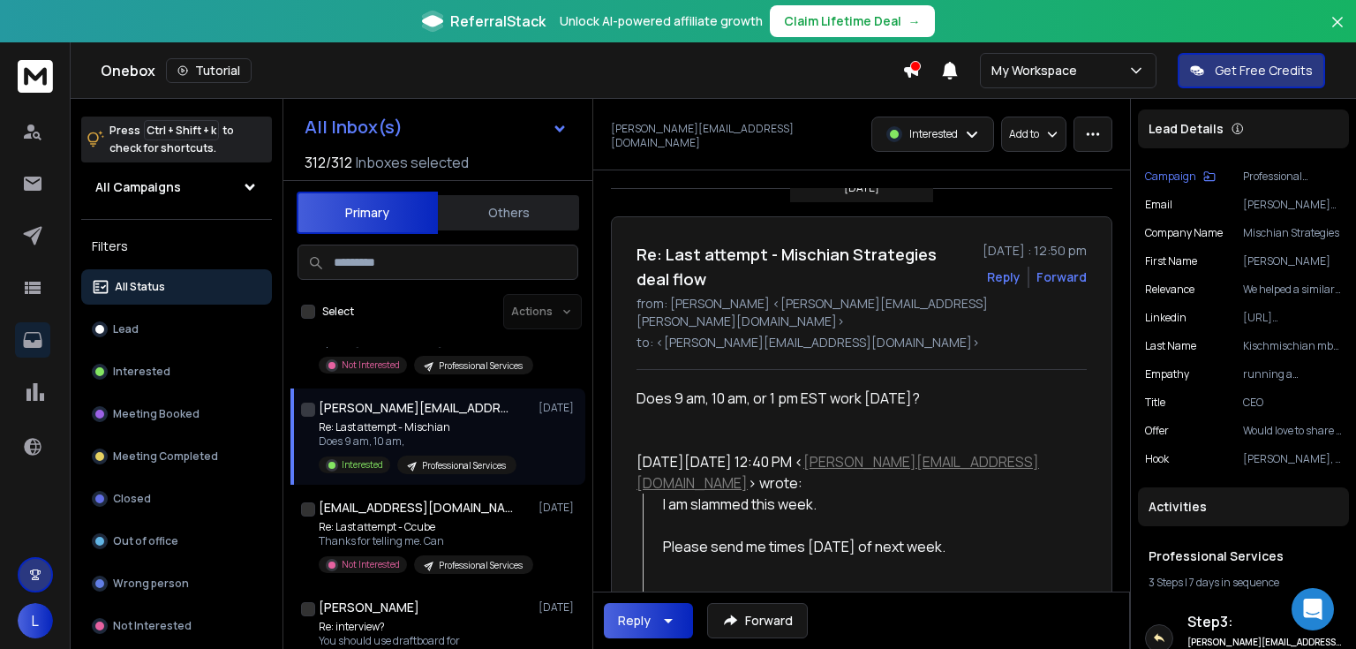
scroll to position [0, 0]
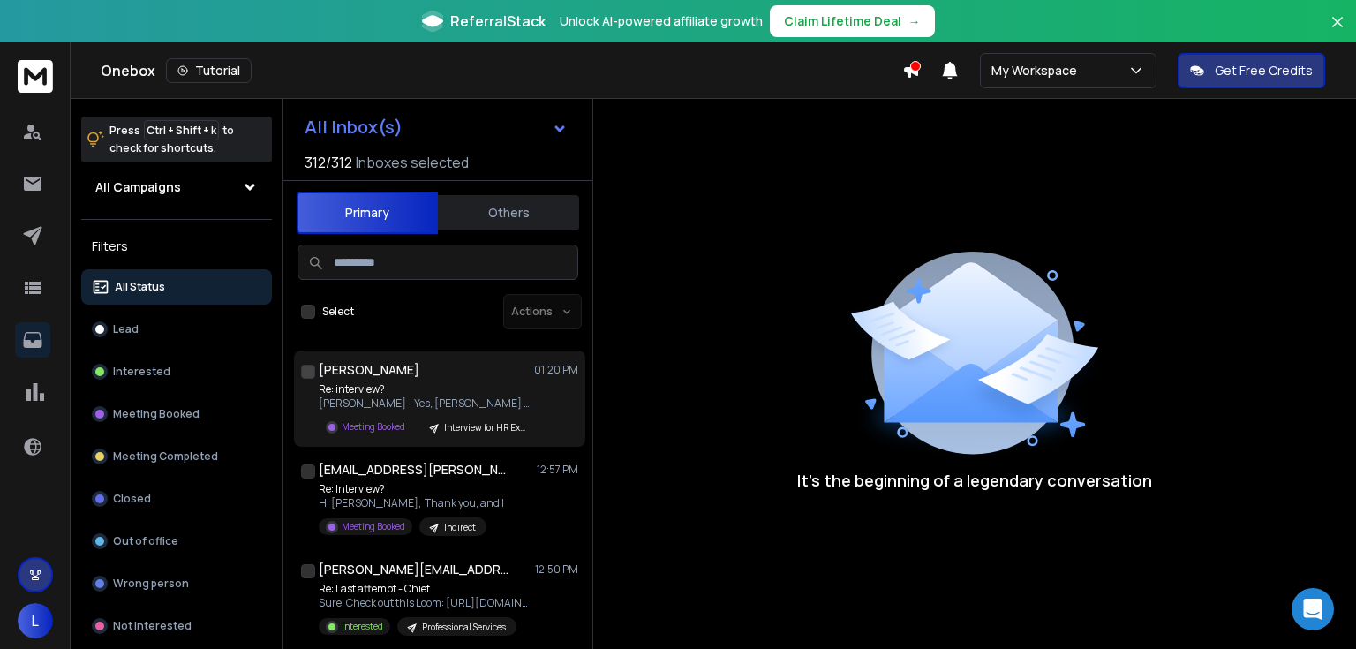
click at [486, 379] on div "[PERSON_NAME] 01:20 PM Re: interview? [PERSON_NAME], [PERSON_NAME] can Meeting …" at bounding box center [449, 398] width 260 height 75
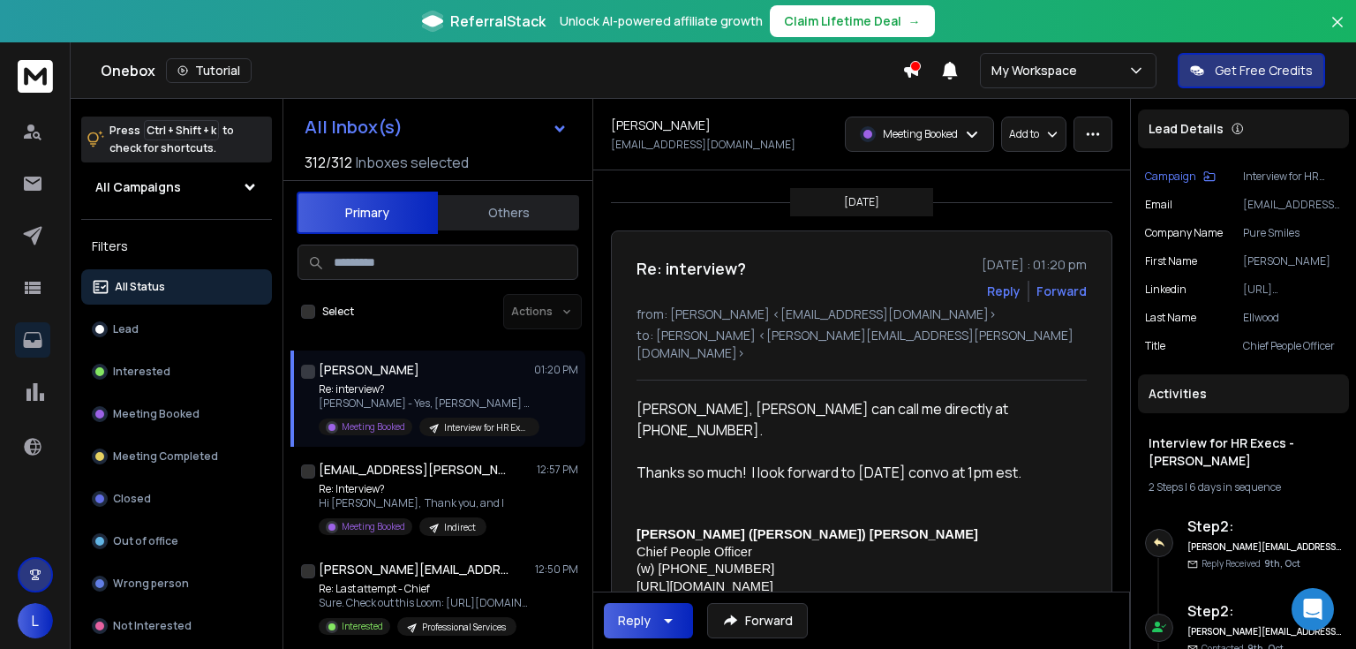
scroll to position [71, 0]
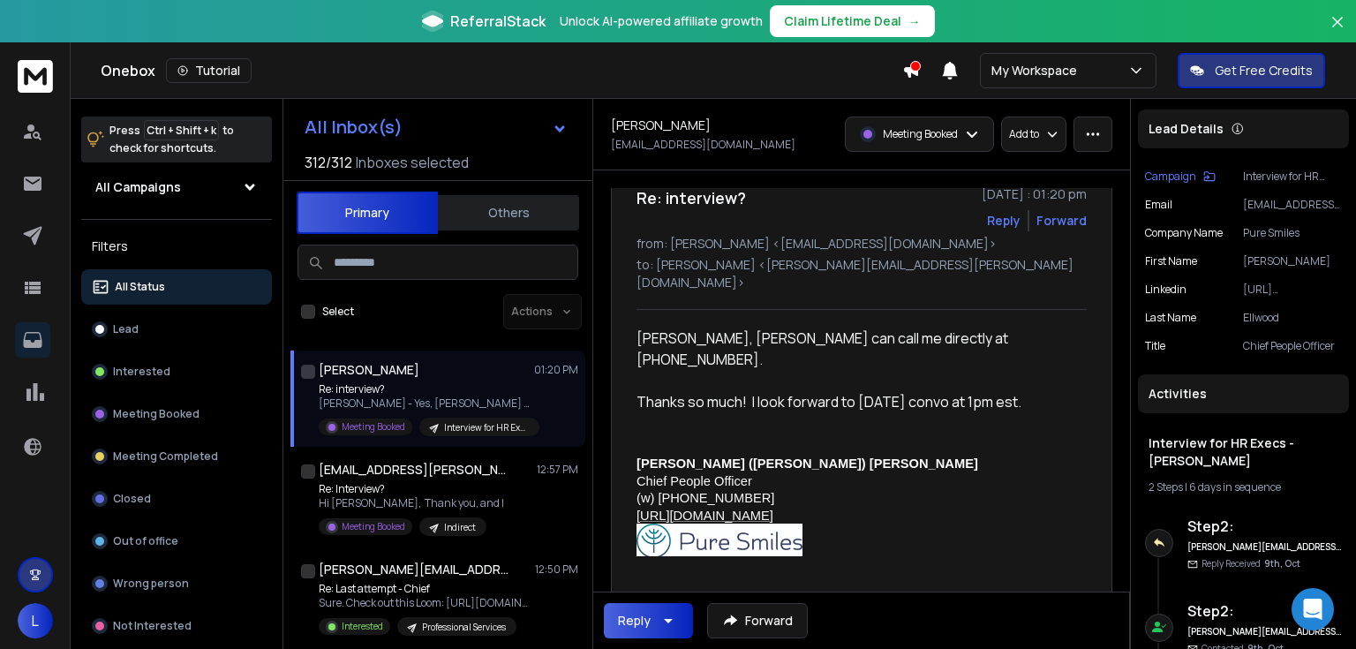
click at [435, 265] on input at bounding box center [437, 262] width 281 height 35
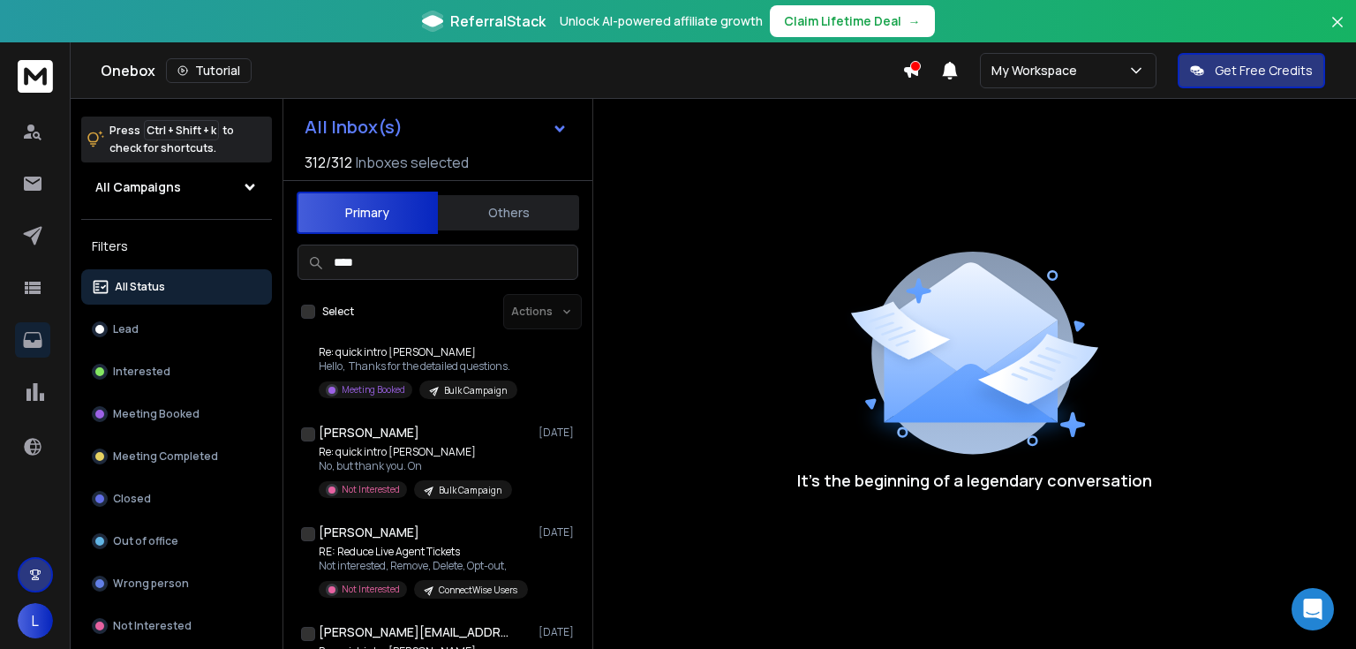
scroll to position [494, 0]
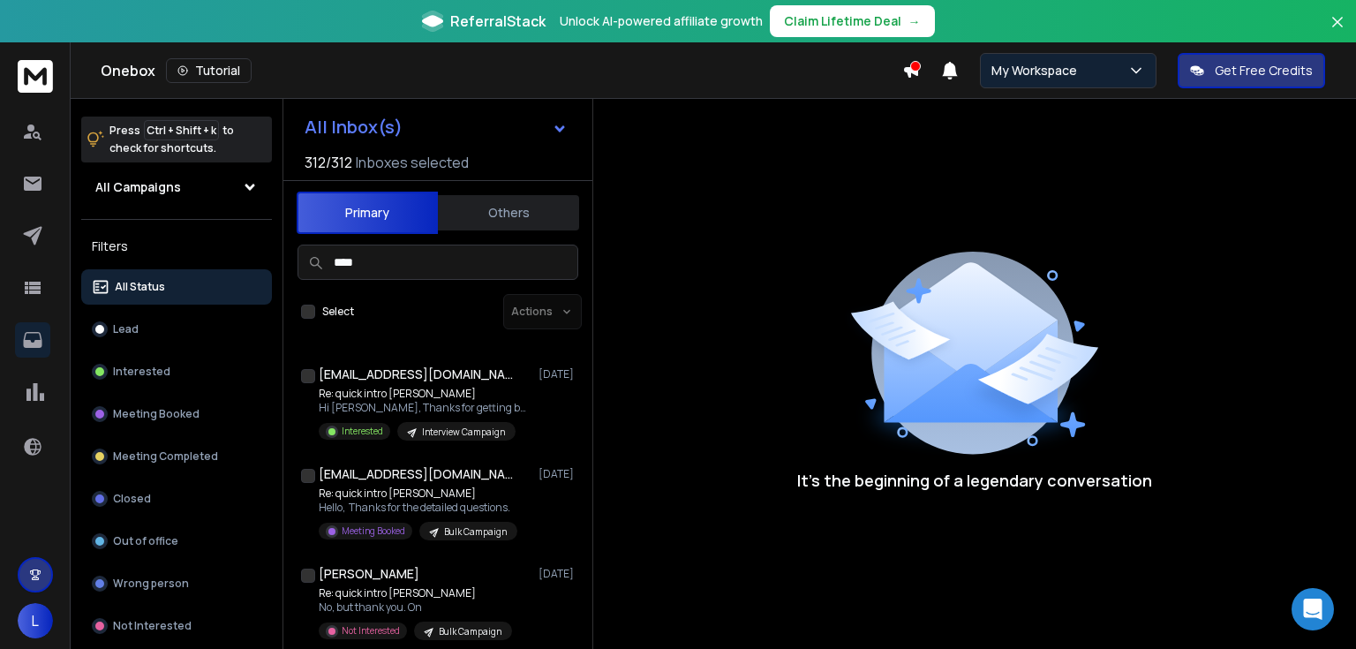
type input "****"
click at [1062, 71] on p "My Workspace" at bounding box center [1037, 71] width 93 height 18
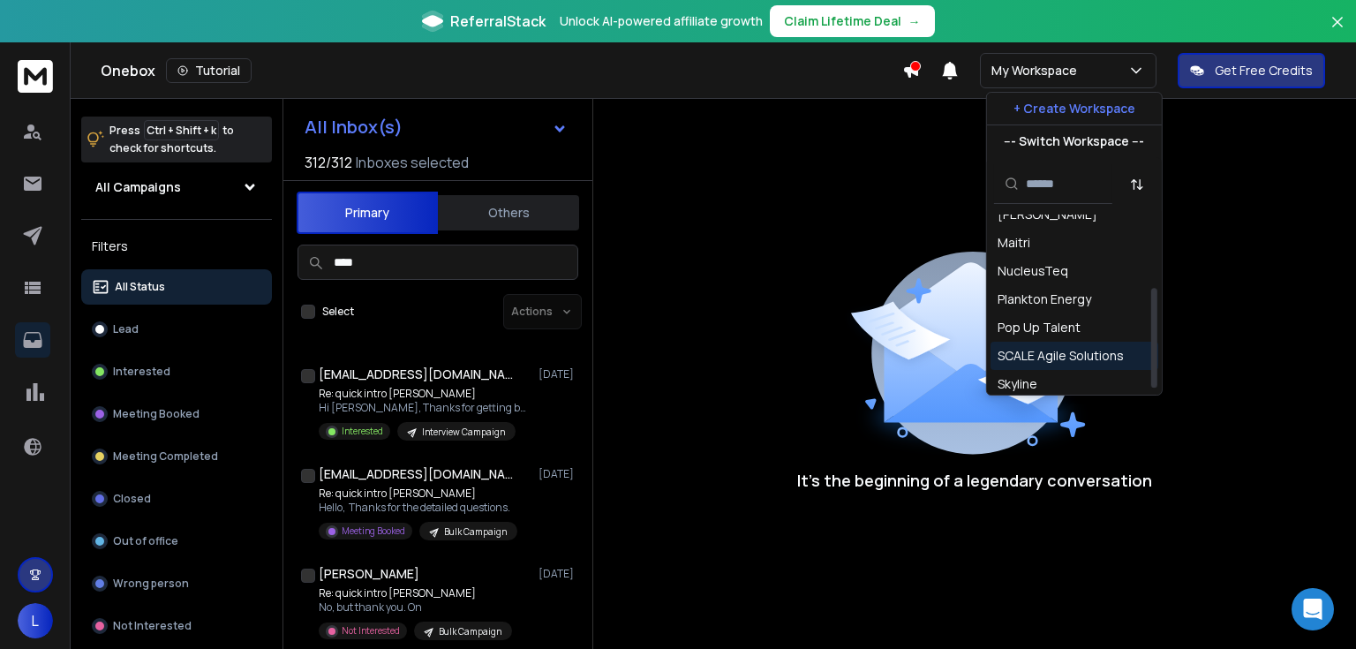
scroll to position [134, 0]
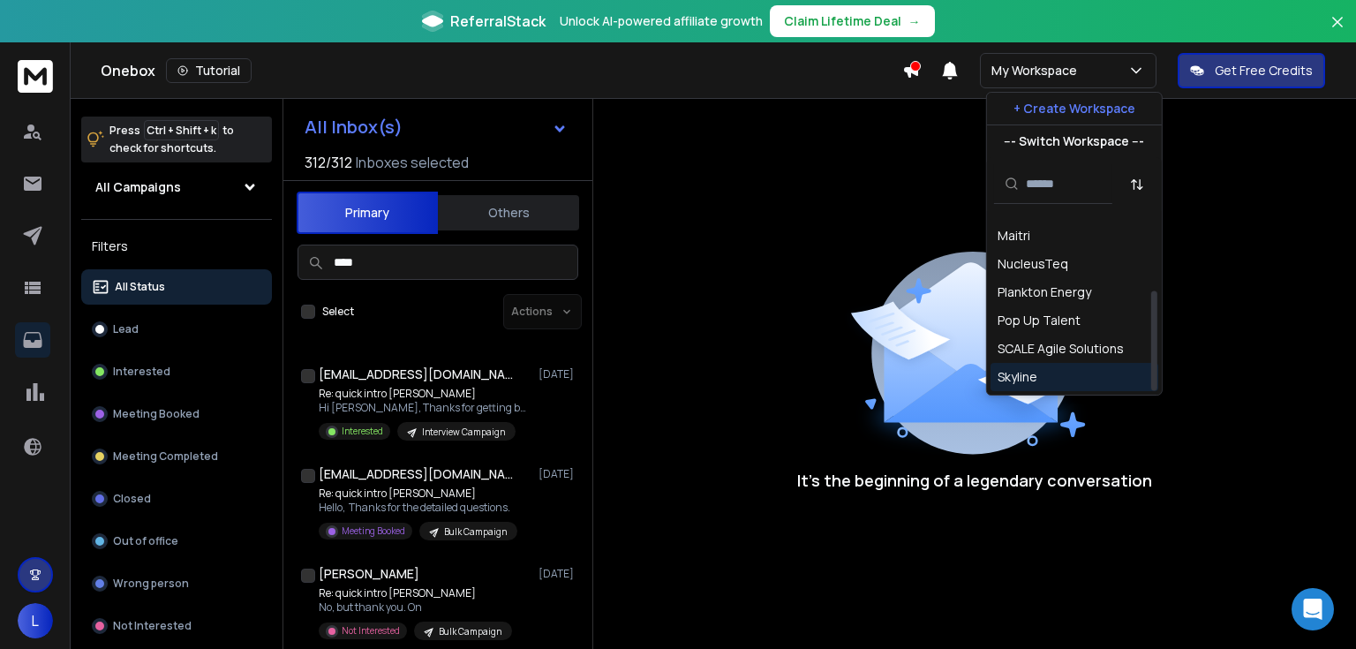
click at [1047, 374] on div "Skyline" at bounding box center [1074, 377] width 168 height 28
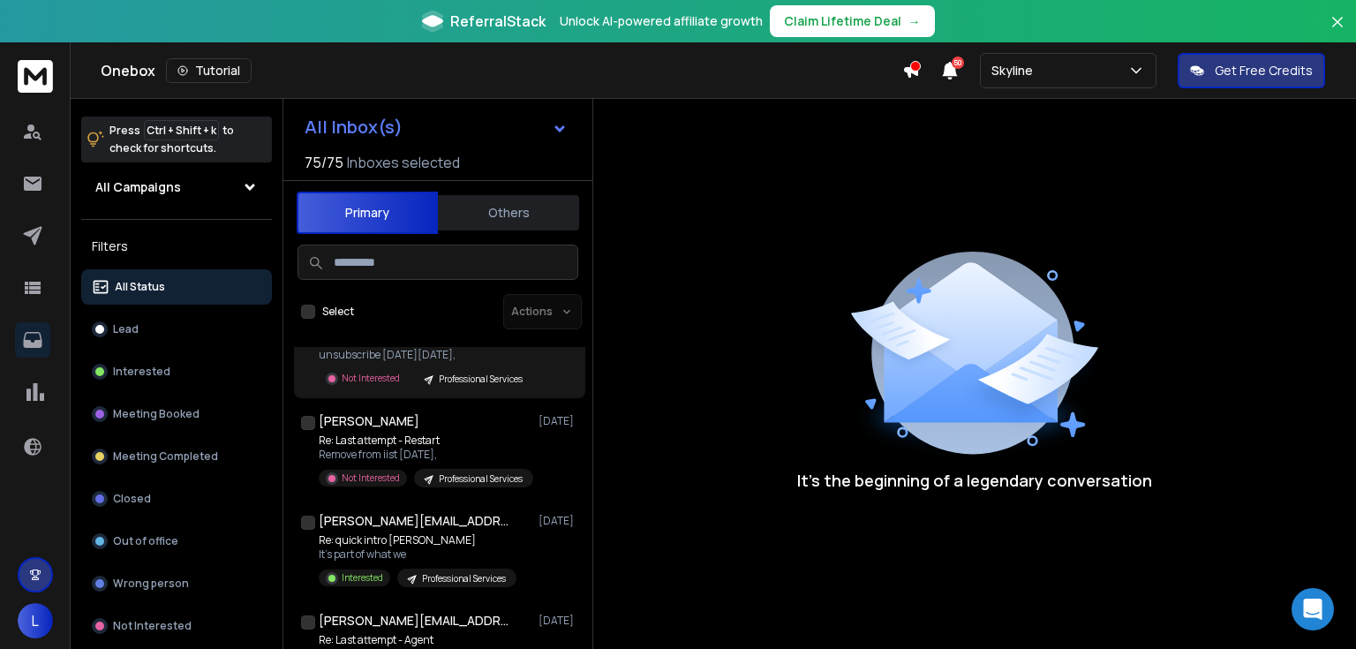
scroll to position [565, 0]
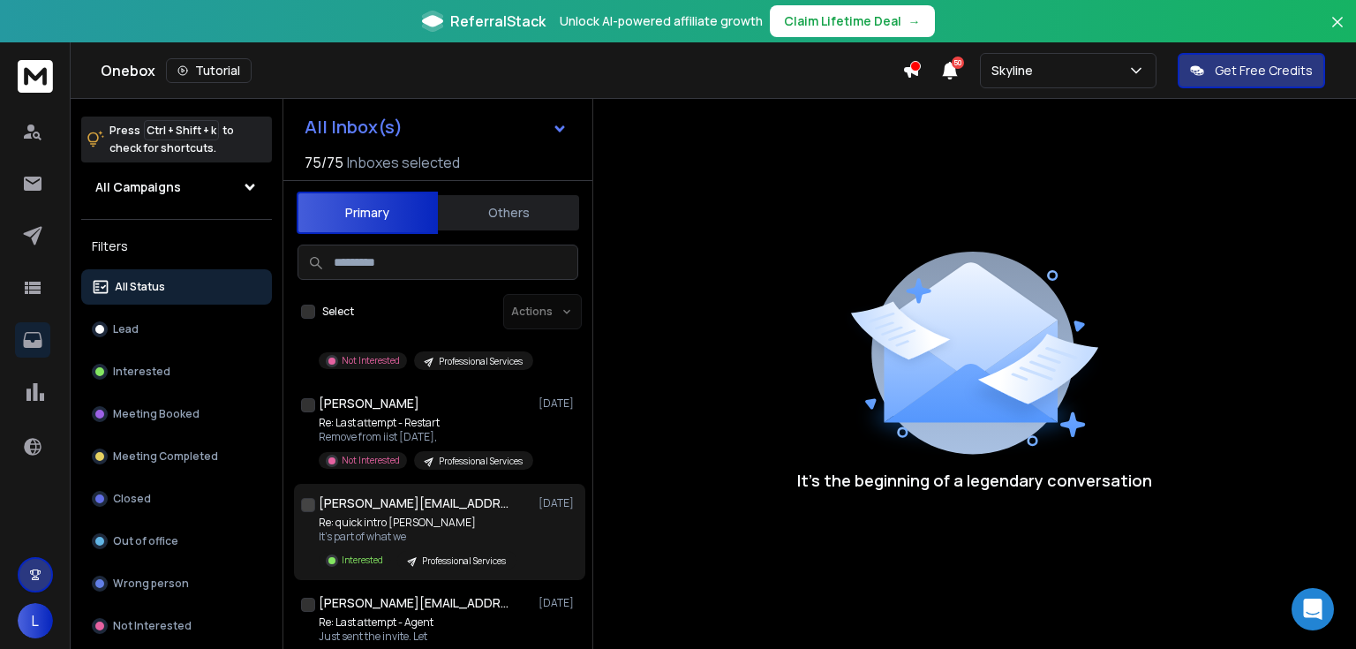
click at [405, 492] on div "[PERSON_NAME][EMAIL_ADDRESS][DOMAIN_NAME] [DATE] Re: quick intro [PERSON_NAME] …" at bounding box center [439, 532] width 291 height 96
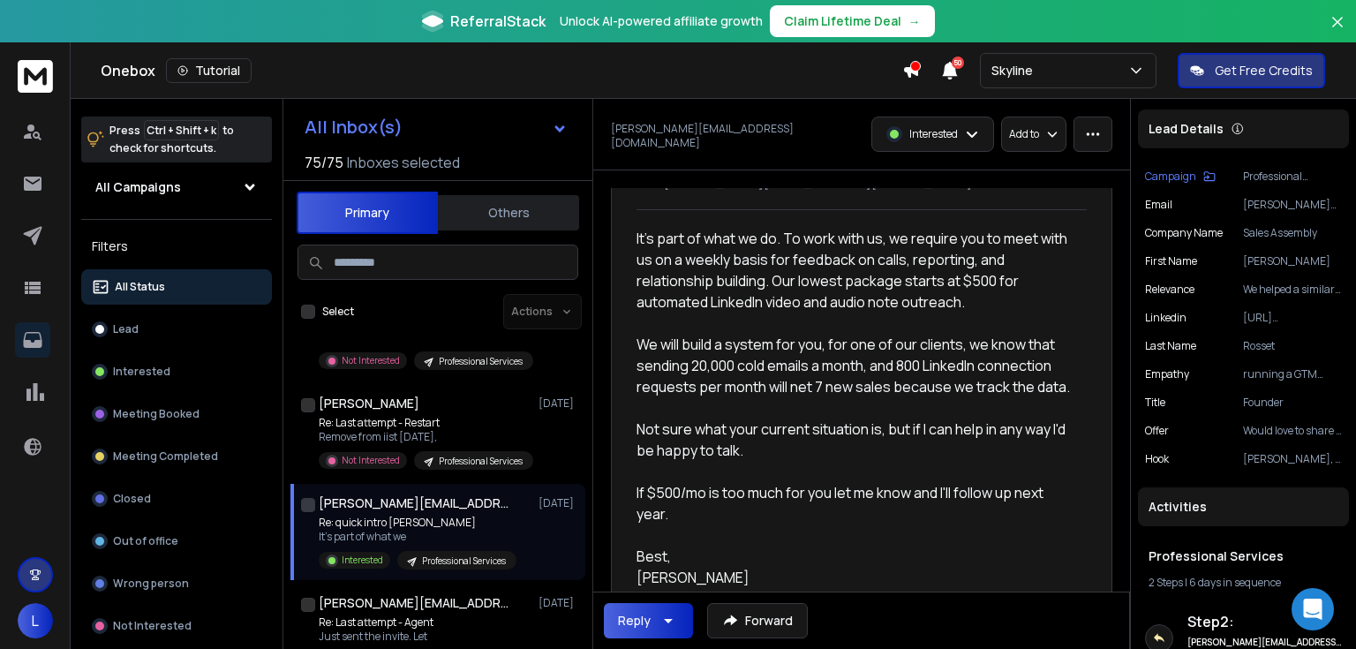
scroll to position [0, 0]
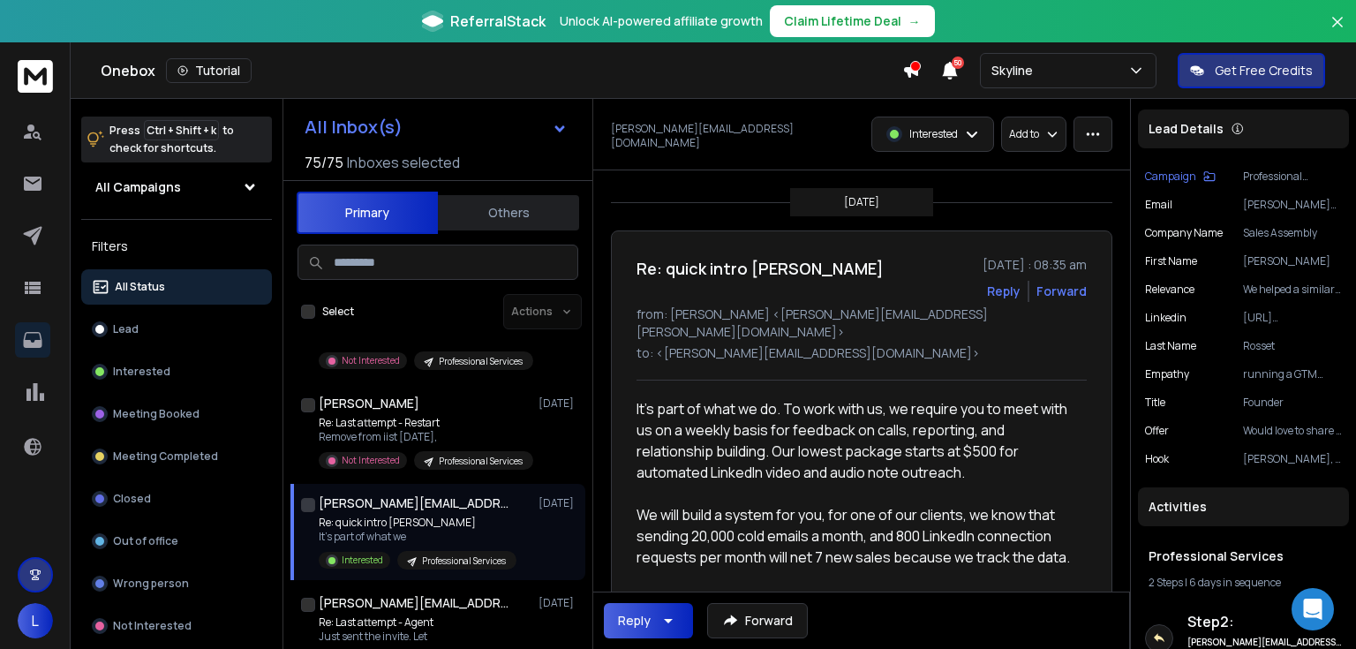
click at [632, 624] on div "Reply" at bounding box center [634, 621] width 33 height 18
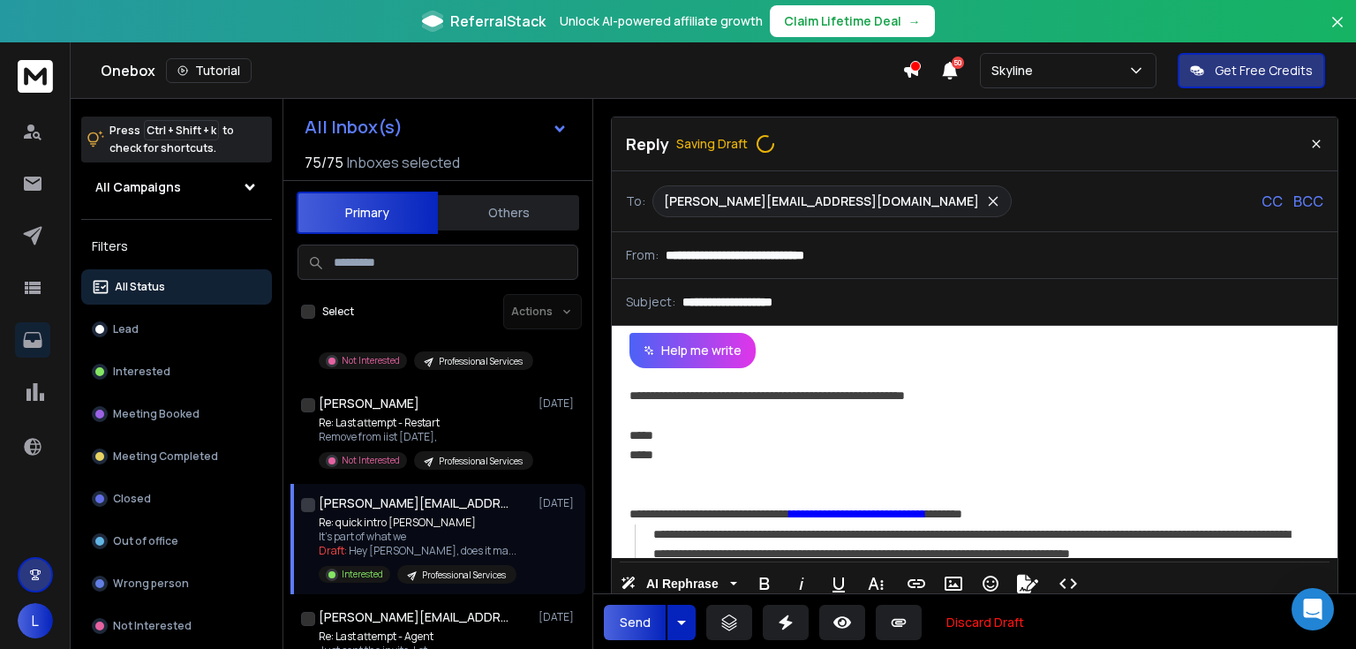
click at [628, 619] on button "Send" at bounding box center [635, 622] width 62 height 35
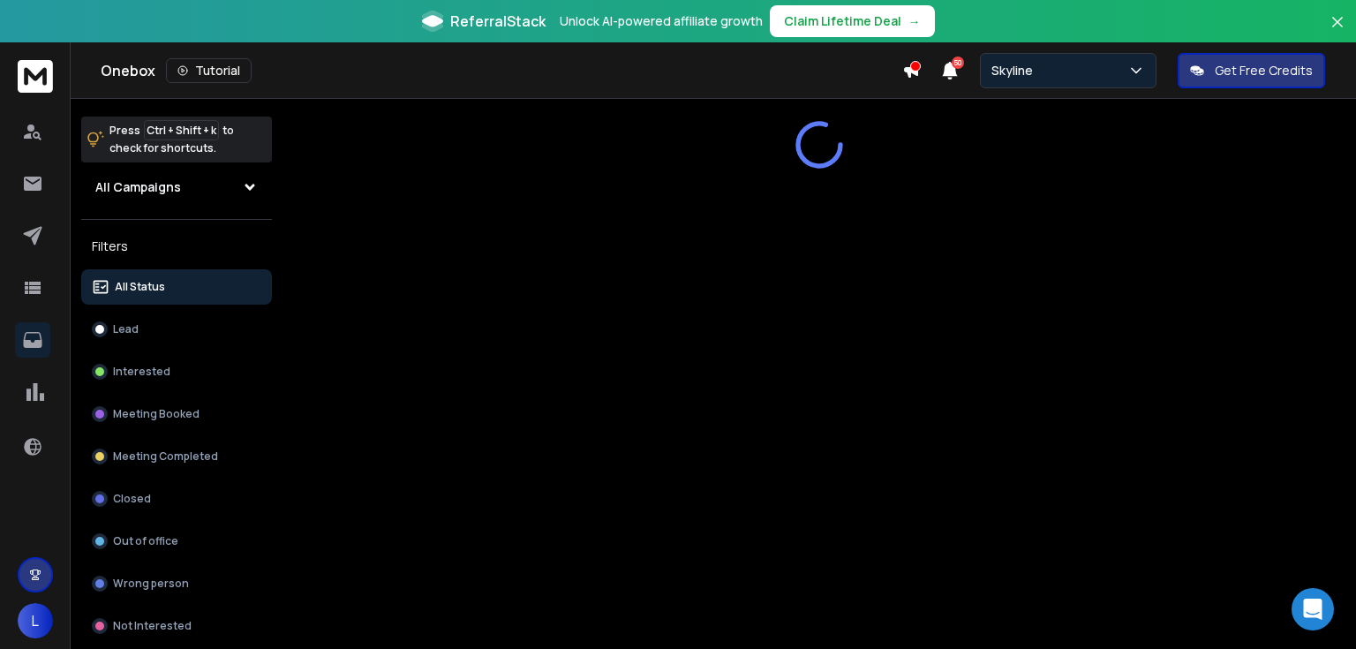
click at [1040, 74] on p "Skyline" at bounding box center [1015, 71] width 49 height 18
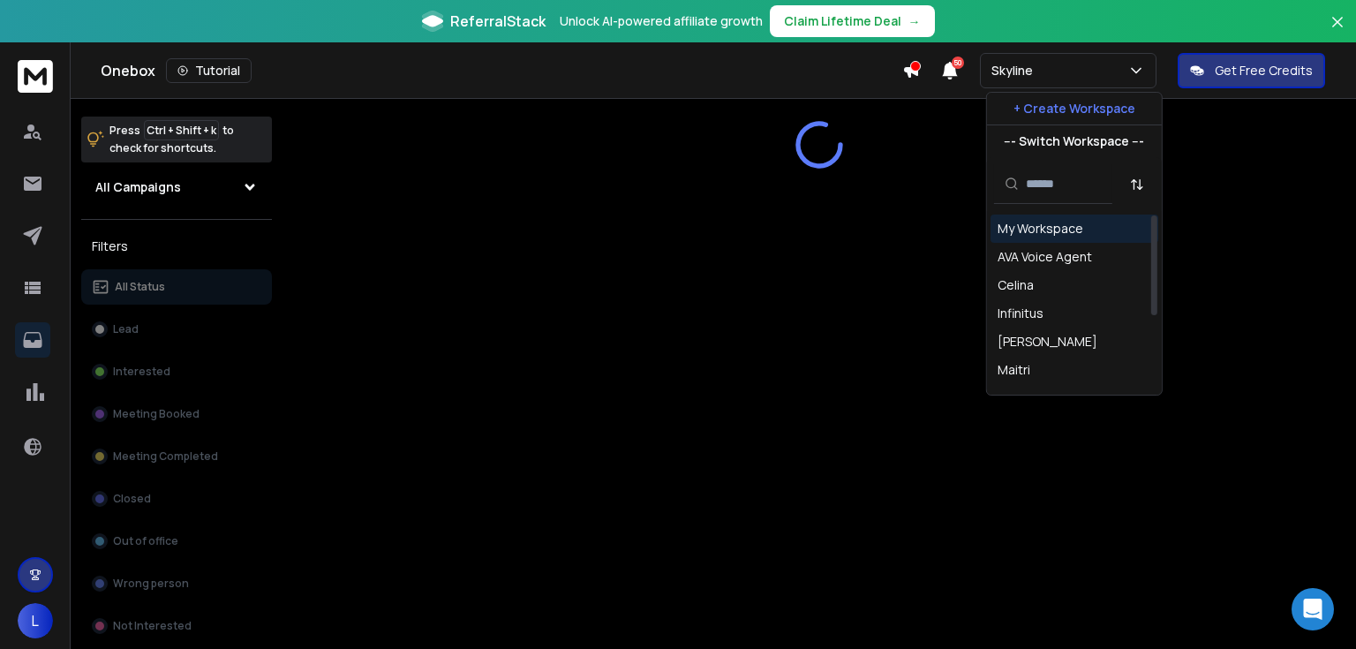
click at [1038, 228] on div "My Workspace" at bounding box center [1040, 229] width 86 height 18
